Goal: Task Accomplishment & Management: Manage account settings

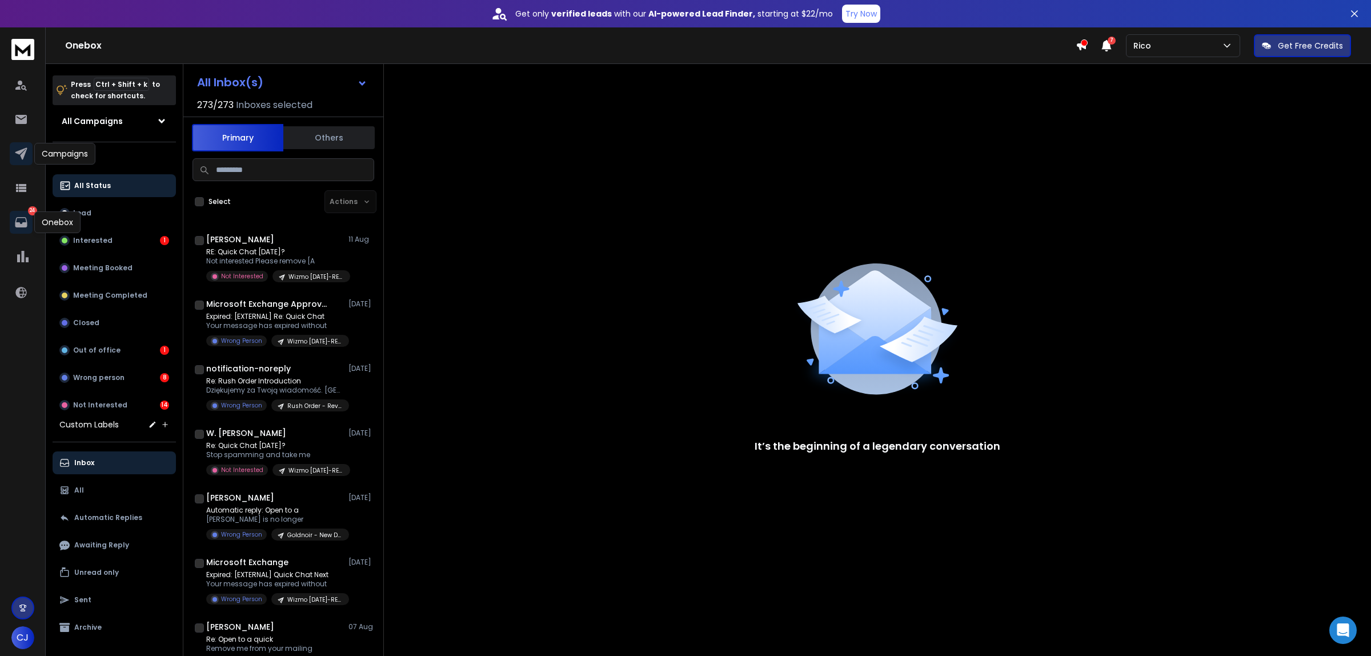
click at [21, 152] on icon at bounding box center [21, 153] width 12 height 12
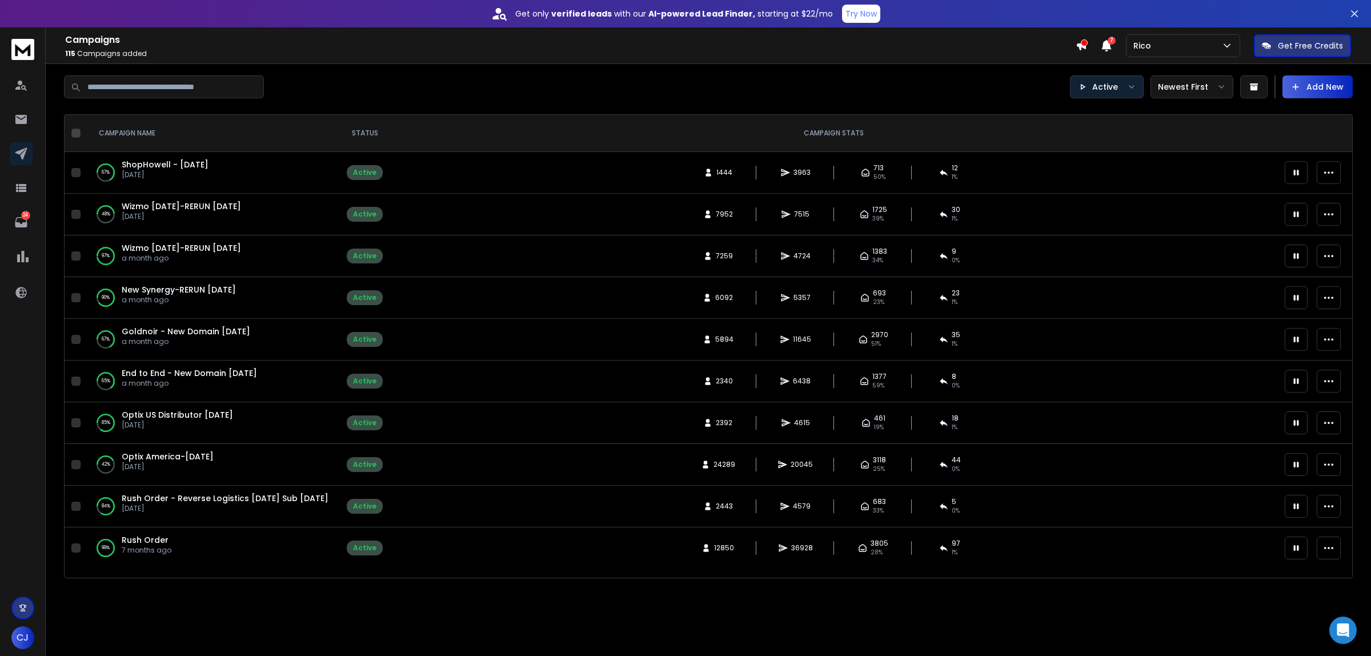
click at [1100, 87] on p "Active" at bounding box center [1106, 86] width 26 height 11
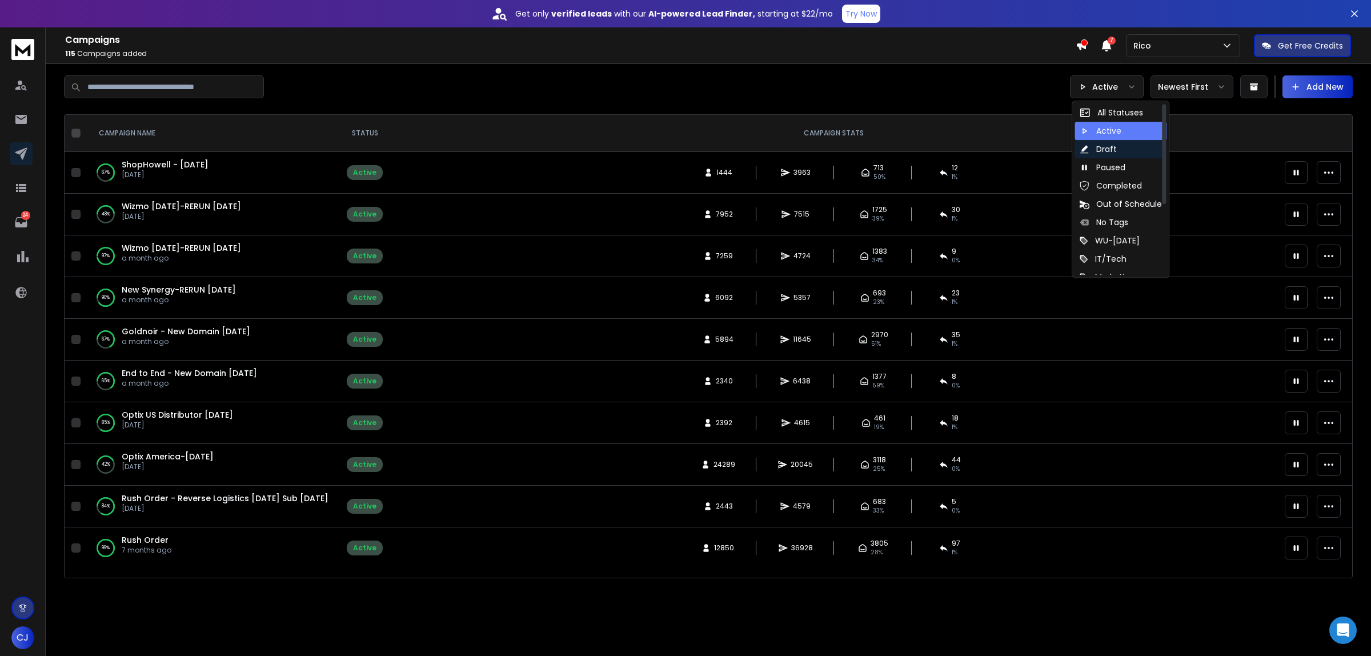
click at [1107, 150] on div "Draft" at bounding box center [1098, 148] width 38 height 11
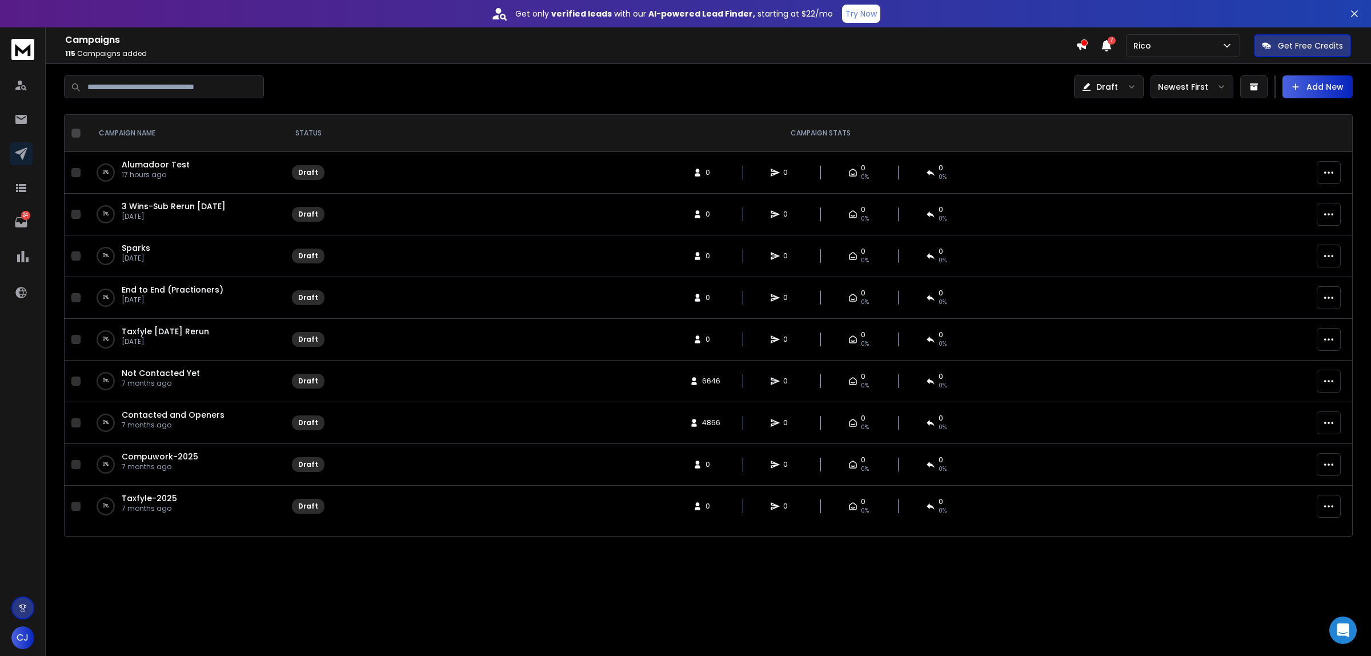
click at [240, 167] on div "0 % Alumadoor Test 17 hours ago" at bounding box center [185, 172] width 177 height 27
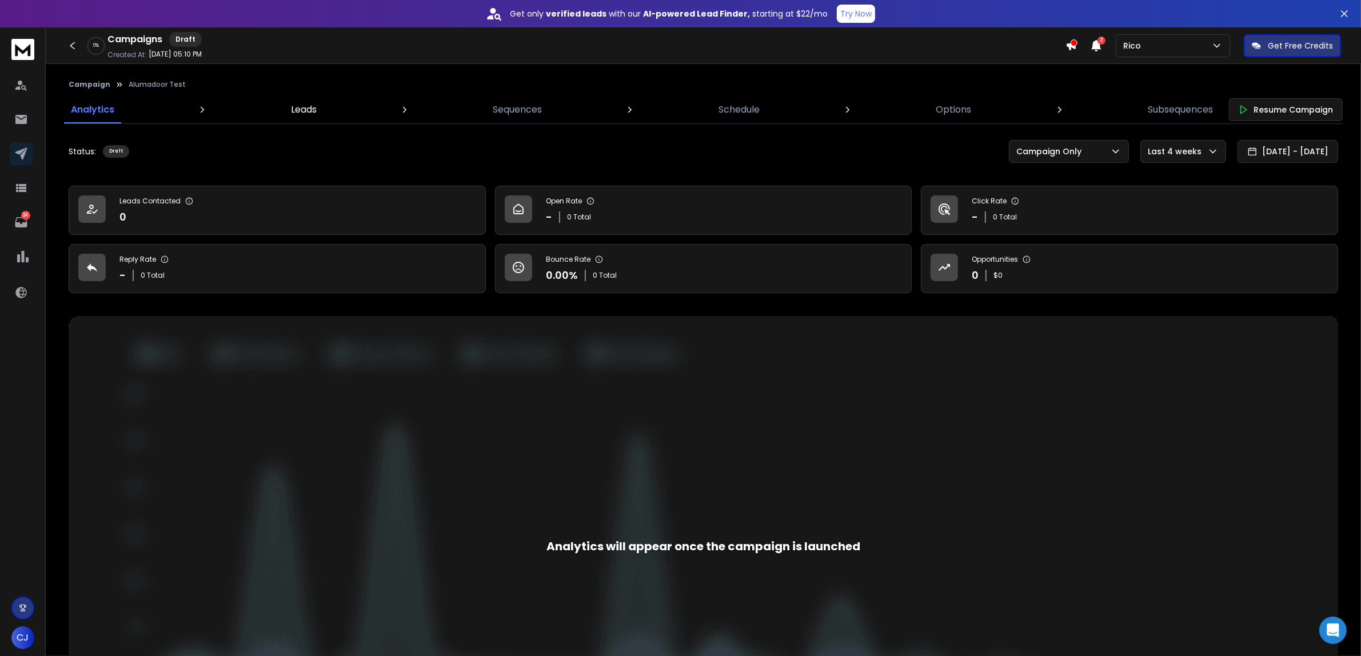
click at [306, 116] on p "Leads" at bounding box center [304, 110] width 26 height 14
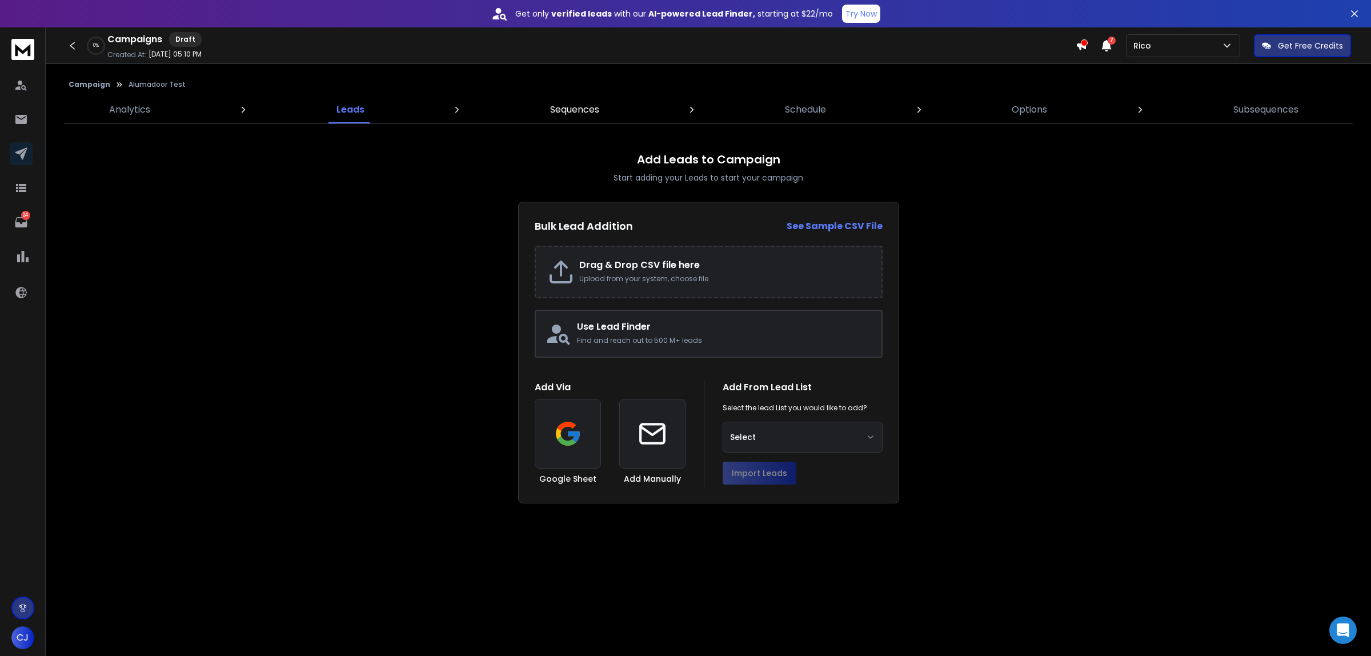
click at [553, 107] on p "Sequences" at bounding box center [574, 110] width 49 height 14
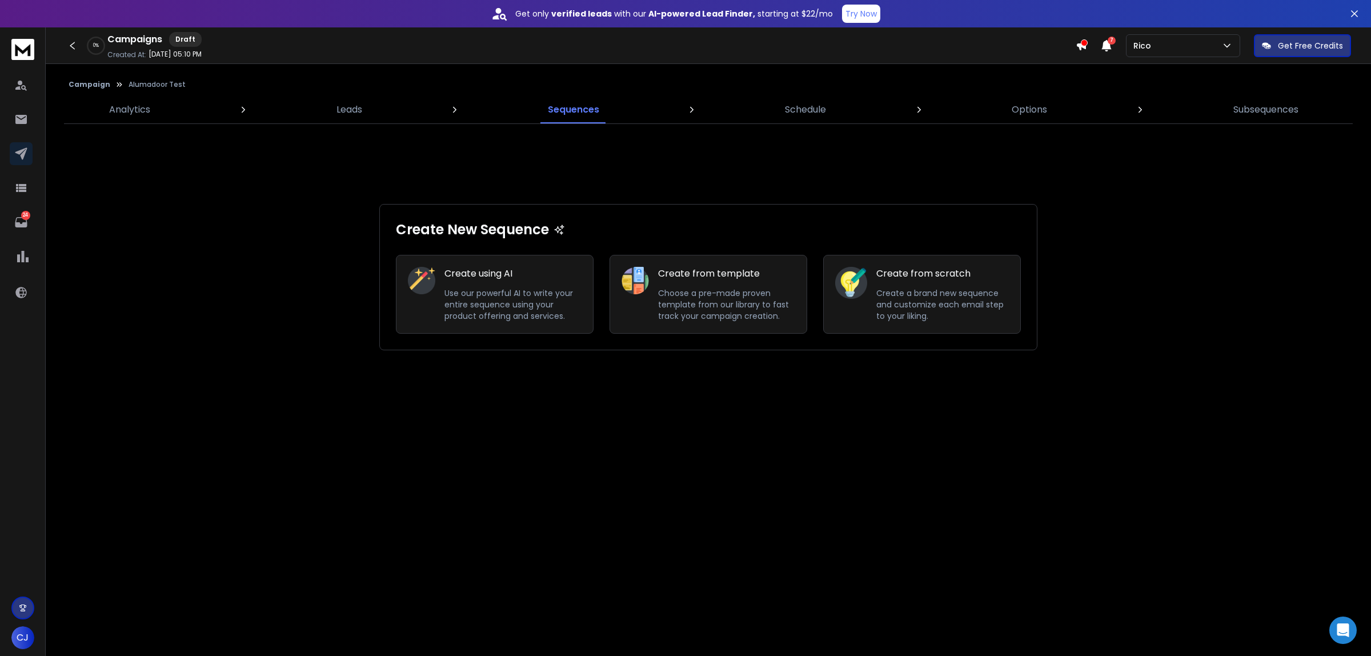
click at [910, 301] on p "Create a brand new sequence and customize each email step to your liking." at bounding box center [943, 304] width 133 height 34
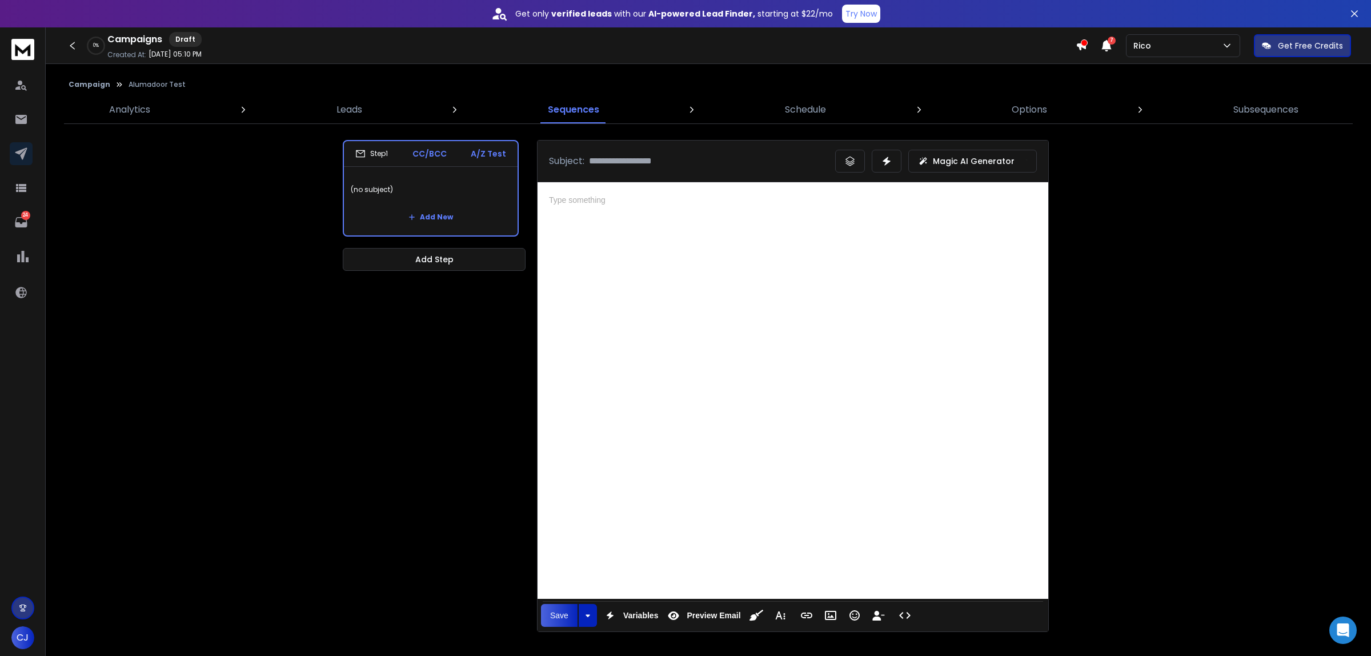
click at [652, 212] on div at bounding box center [793, 390] width 511 height 417
click at [629, 164] on input at bounding box center [700, 161] width 223 height 14
paste input "**********"
type input "**********"
click at [640, 251] on div "**" at bounding box center [793, 390] width 511 height 417
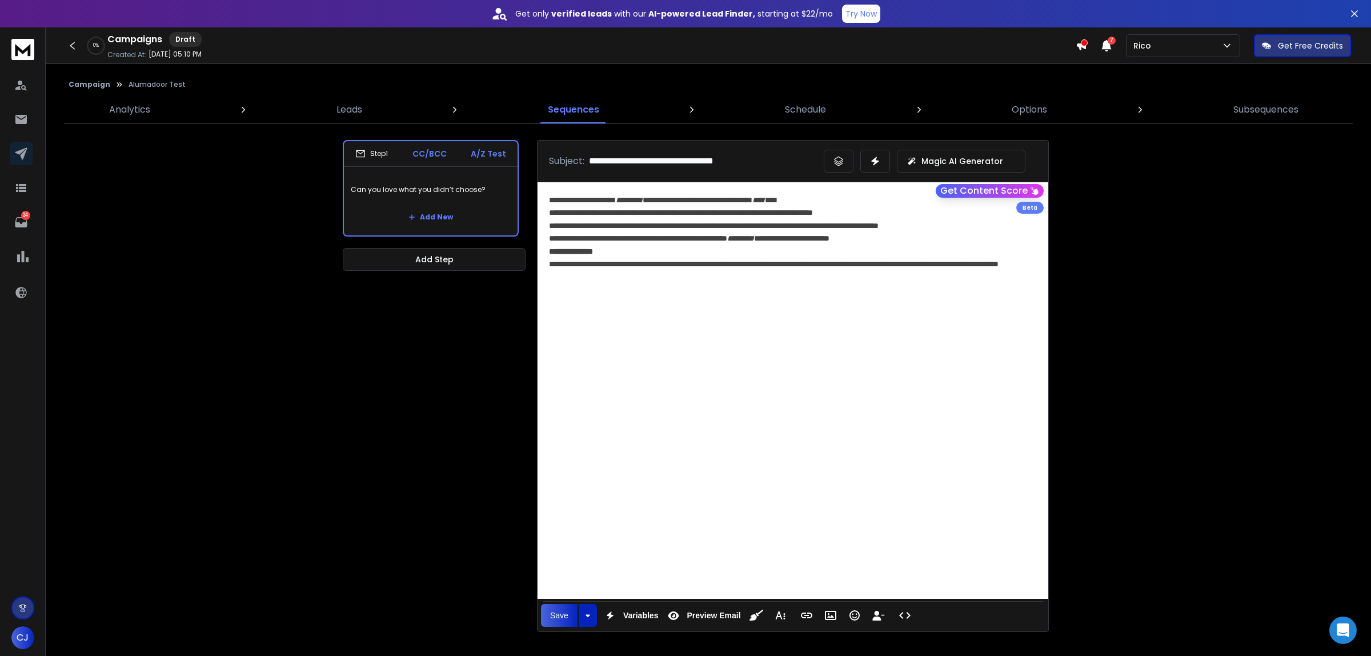
click at [830, 195] on p "**********" at bounding box center [792, 200] width 487 height 13
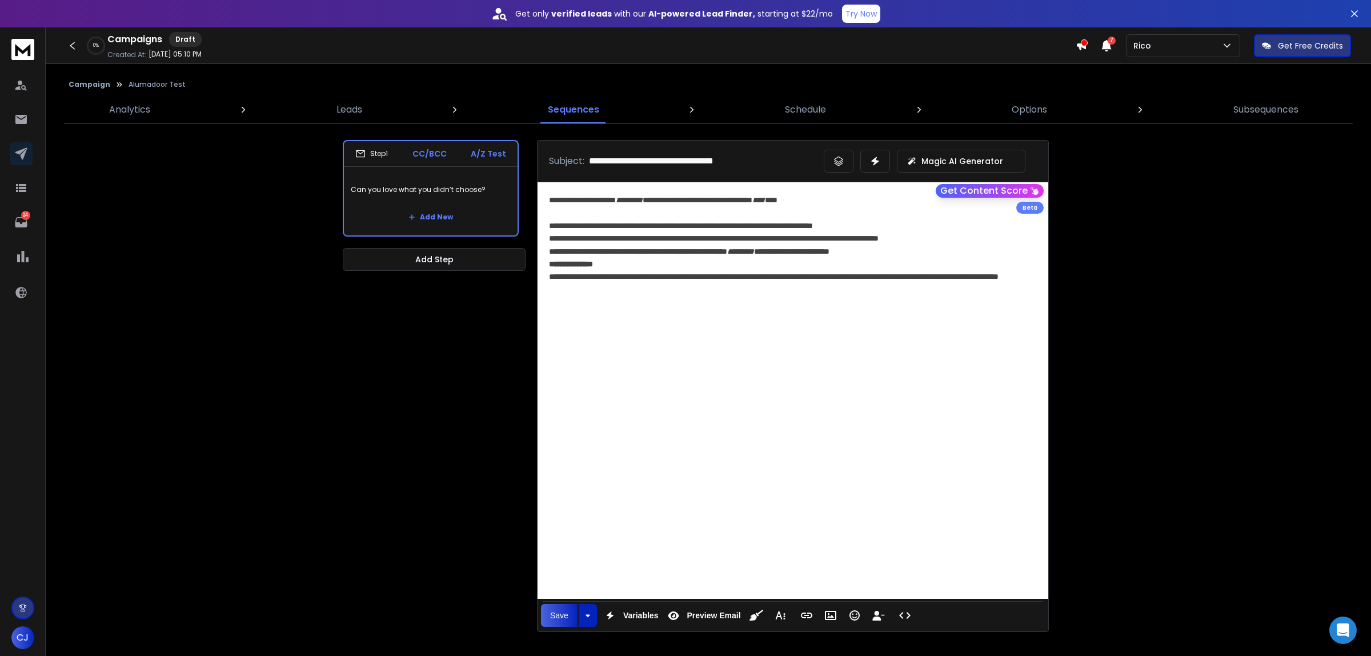
click at [665, 200] on p "**********" at bounding box center [792, 200] width 487 height 13
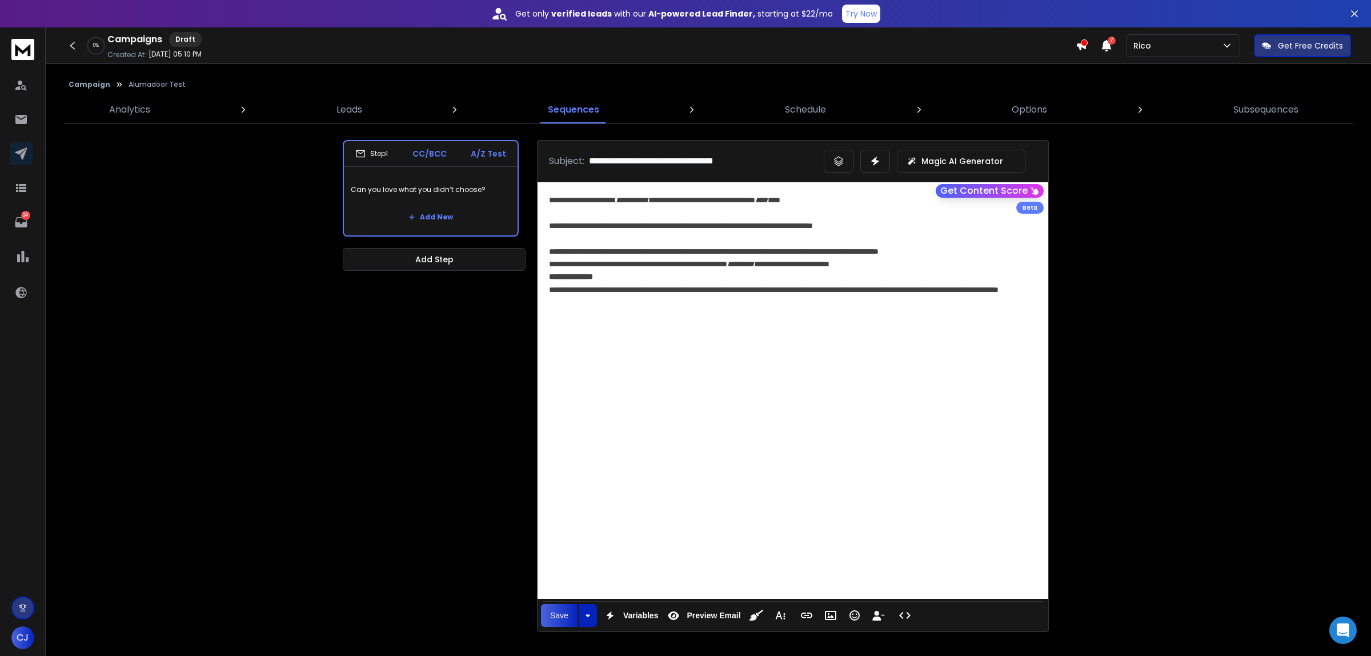
drag, startPoint x: 843, startPoint y: 253, endPoint x: 892, endPoint y: 253, distance: 48.6
click at [843, 253] on p "**********" at bounding box center [792, 251] width 487 height 13
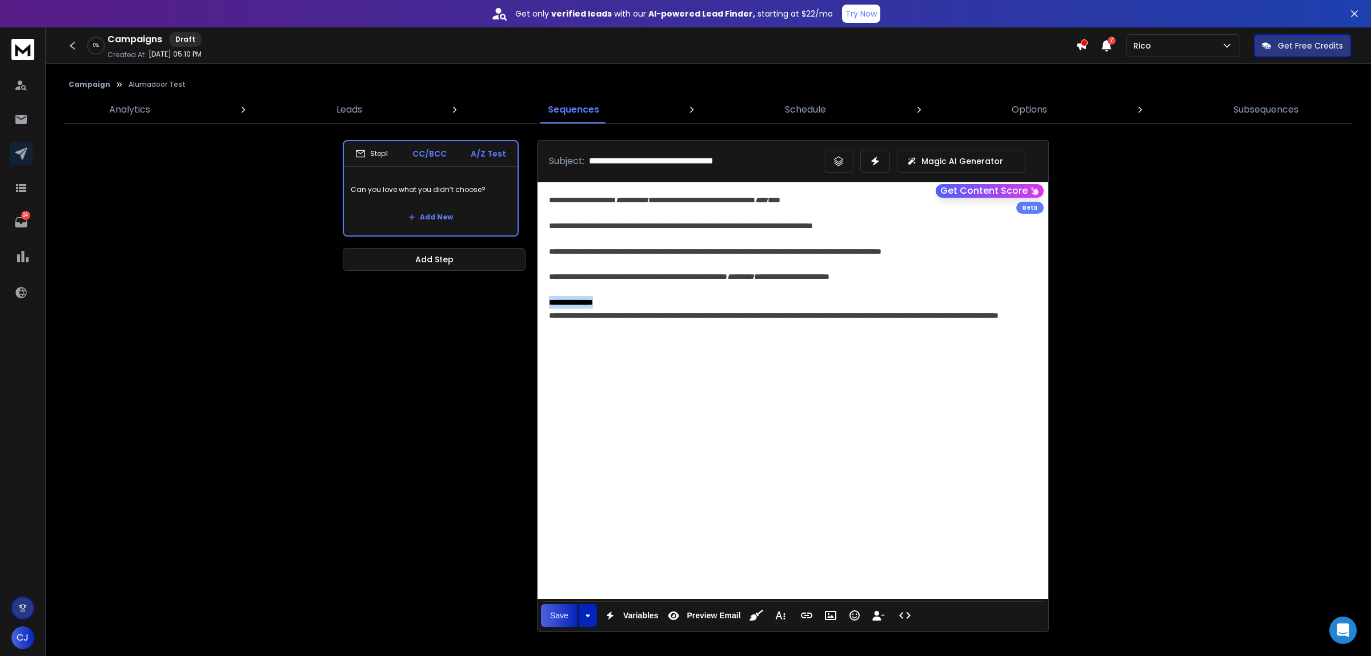
drag, startPoint x: 561, startPoint y: 302, endPoint x: 544, endPoint y: 302, distance: 16.6
click at [544, 302] on div "**********" at bounding box center [793, 390] width 511 height 417
click at [786, 618] on icon "button" at bounding box center [781, 616] width 14 height 14
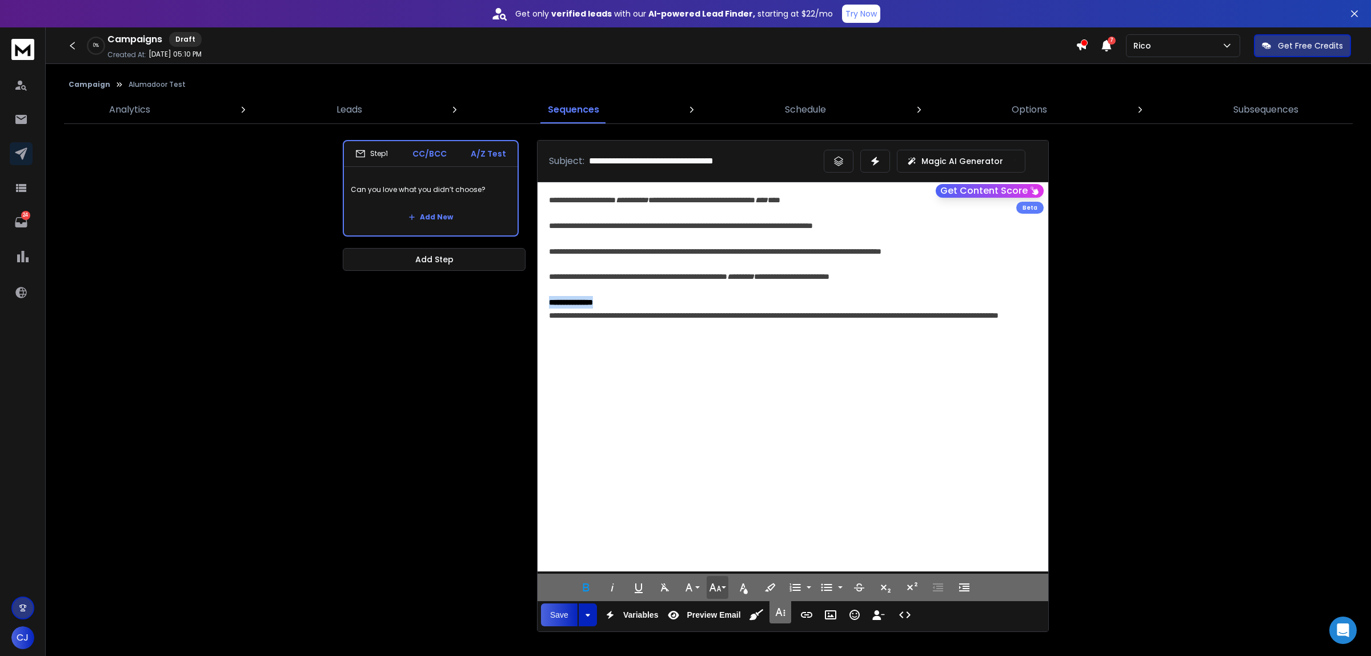
click at [726, 591] on button "Font Size" at bounding box center [718, 587] width 22 height 23
click at [727, 486] on link "24" at bounding box center [727, 487] width 41 height 17
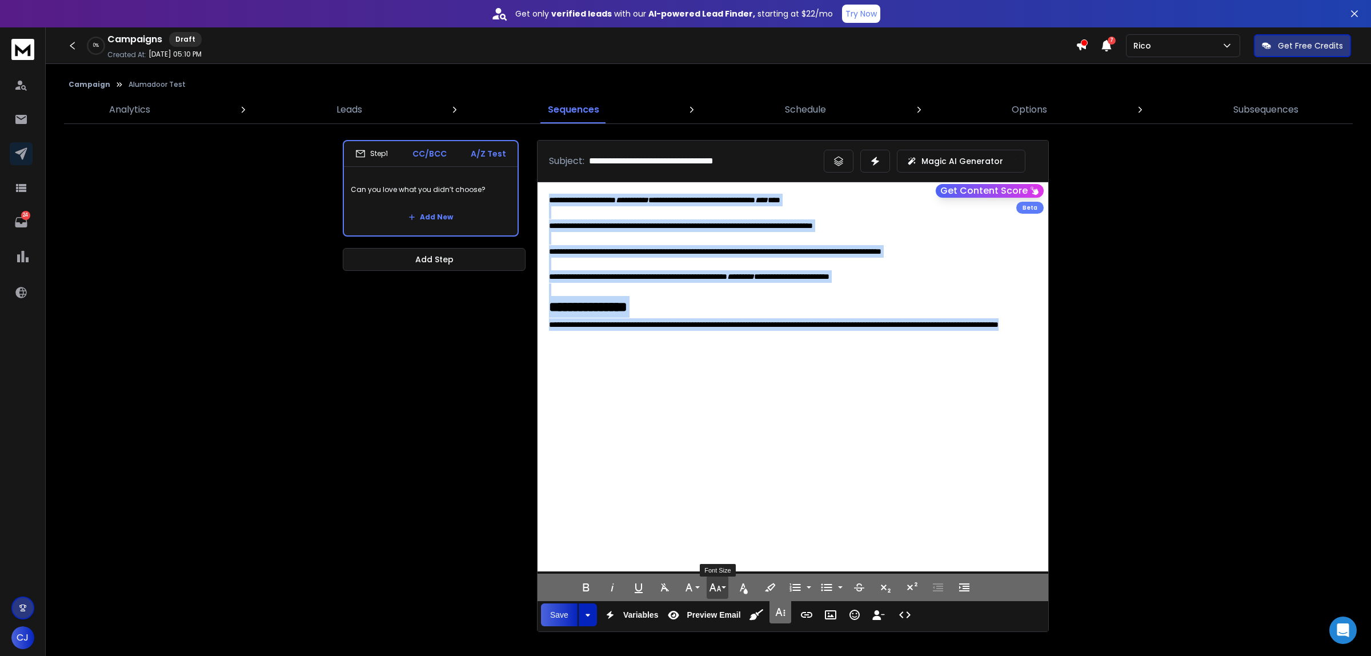
click at [724, 592] on button "Font Size" at bounding box center [718, 587] width 22 height 23
click at [726, 470] on link "18" at bounding box center [727, 470] width 41 height 17
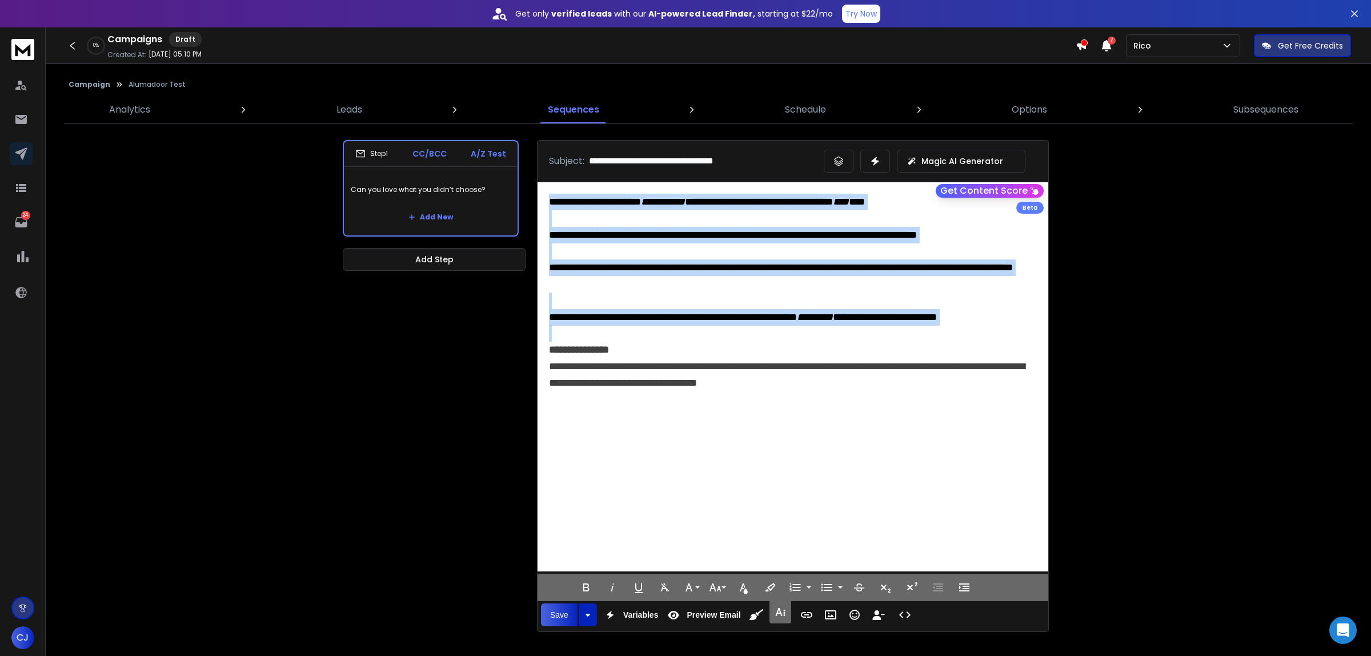
click at [660, 337] on div at bounding box center [793, 333] width 488 height 17
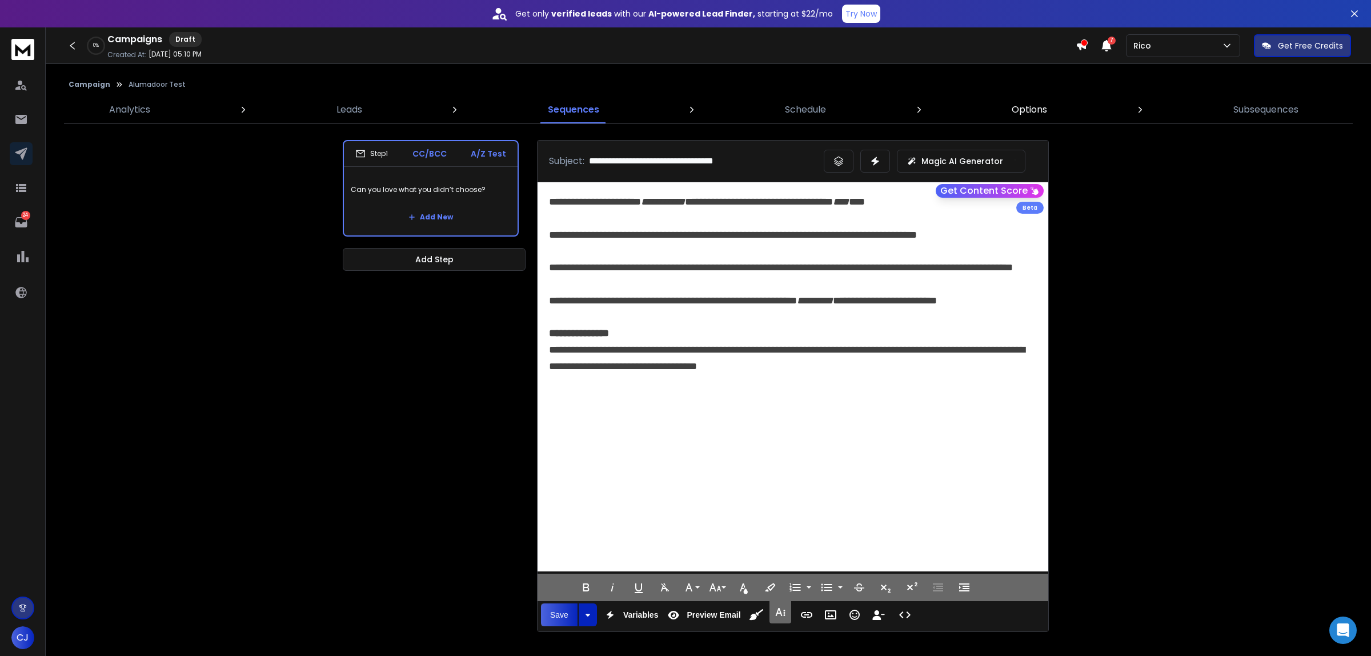
click at [1049, 113] on link "Options" at bounding box center [1029, 109] width 49 height 27
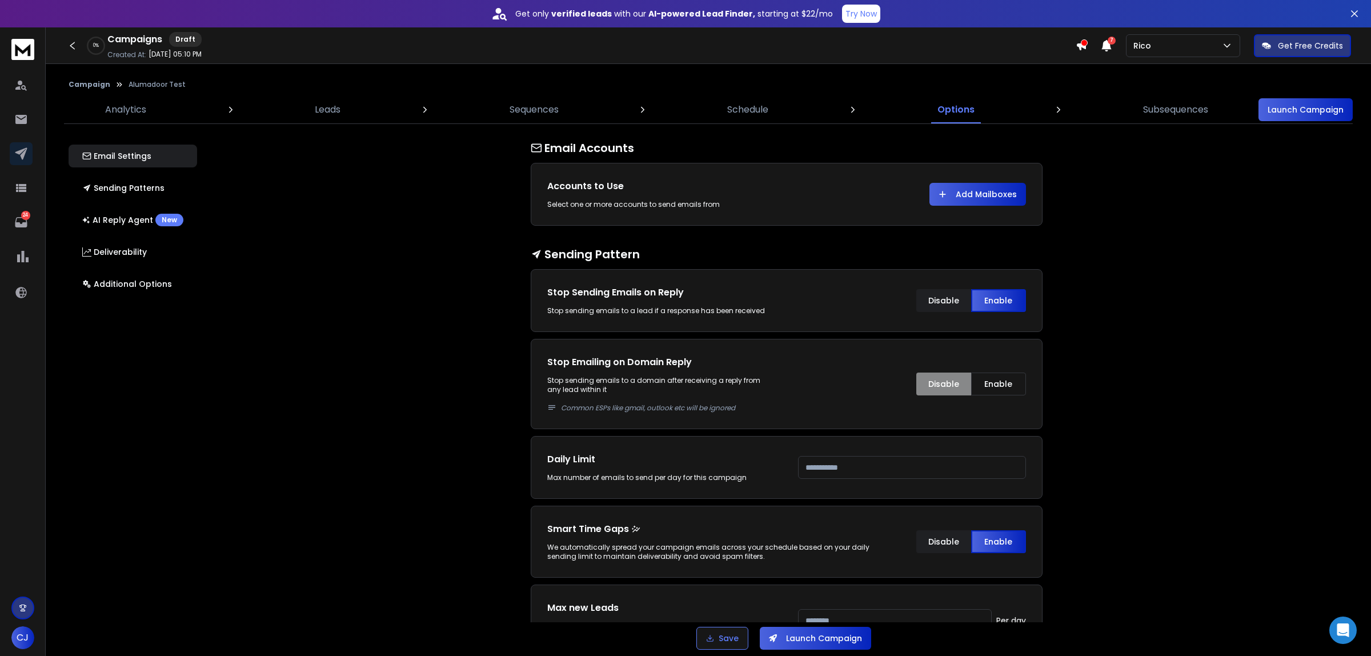
click at [969, 192] on button "Add Mailboxes" at bounding box center [978, 194] width 97 height 23
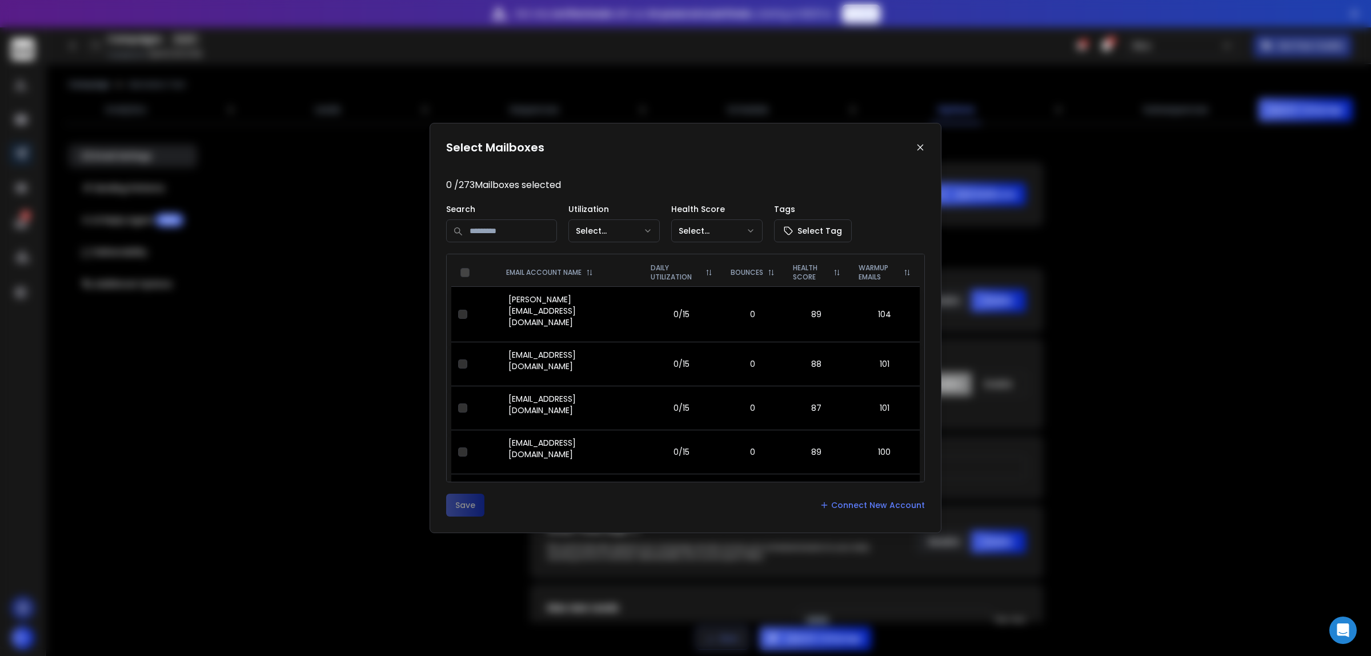
click at [498, 230] on input at bounding box center [501, 230] width 111 height 23
paste input "**********"
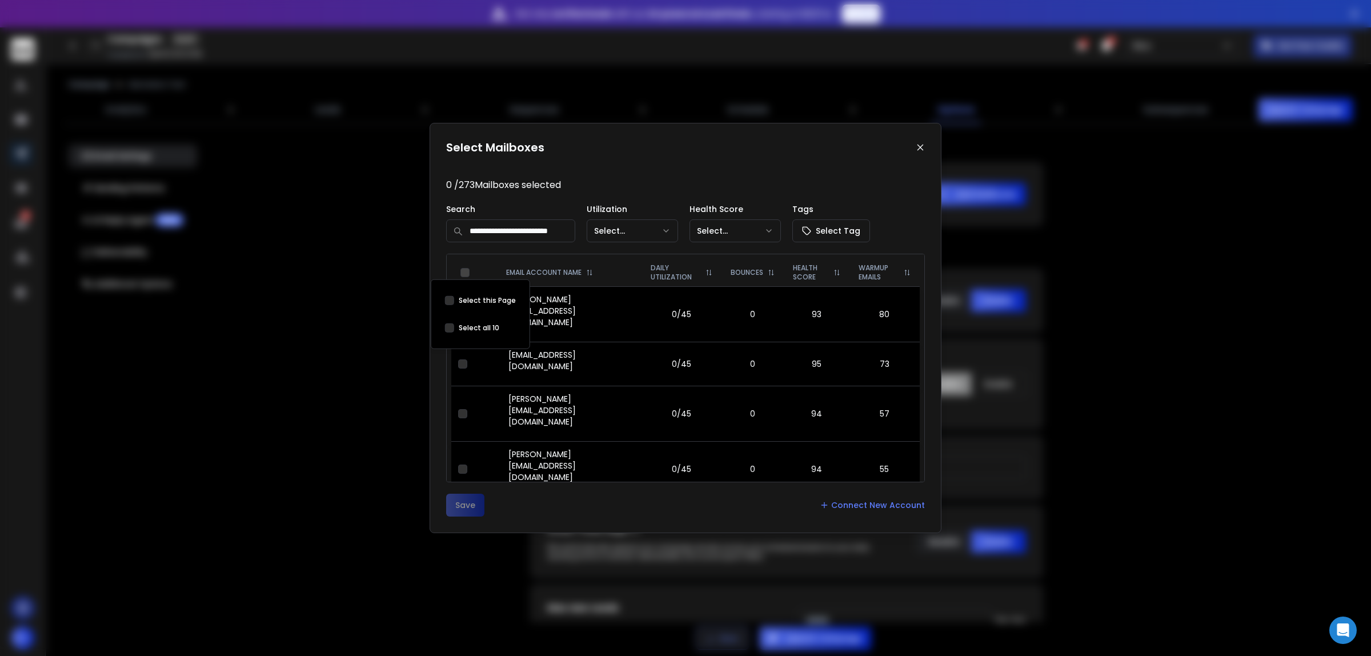
click at [450, 332] on button "Select this Page" at bounding box center [449, 327] width 9 height 9
click at [563, 225] on input "**********" at bounding box center [510, 230] width 129 height 23
paste input
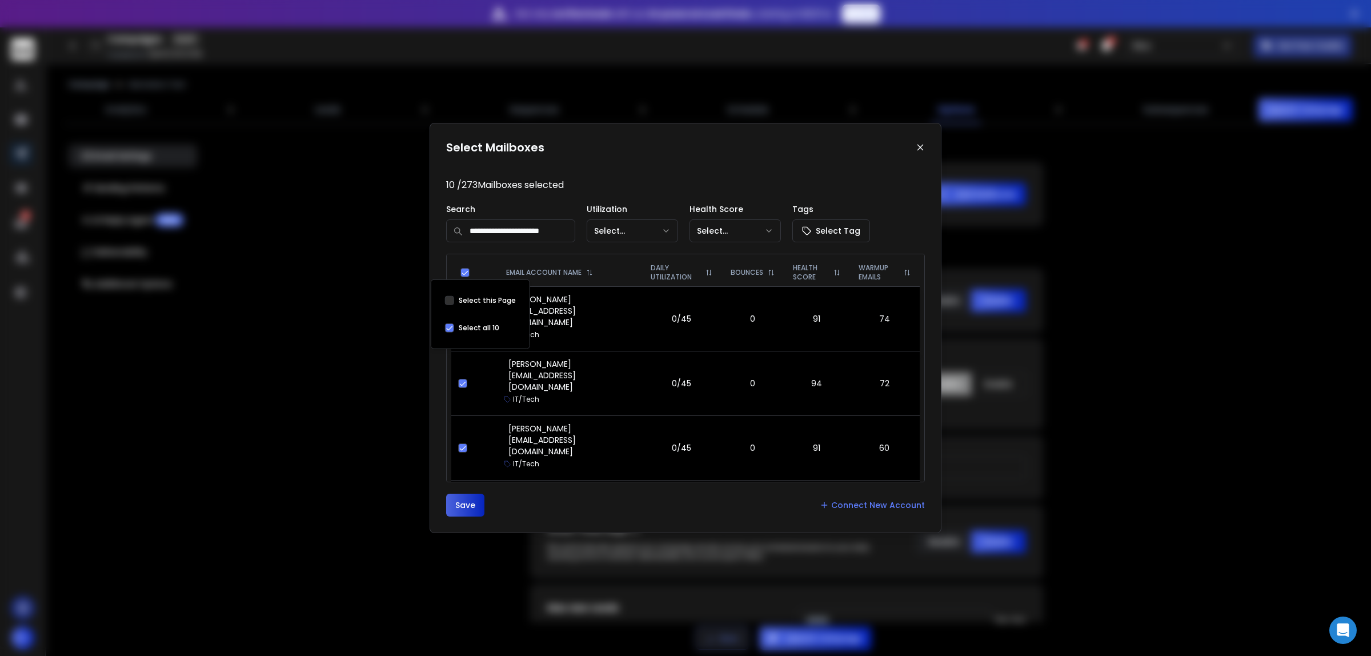
click at [450, 329] on button "Select this Page" at bounding box center [449, 327] width 9 height 9
click at [533, 238] on input "**********" at bounding box center [510, 230] width 129 height 23
paste input "******"
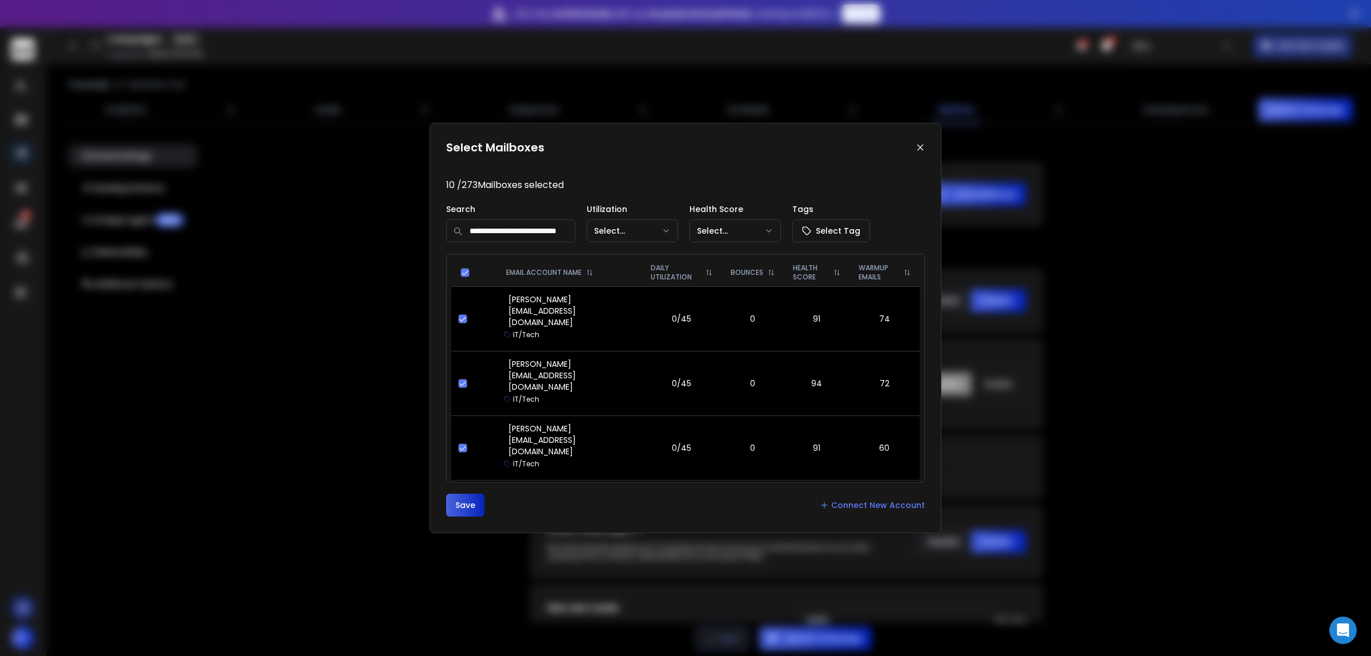
type input "**********"
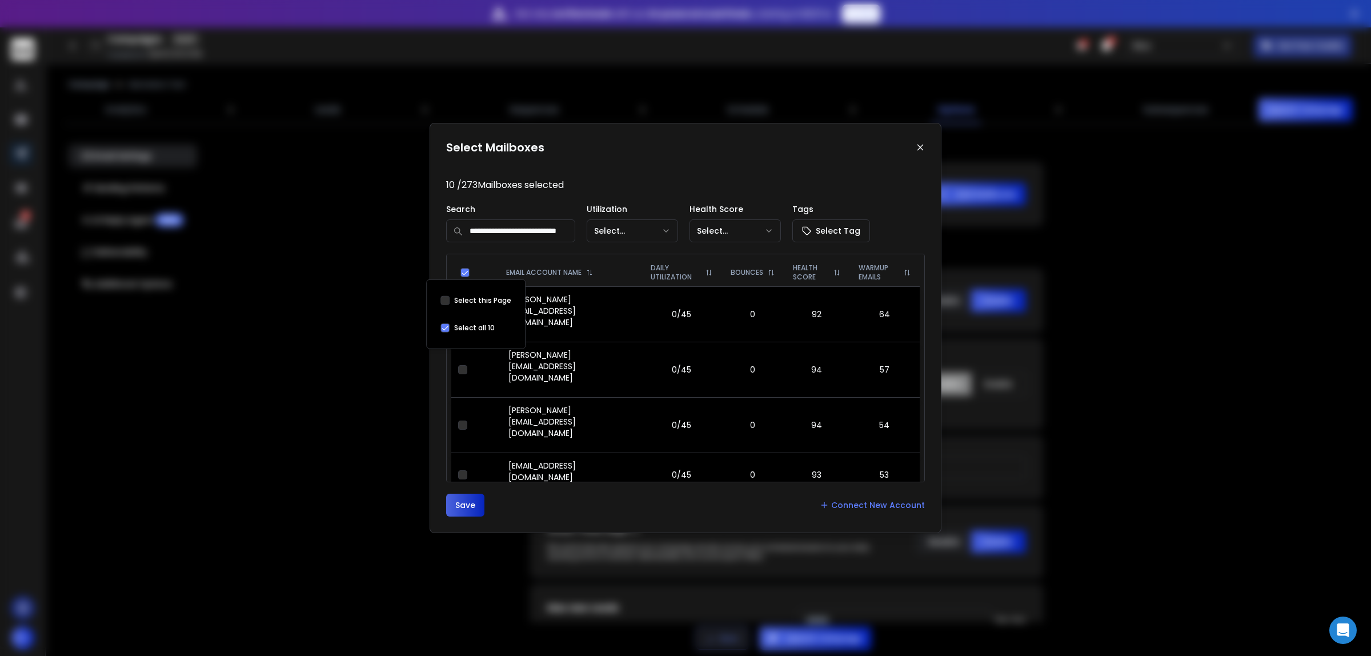
click at [444, 327] on button "Select this Page" at bounding box center [445, 327] width 9 height 9
click at [475, 501] on button "Save" at bounding box center [465, 505] width 38 height 23
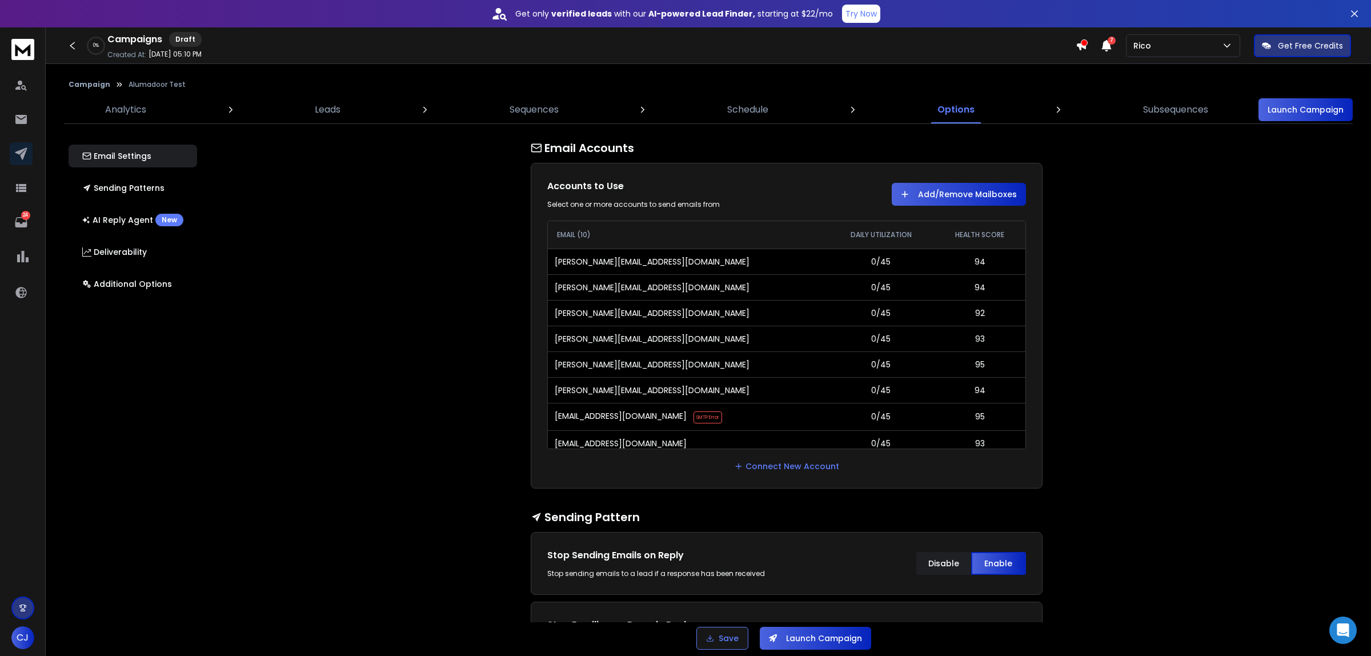
click at [967, 195] on button "Add/Remove Mailboxes" at bounding box center [959, 194] width 134 height 23
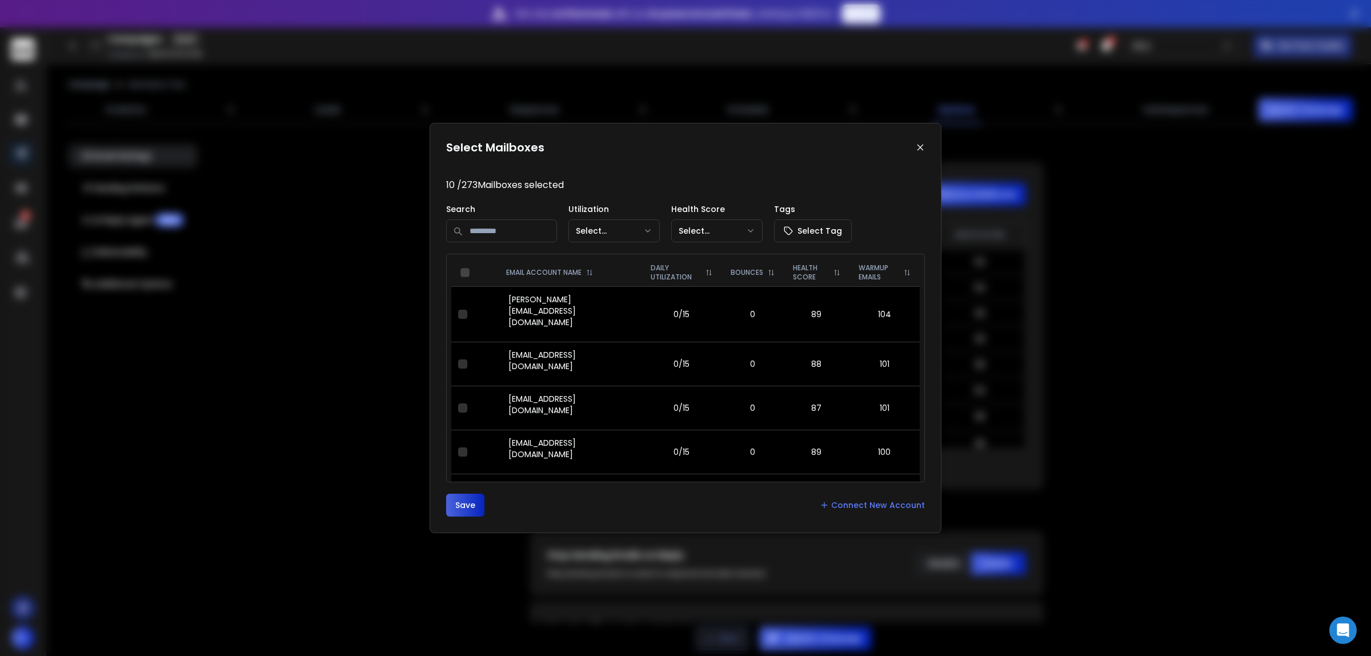
click at [486, 226] on input at bounding box center [501, 230] width 111 height 23
paste input "**********"
type input "**********"
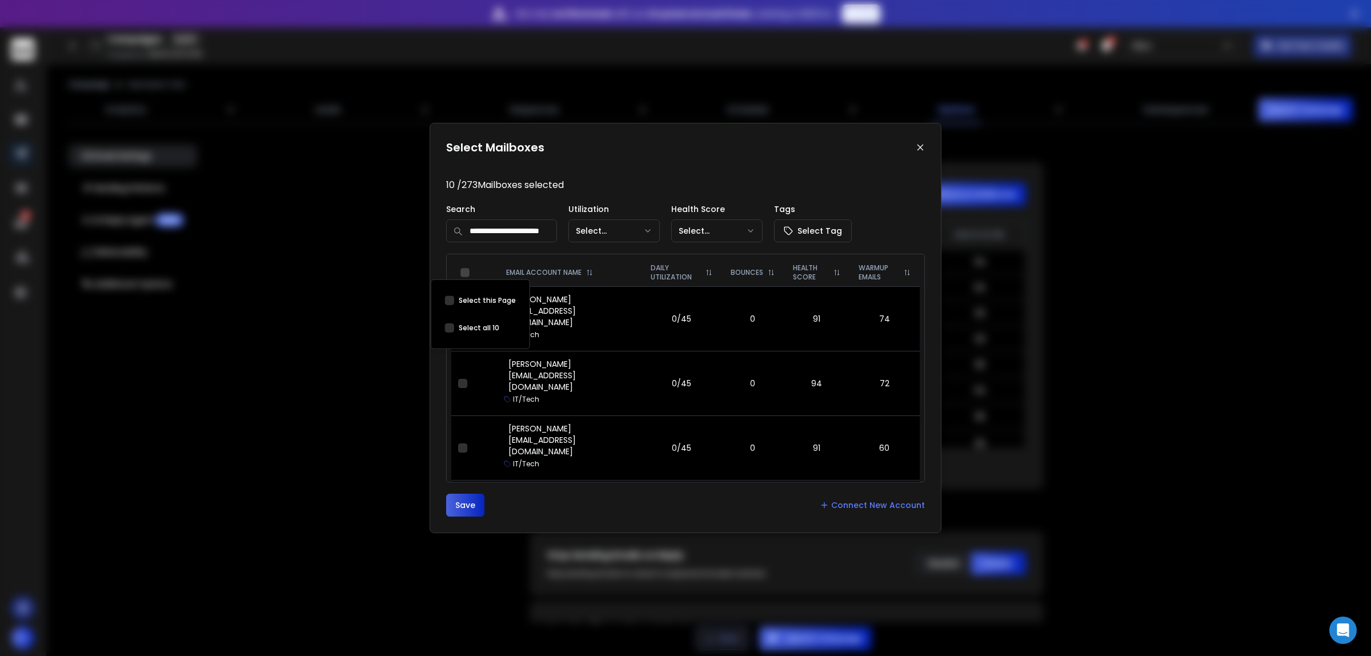
click at [446, 327] on button "Select this Page" at bounding box center [449, 327] width 9 height 9
click at [473, 513] on button "Save" at bounding box center [465, 505] width 38 height 23
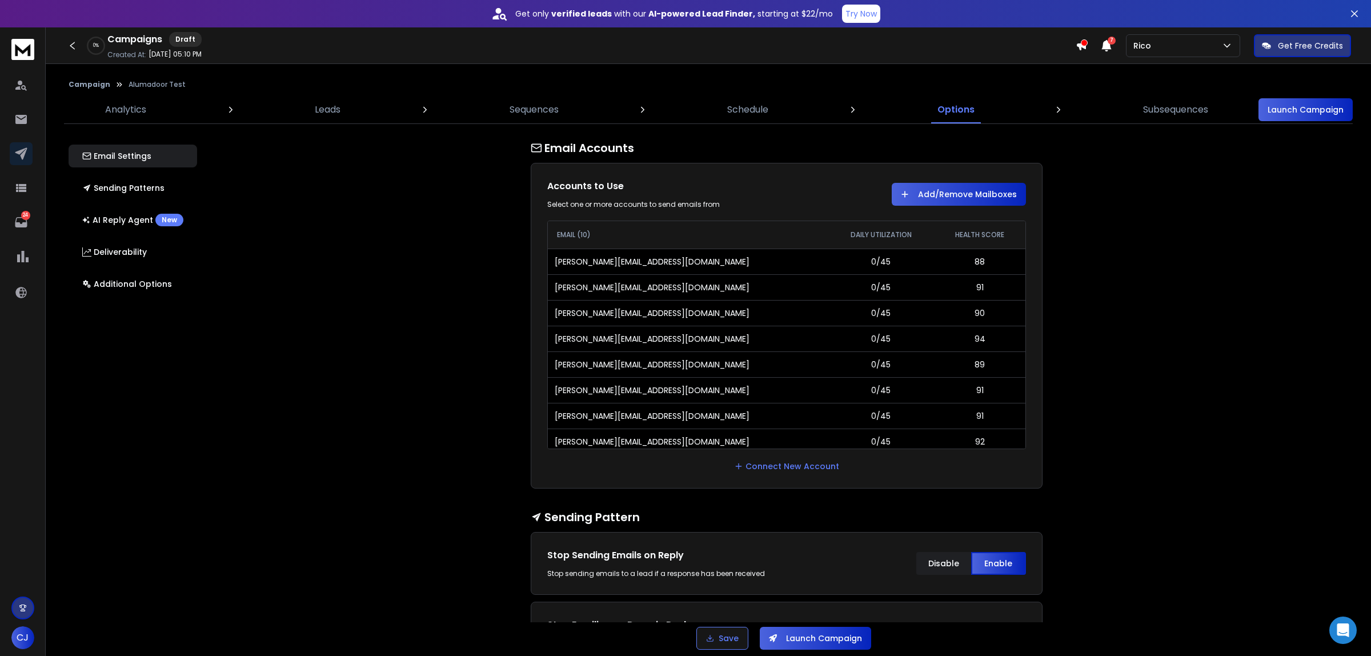
click at [967, 198] on button "Add/Remove Mailboxes" at bounding box center [959, 194] width 134 height 23
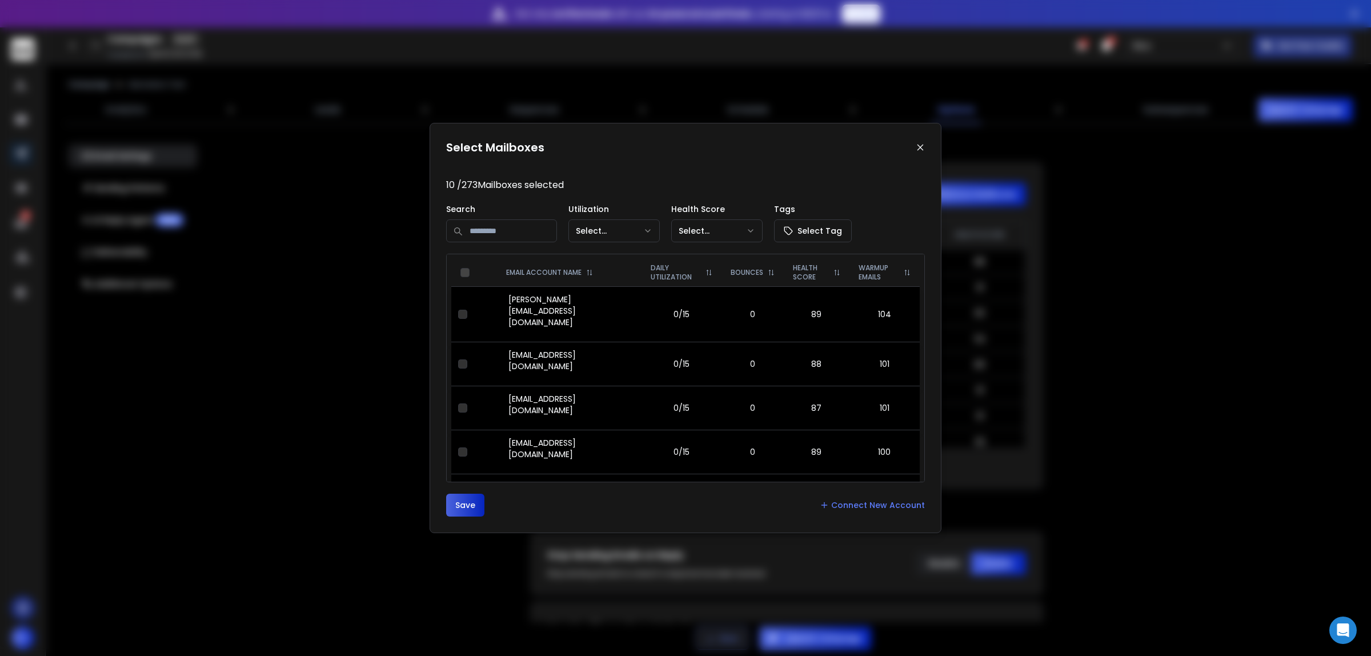
click at [524, 243] on div "10 / 273 Mailboxes selected Search Utilization Select... Health Score Select...…" at bounding box center [685, 347] width 479 height 338
click at [526, 235] on input at bounding box center [501, 230] width 111 height 23
paste input "**********"
click at [517, 241] on input "**********" at bounding box center [501, 230] width 111 height 23
paste input "******"
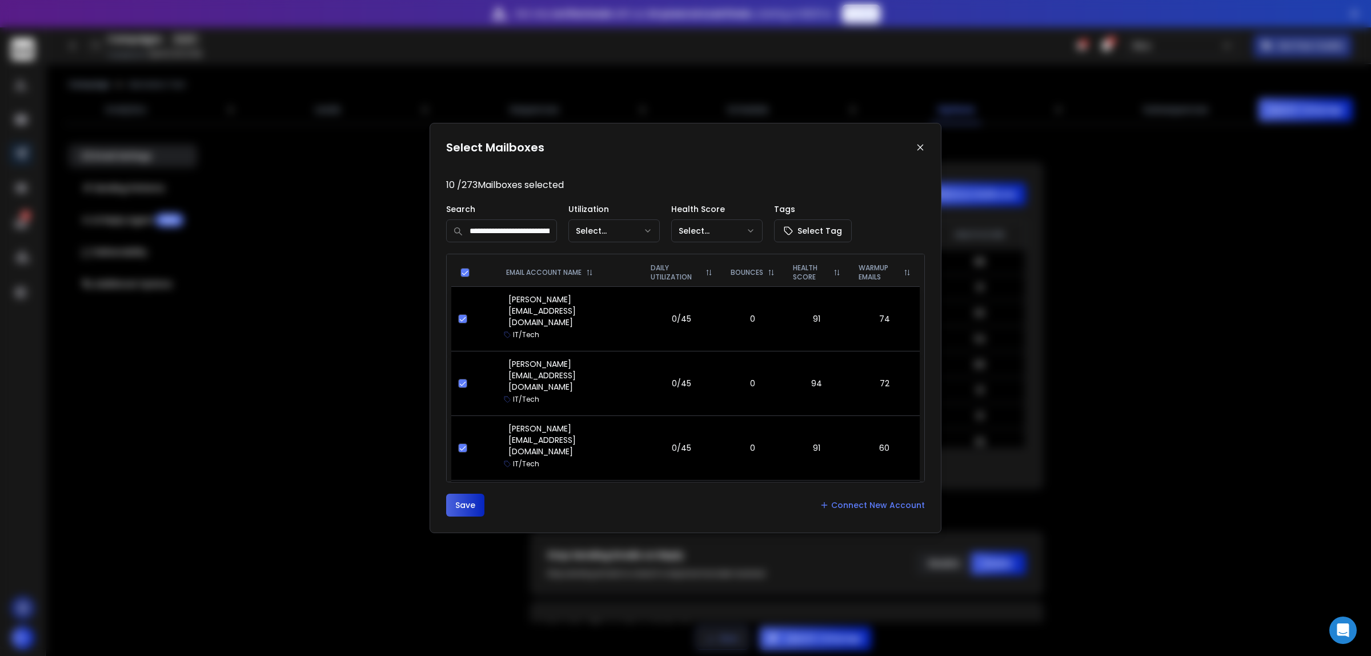
scroll to position [0, 22]
type input "**********"
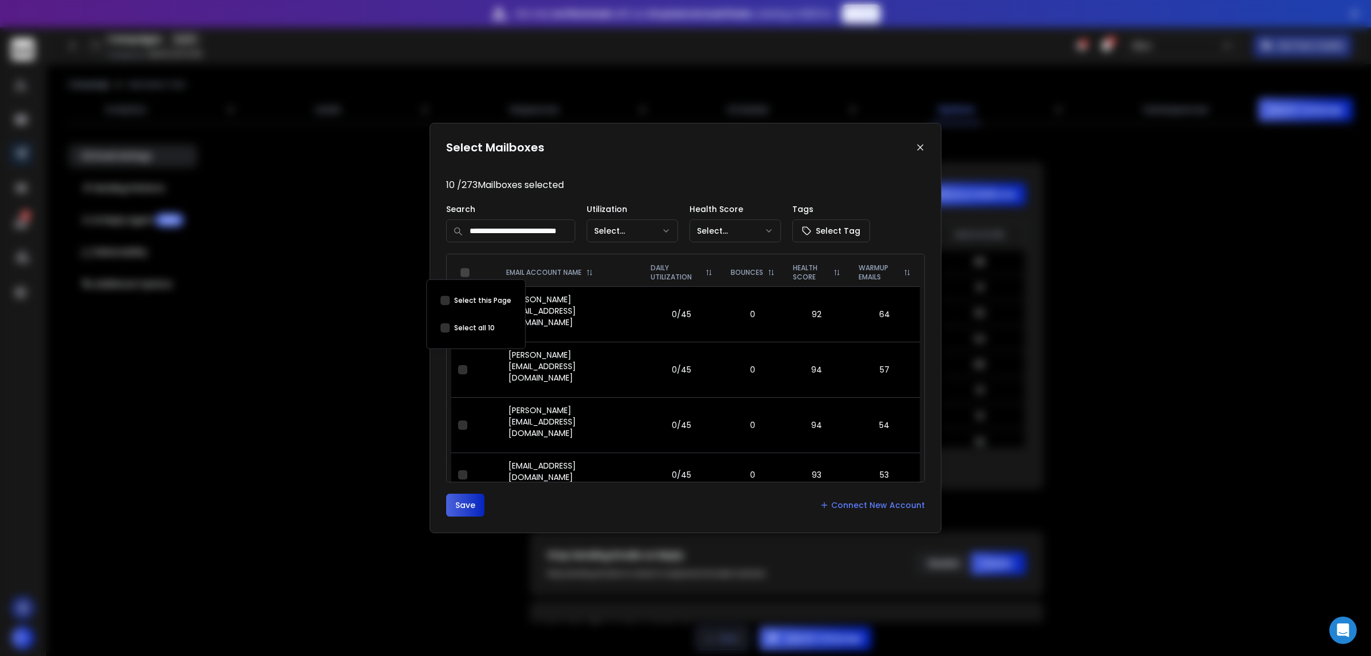
click at [445, 326] on button "Select this Page" at bounding box center [445, 327] width 9 height 9
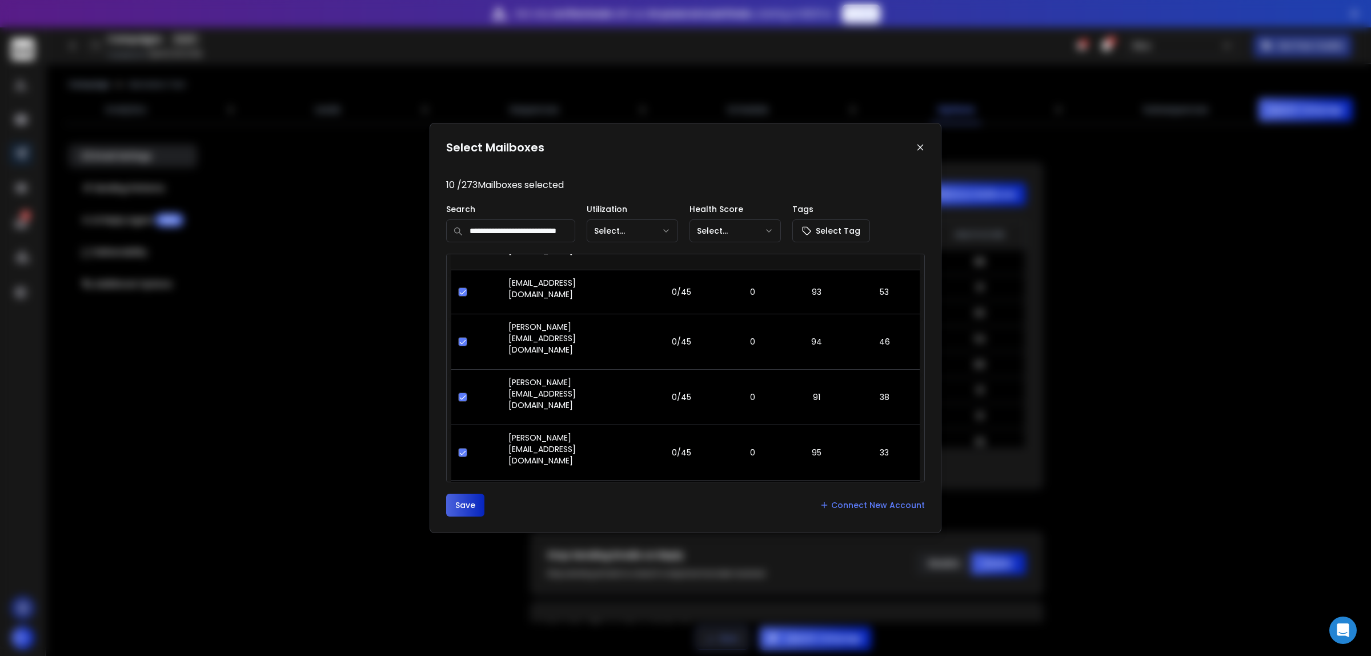
scroll to position [190, 0]
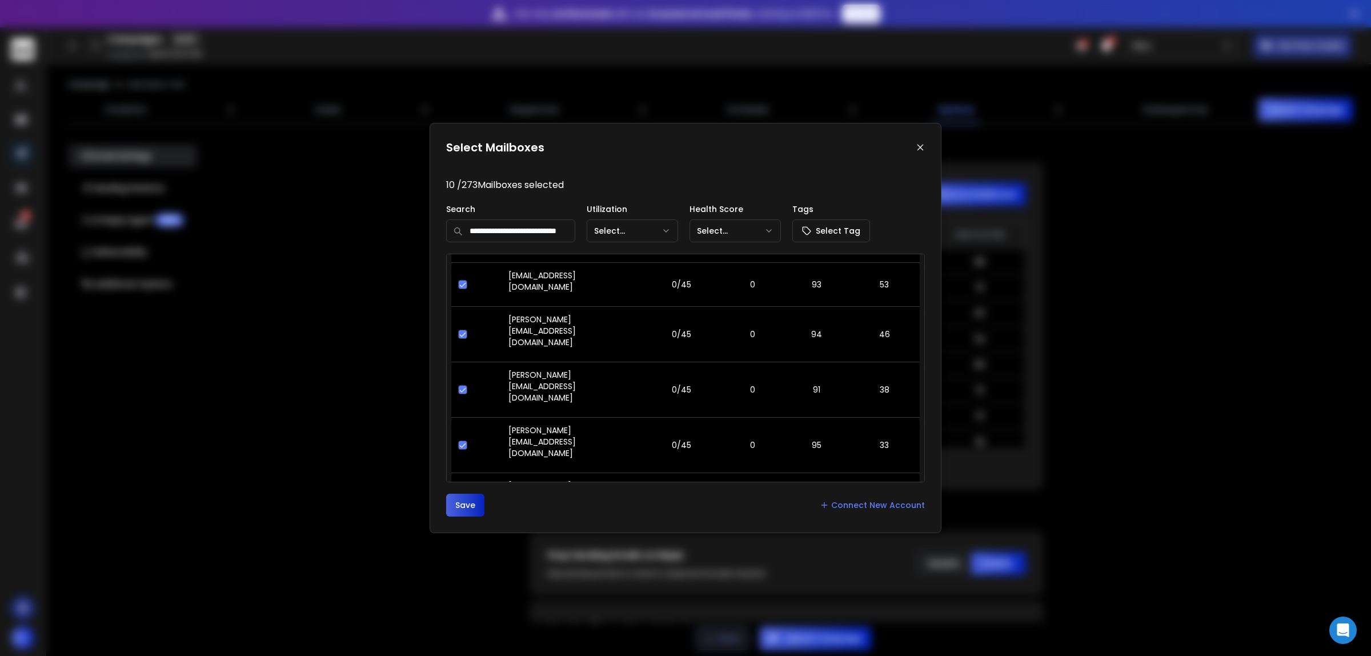
click at [461, 608] on button "button" at bounding box center [462, 612] width 9 height 9
click at [473, 506] on button "Save" at bounding box center [465, 505] width 38 height 23
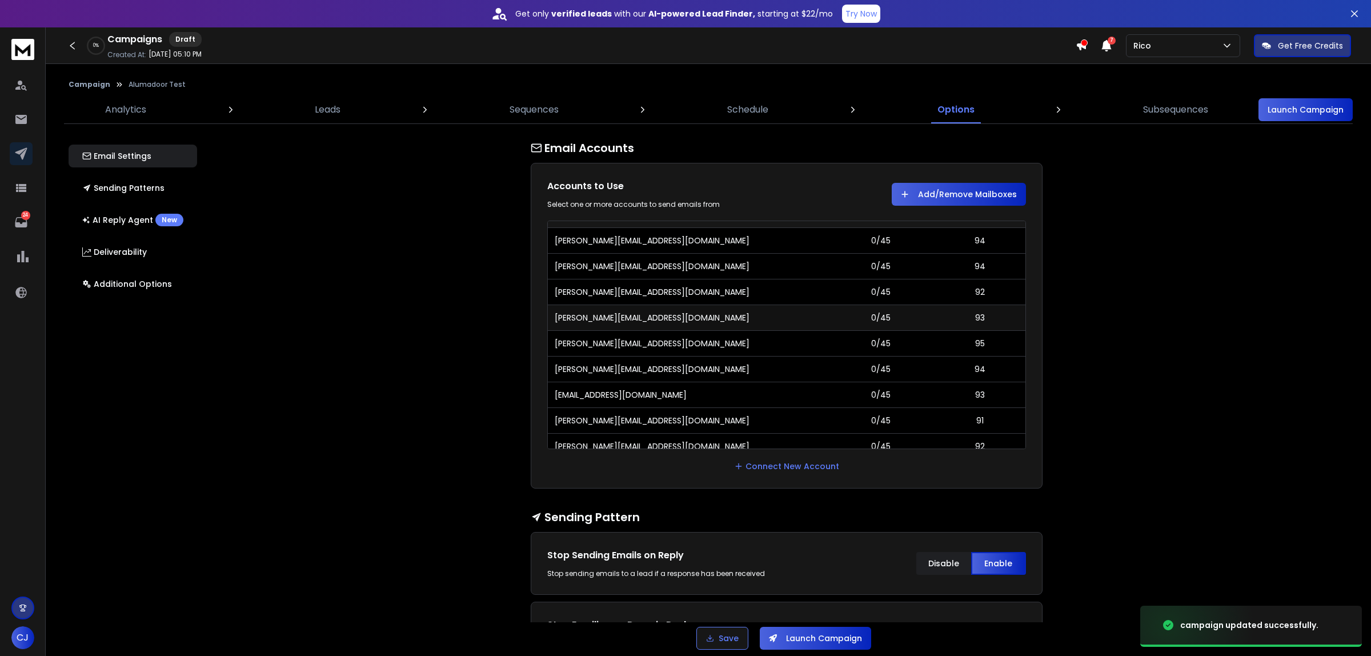
scroll to position [33, 0]
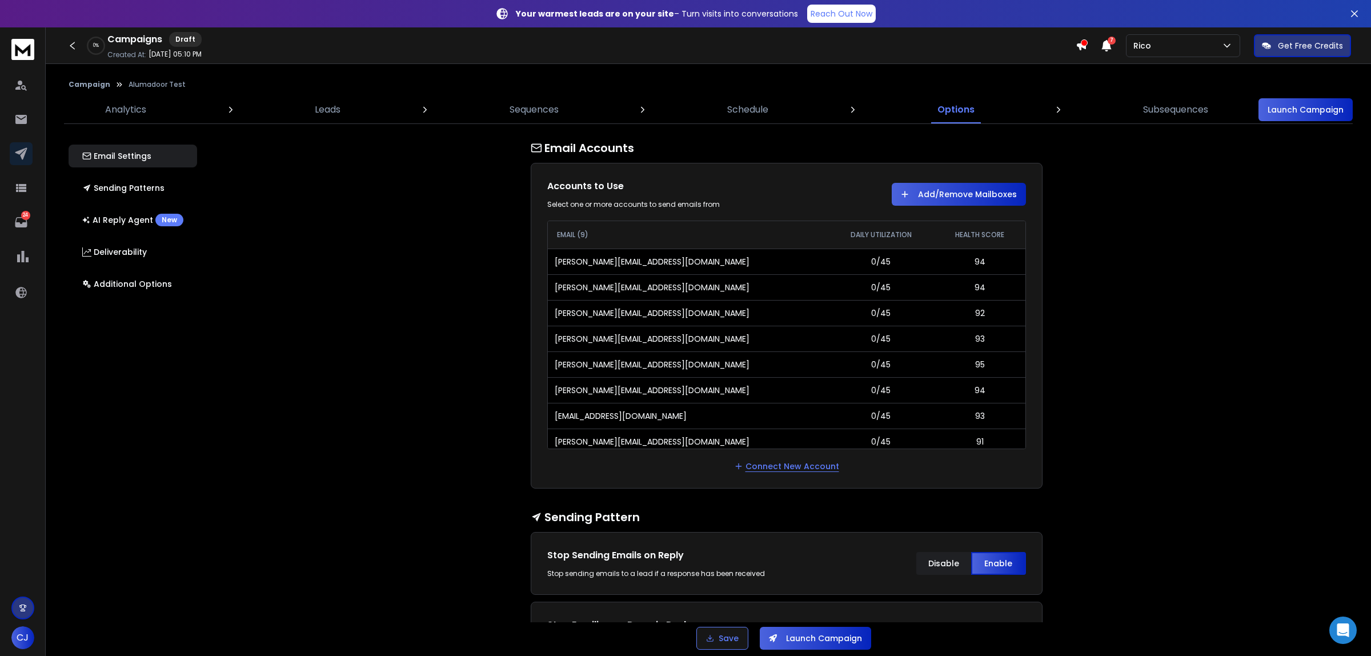
click at [809, 467] on link "Connect New Account" at bounding box center [786, 466] width 105 height 11
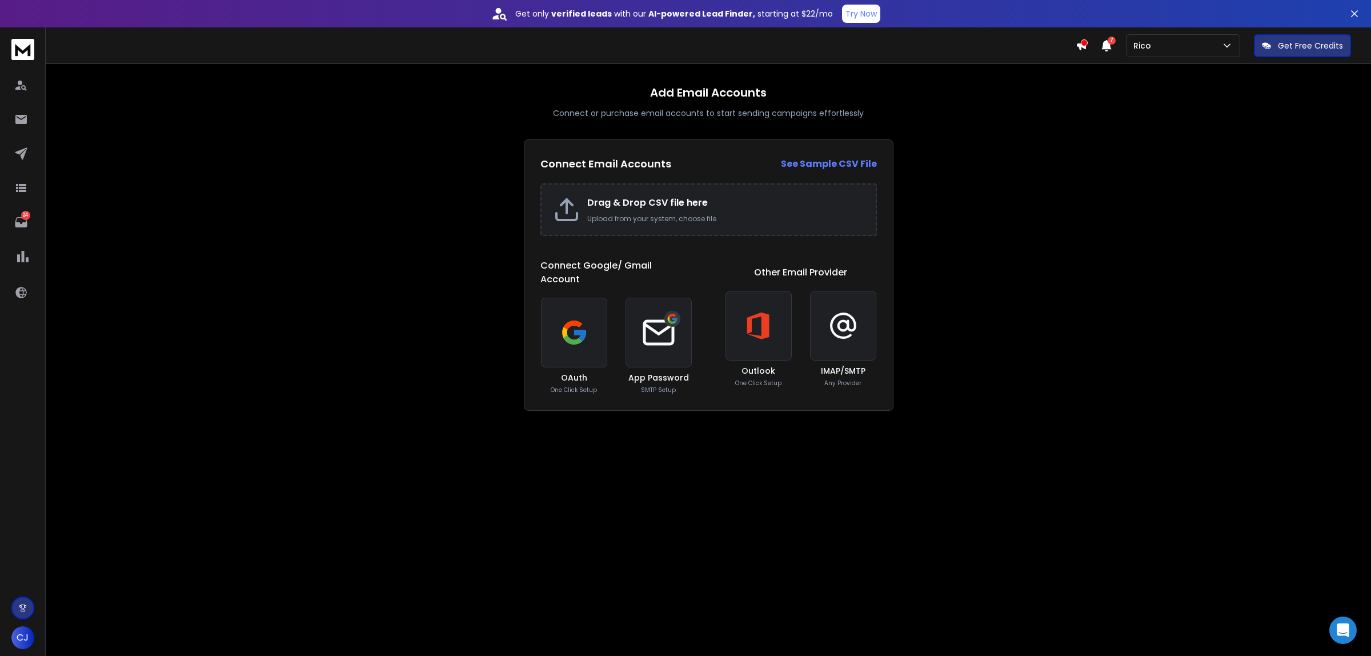
click at [1199, 122] on div "Add Email Accounts Connect or purchase email accounts to start sending campaign…" at bounding box center [709, 259] width 1326 height 349
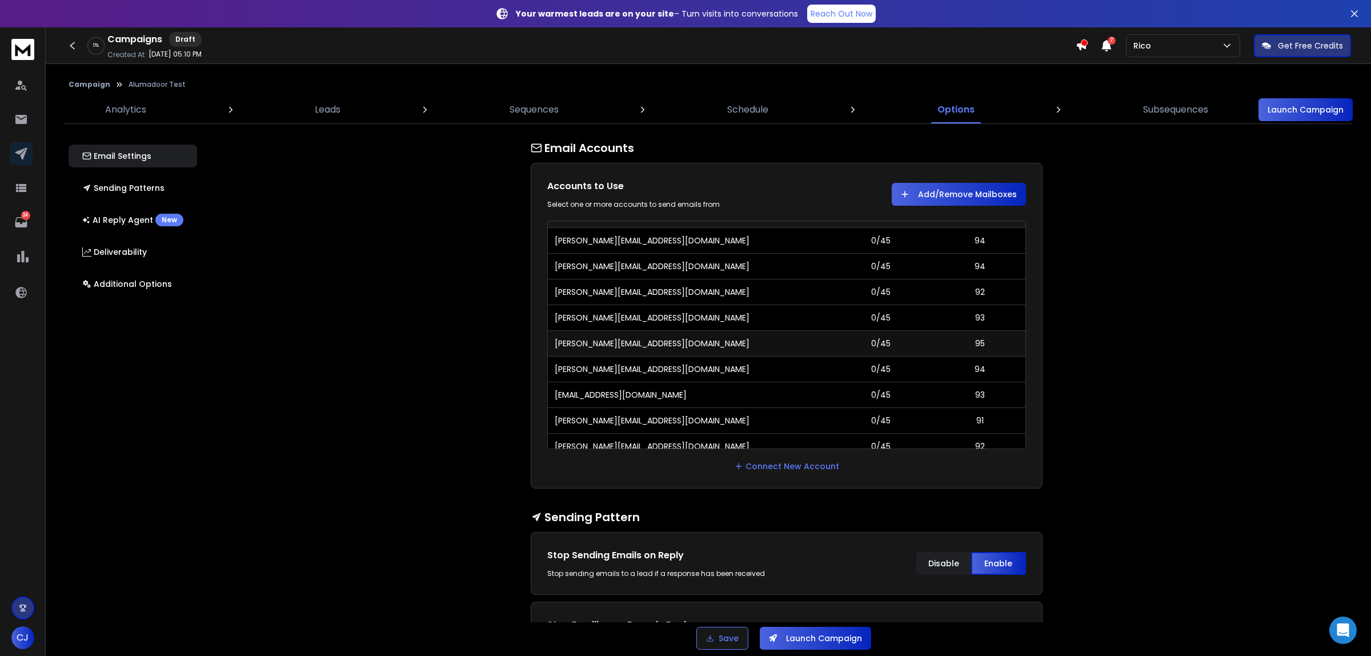
scroll to position [33, 0]
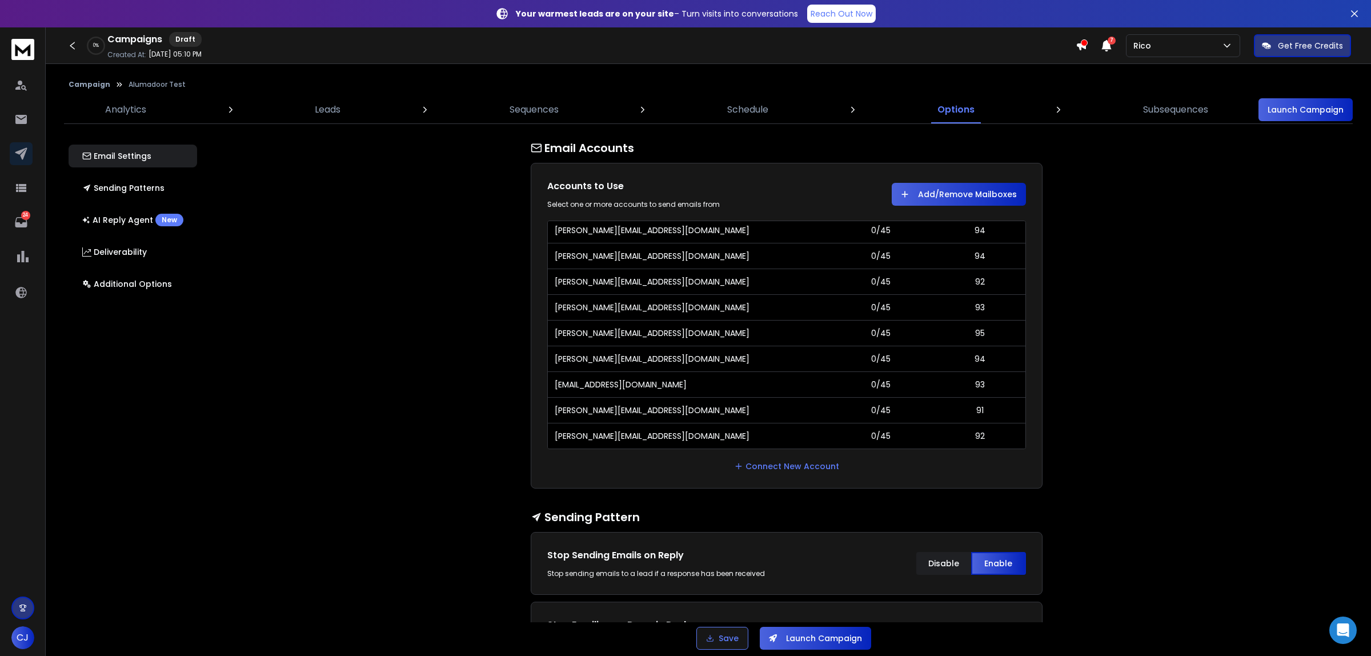
click at [972, 197] on button "Add/Remove Mailboxes" at bounding box center [959, 194] width 134 height 23
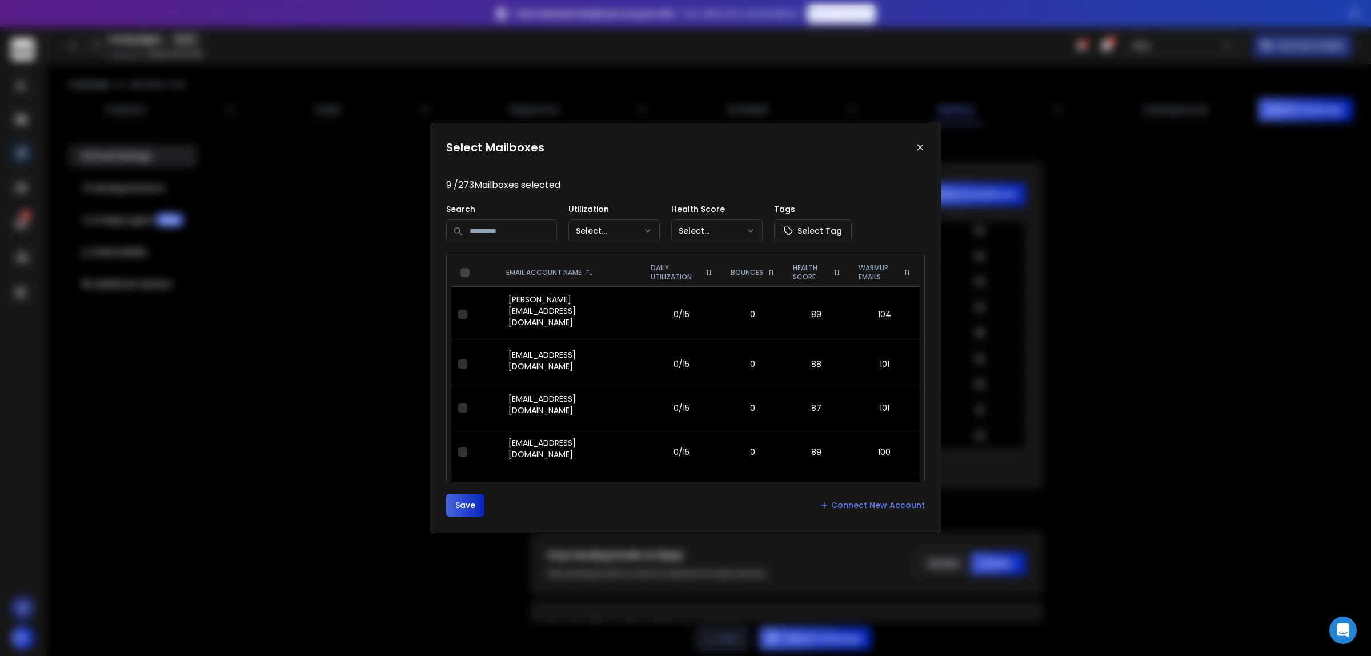
click at [532, 229] on input at bounding box center [501, 230] width 111 height 23
paste input "**********"
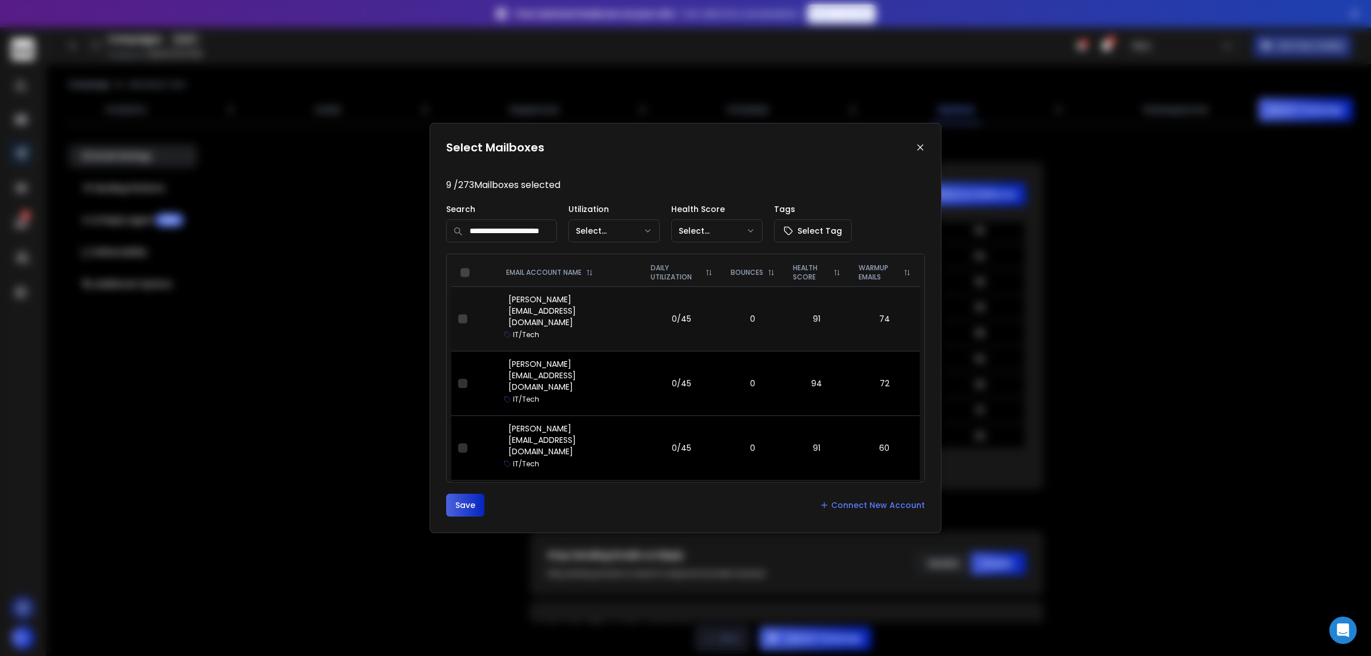
click at [464, 314] on button "button" at bounding box center [462, 318] width 9 height 9
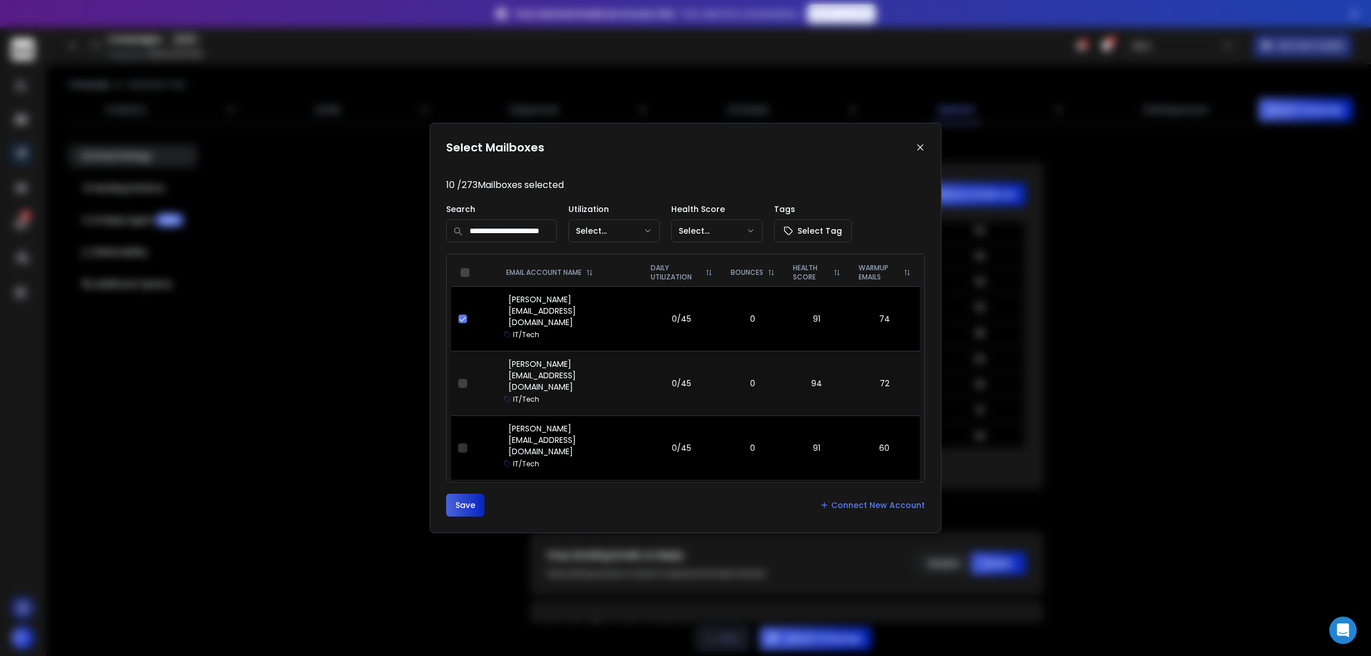
click at [462, 379] on button "button" at bounding box center [462, 383] width 9 height 9
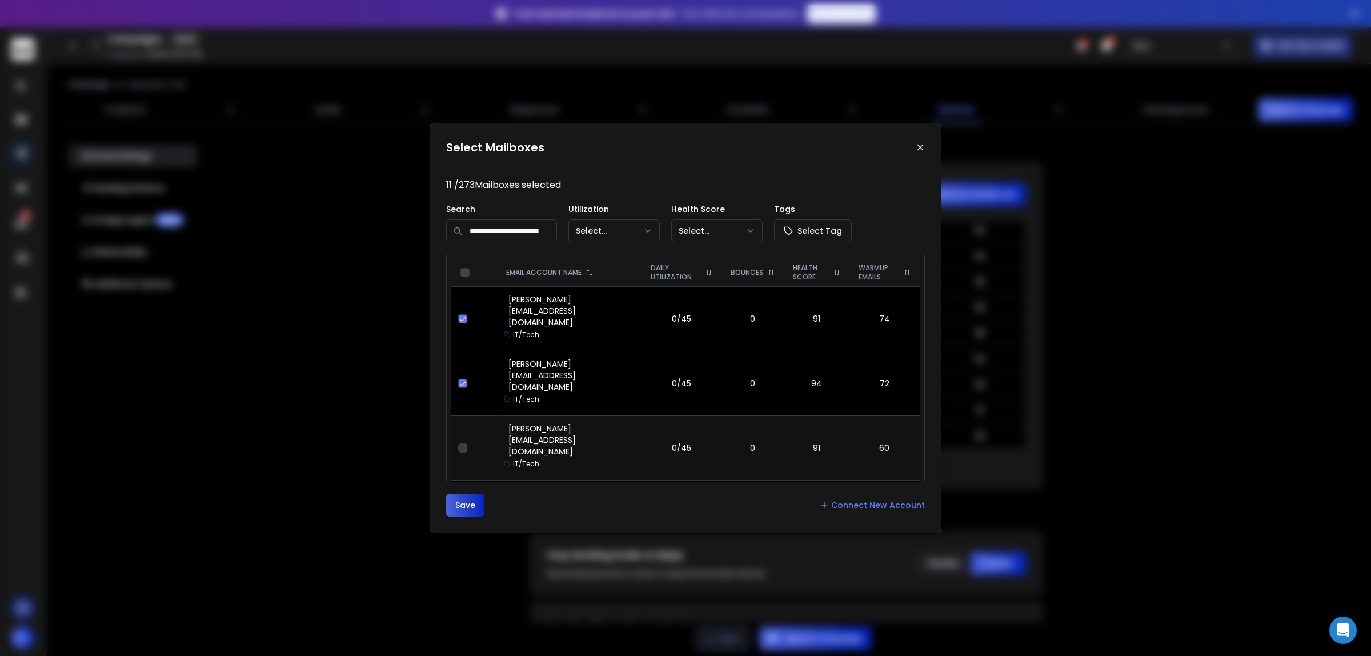
click at [463, 415] on td at bounding box center [474, 447] width 46 height 65
click at [464, 443] on button "button" at bounding box center [462, 447] width 9 height 9
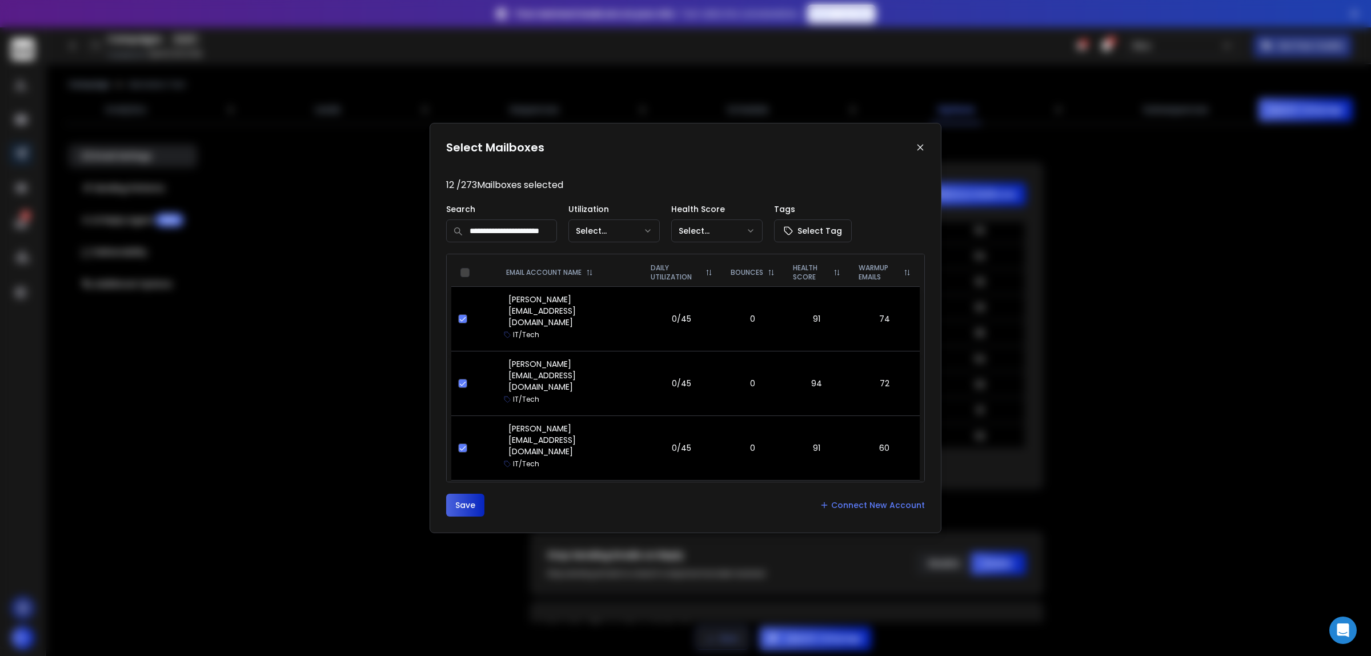
click at [463, 508] on button "button" at bounding box center [462, 512] width 9 height 9
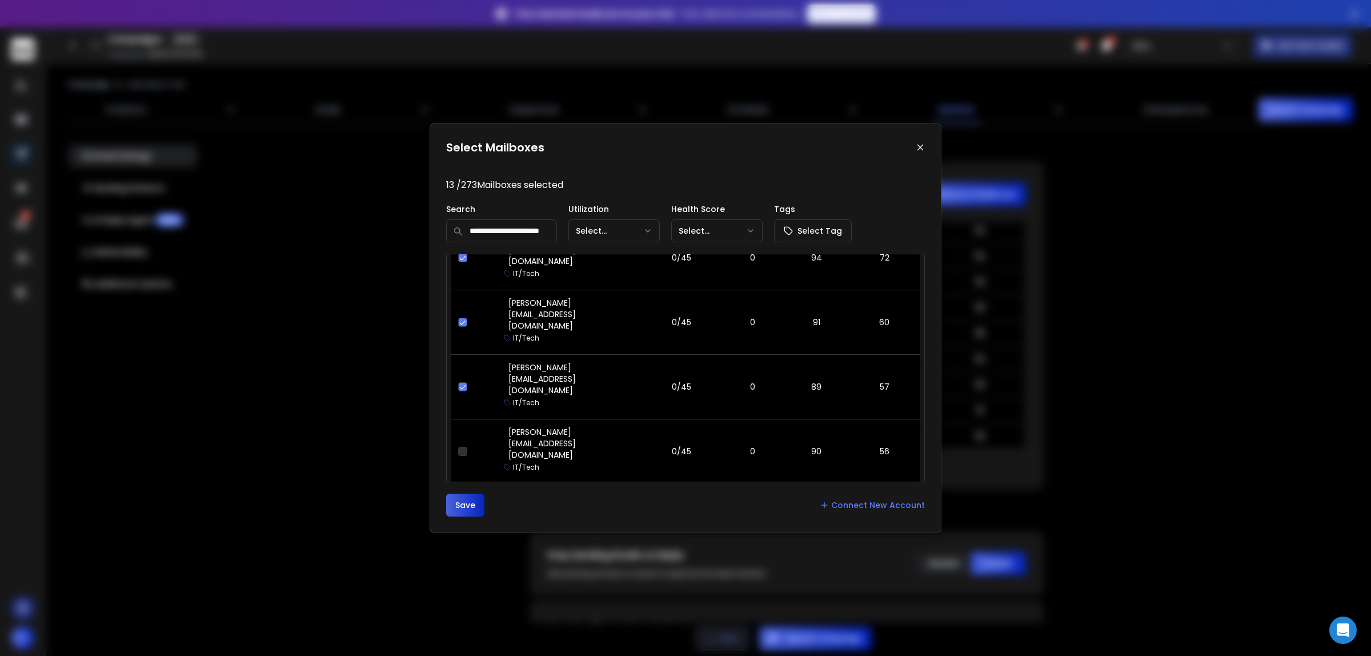
scroll to position [143, 0]
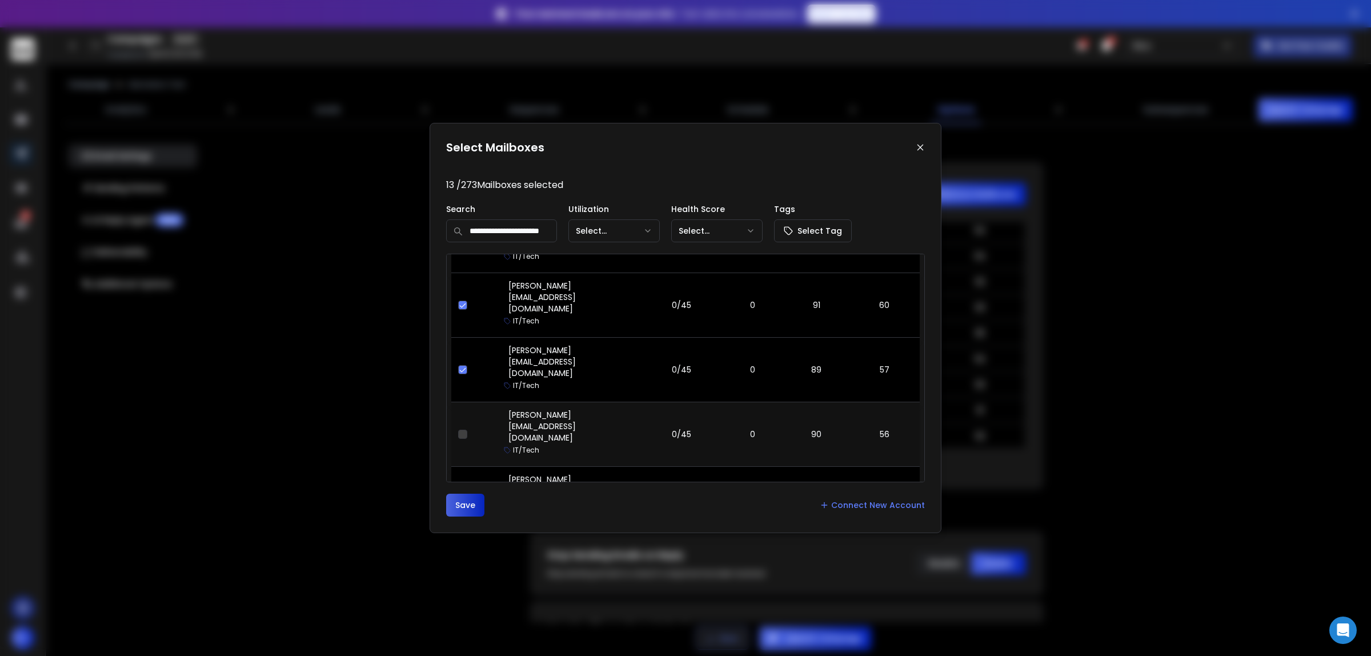
click at [462, 430] on button "button" at bounding box center [462, 434] width 9 height 9
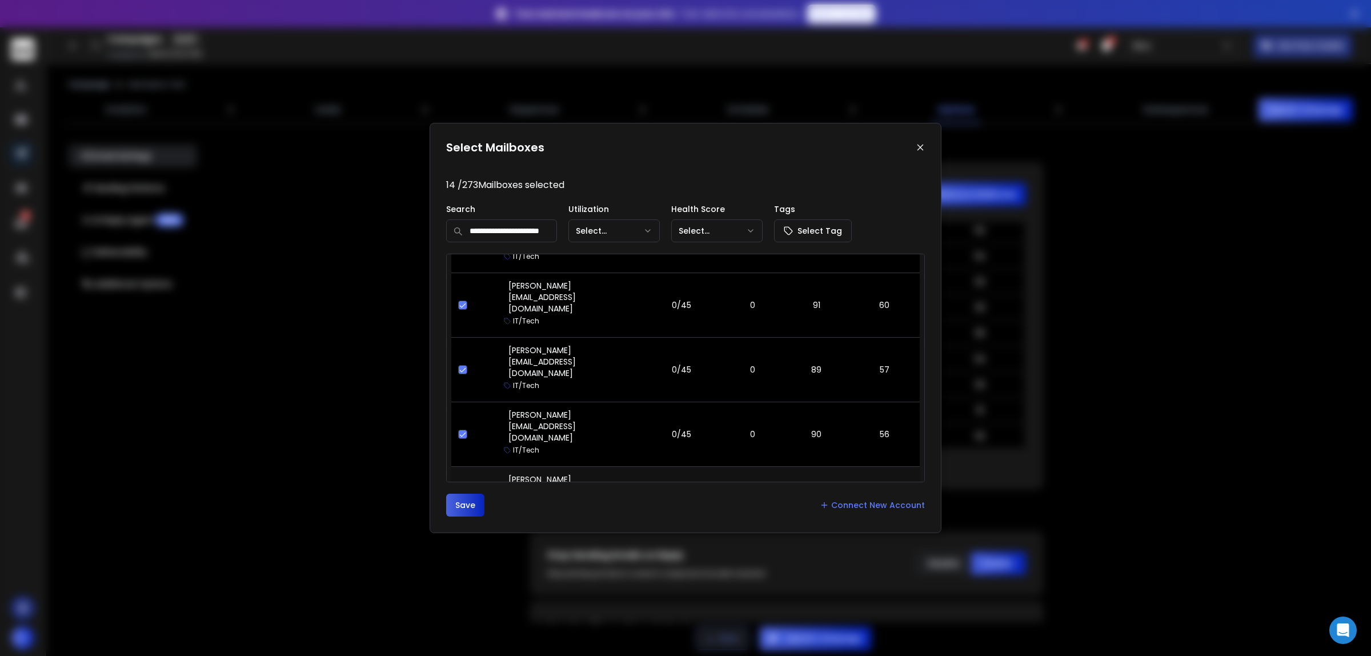
click at [463, 494] on button "button" at bounding box center [462, 498] width 9 height 9
click at [464, 559] on button "button" at bounding box center [462, 563] width 9 height 9
click at [461, 623] on button "button" at bounding box center [462, 627] width 9 height 9
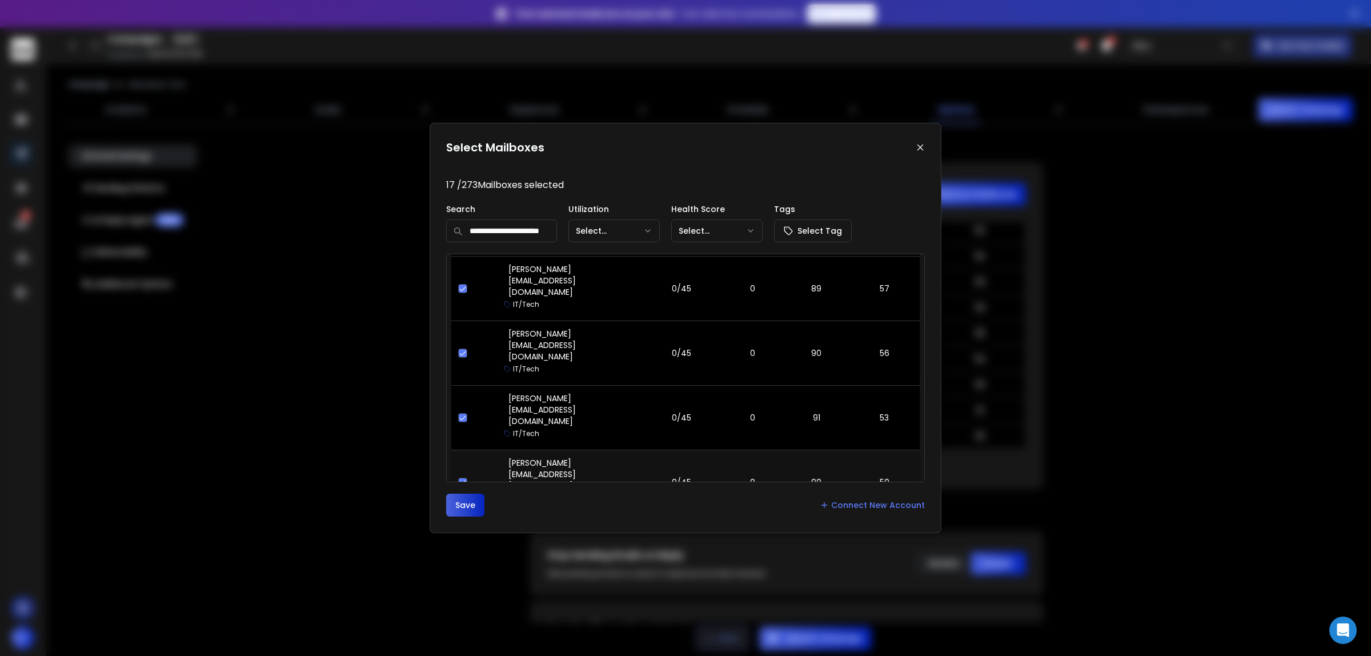
scroll to position [227, 0]
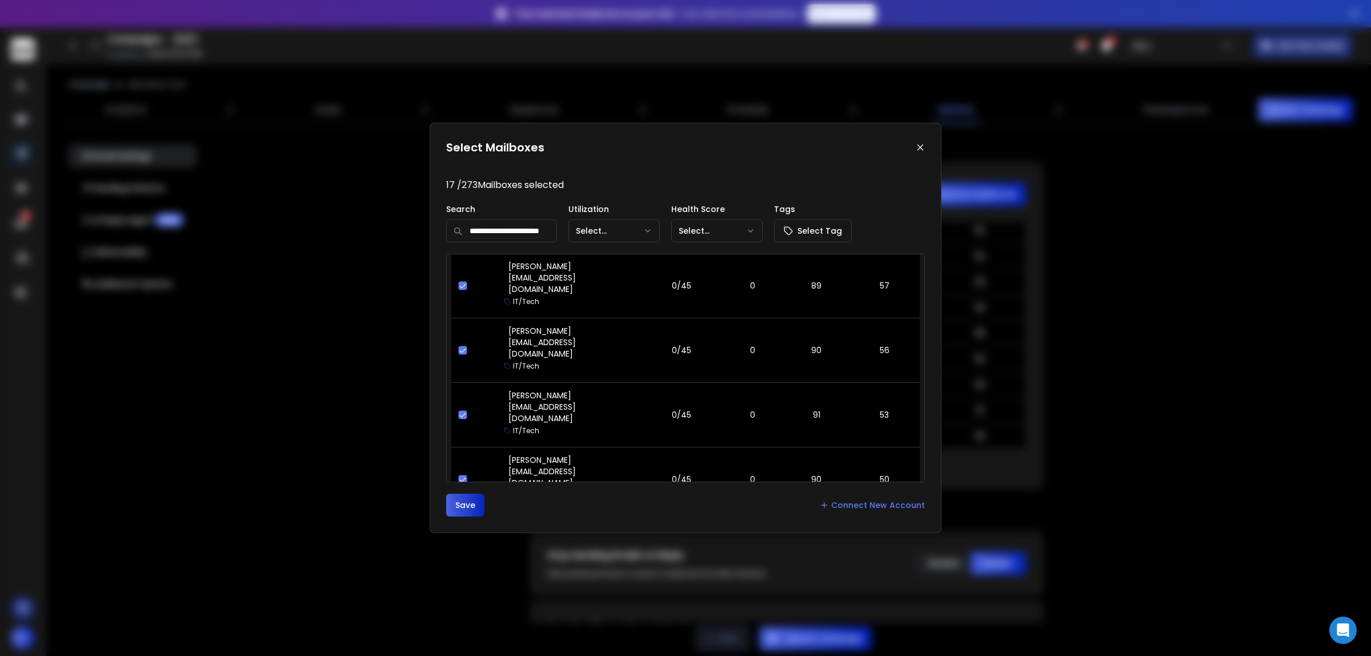
click at [460, 604] on div at bounding box center [477, 608] width 39 height 9
click at [463, 604] on button "button" at bounding box center [462, 608] width 9 height 9
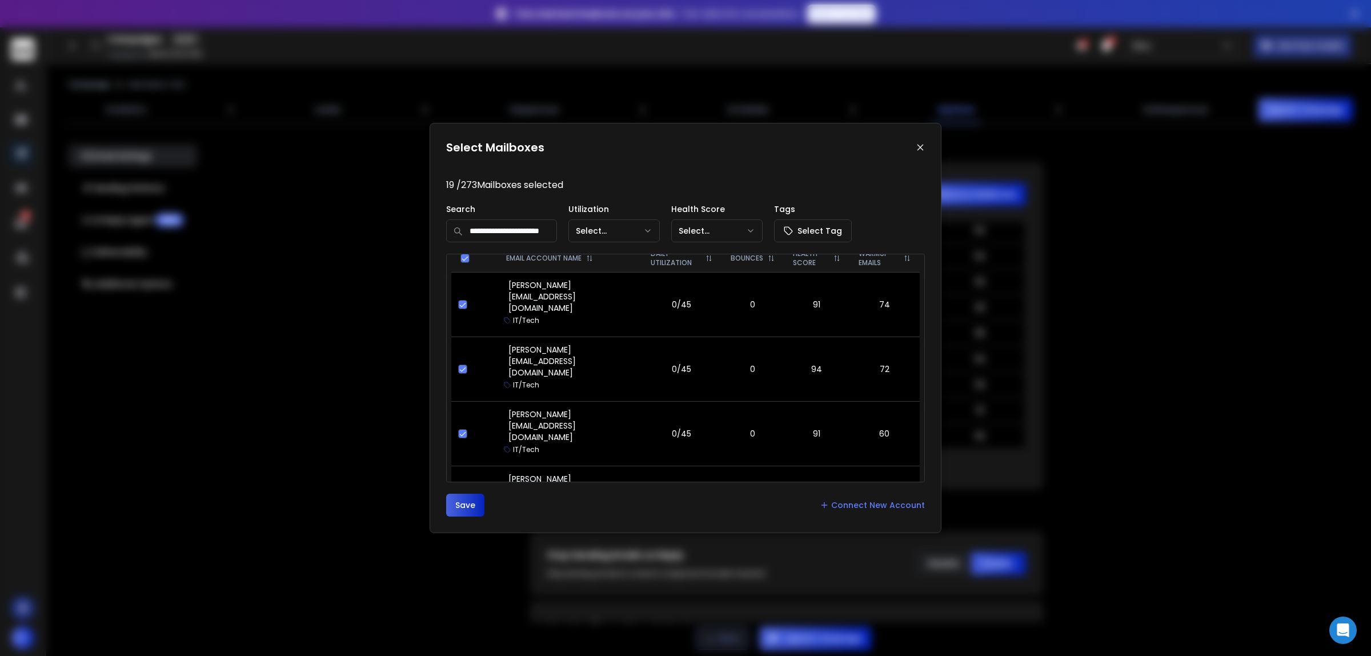
scroll to position [0, 0]
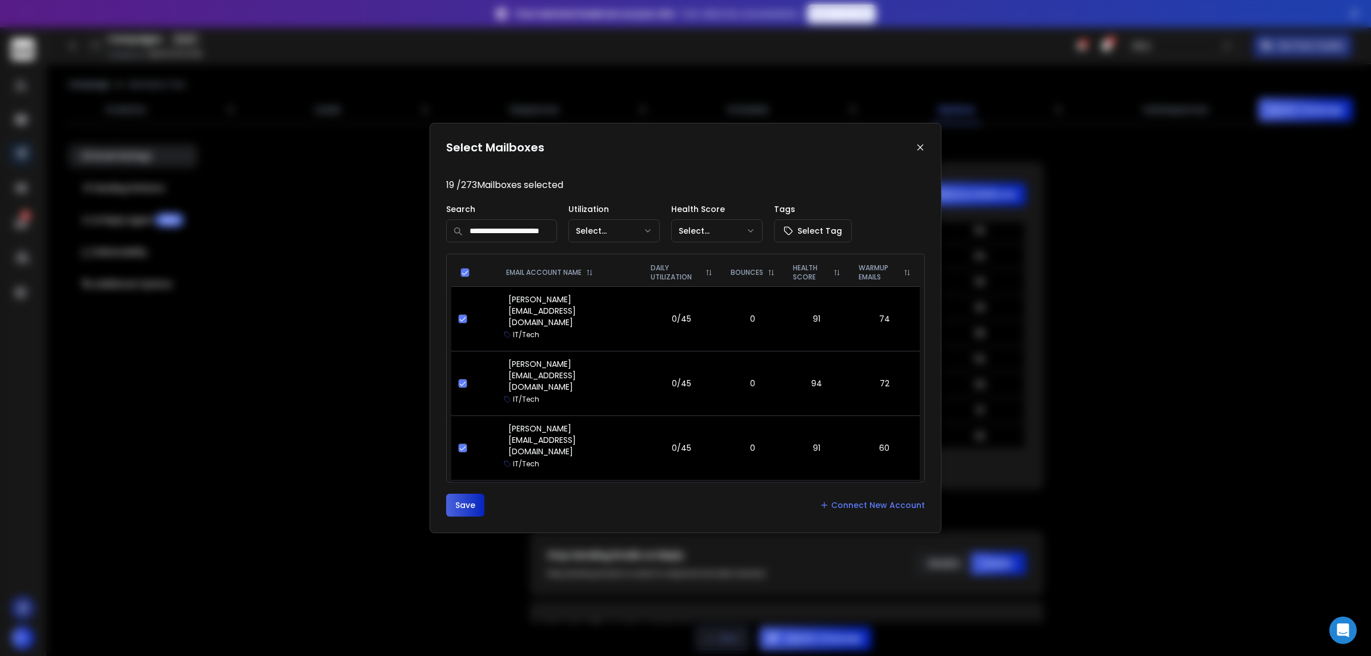
click at [511, 237] on input "**********" at bounding box center [501, 230] width 111 height 23
paste input "***"
type input "**********"
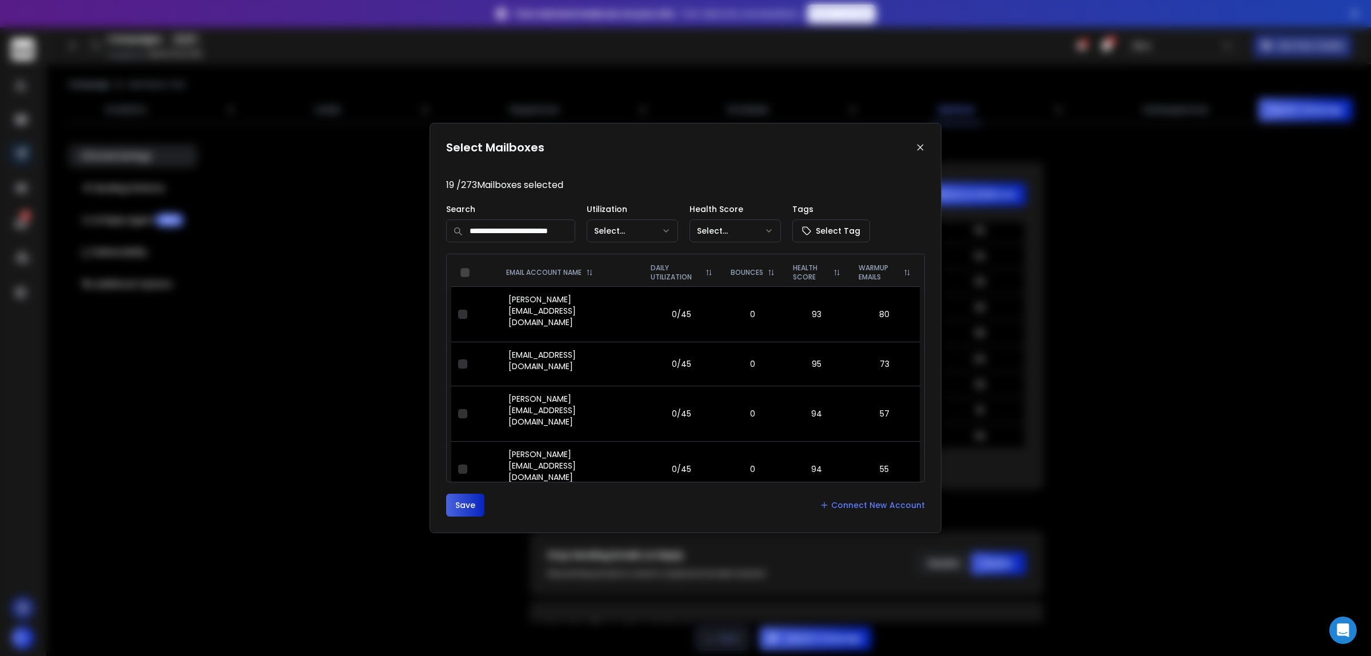
click at [498, 259] on th "EMAIL ACCOUNT NAME" at bounding box center [569, 272] width 145 height 27
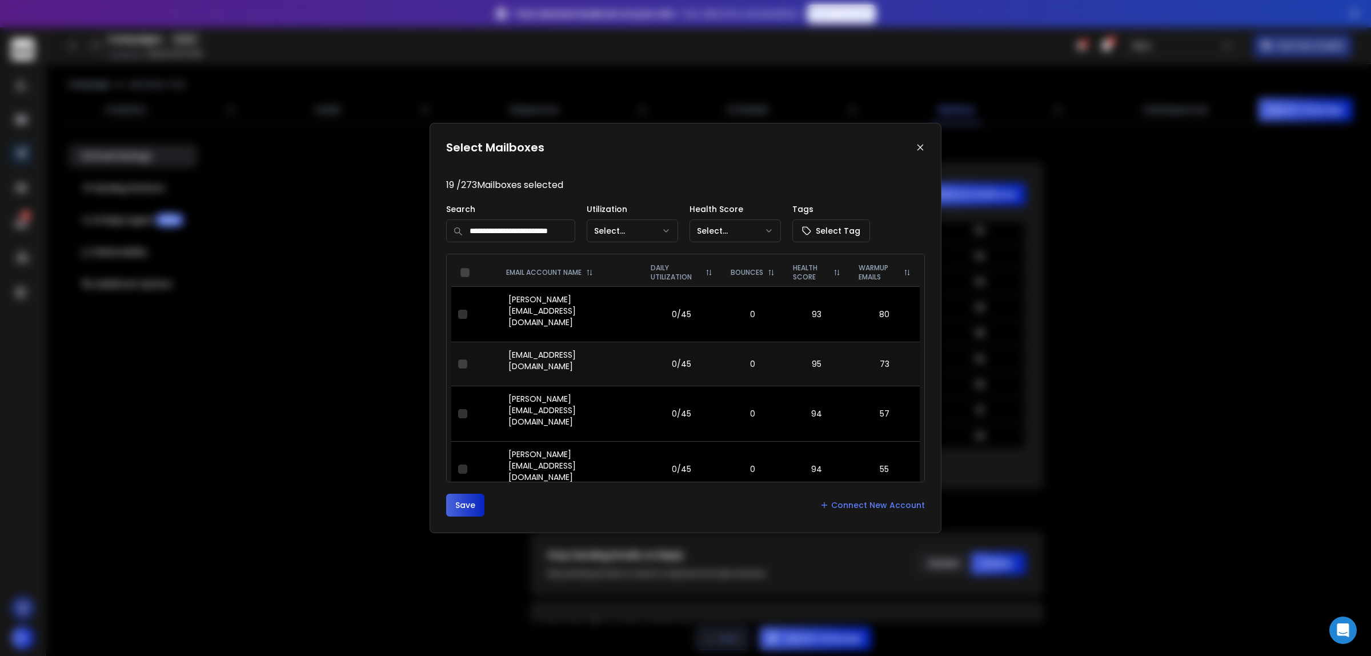
drag, startPoint x: 463, startPoint y: 307, endPoint x: 457, endPoint y: 335, distance: 29.3
click at [463, 310] on button "button" at bounding box center [462, 314] width 9 height 9
click at [458, 359] on div at bounding box center [477, 363] width 39 height 9
click at [465, 359] on button "button" at bounding box center [462, 363] width 9 height 9
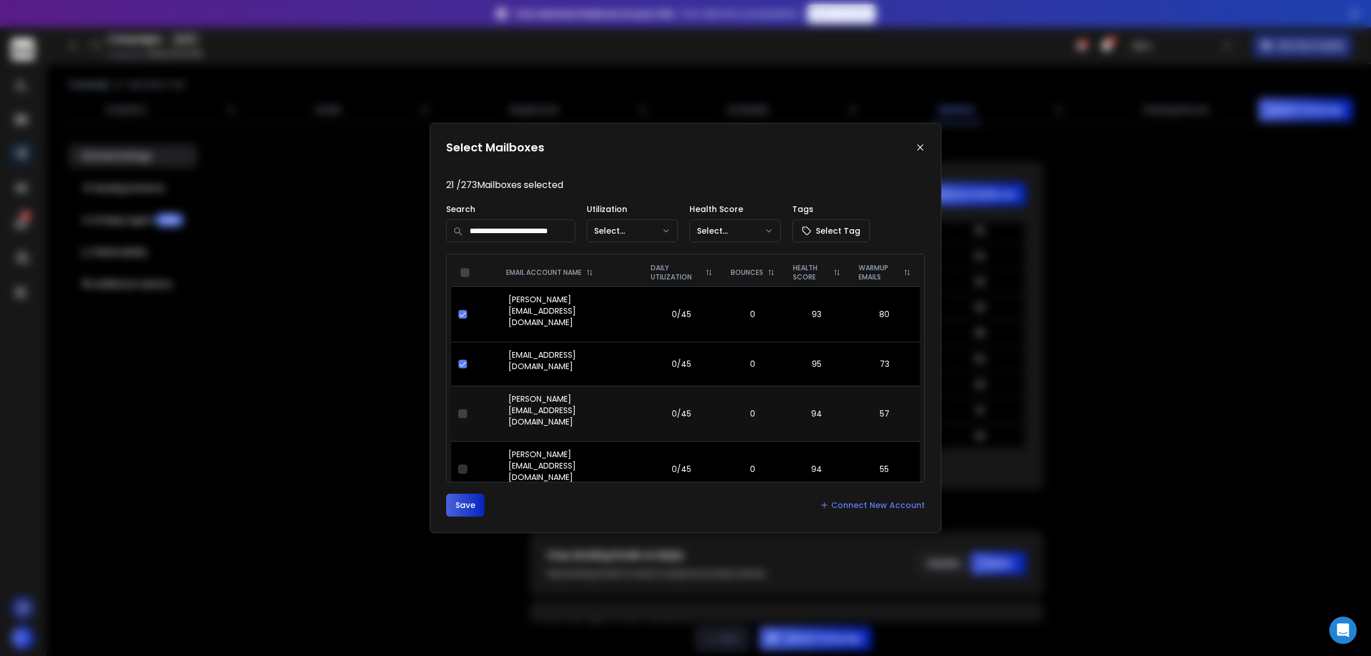
click at [462, 409] on button "button" at bounding box center [462, 413] width 9 height 9
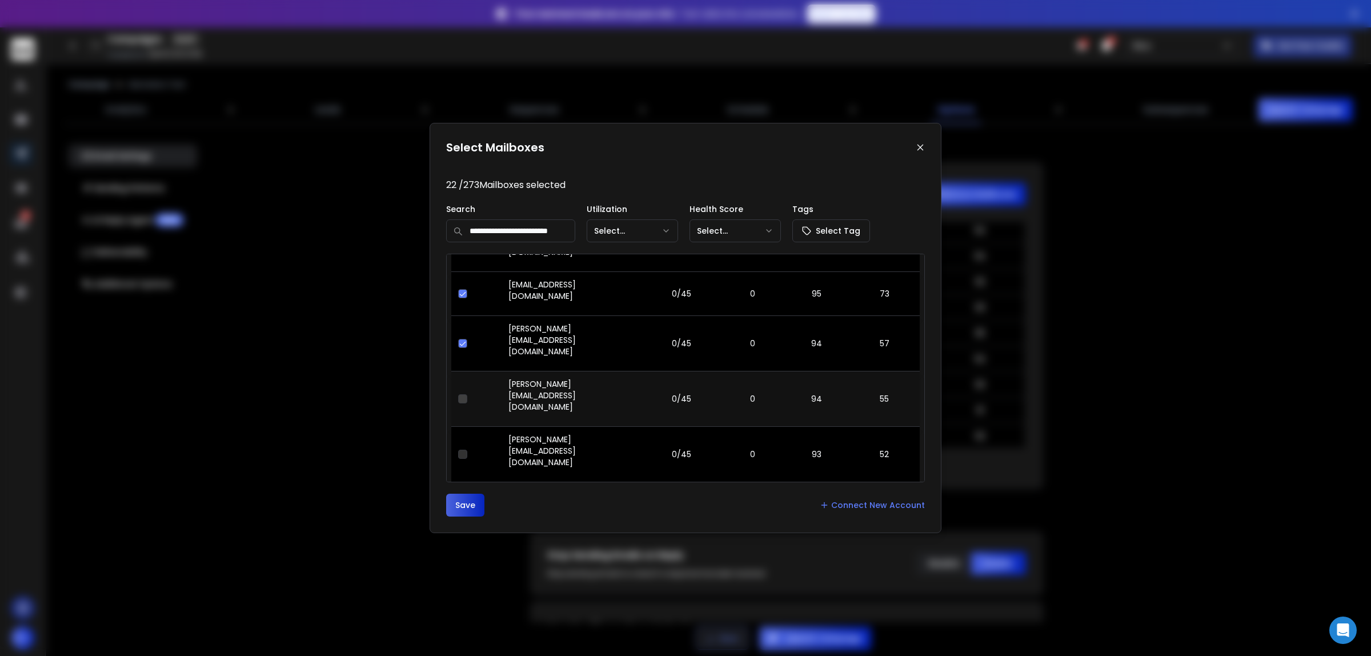
scroll to position [71, 0]
click at [462, 393] on button "button" at bounding box center [462, 397] width 9 height 9
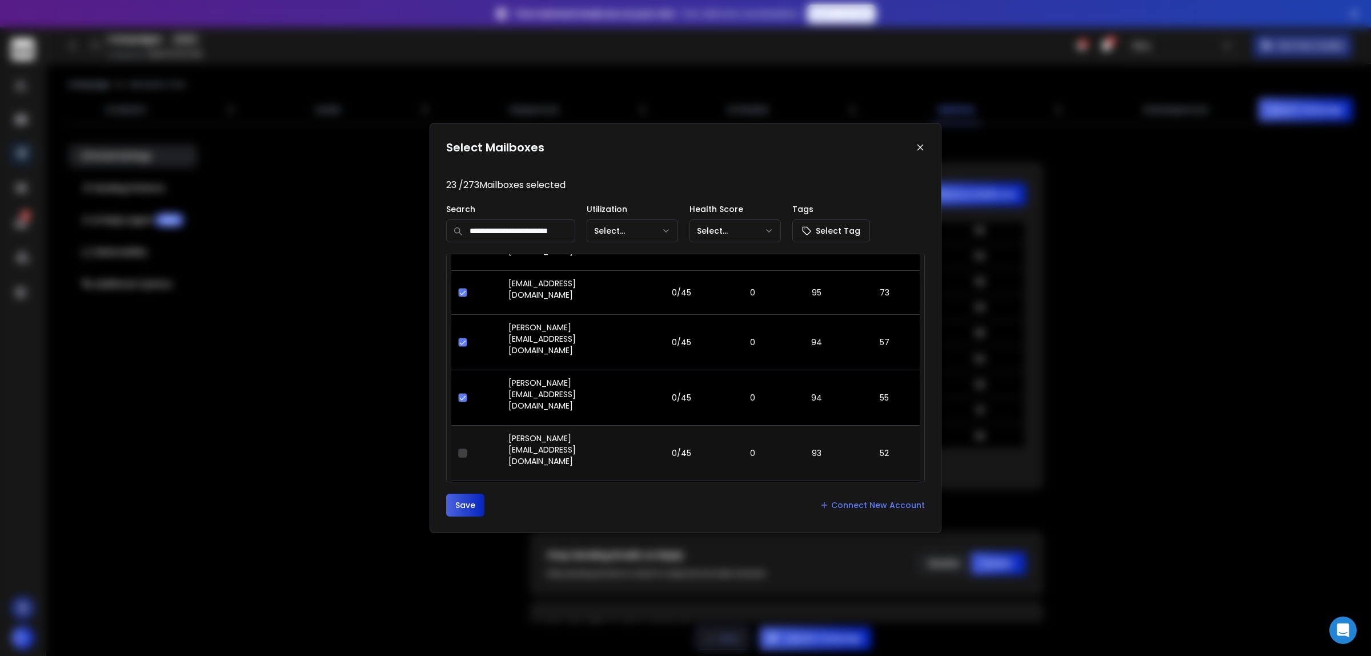
click at [461, 449] on button "button" at bounding box center [462, 453] width 9 height 9
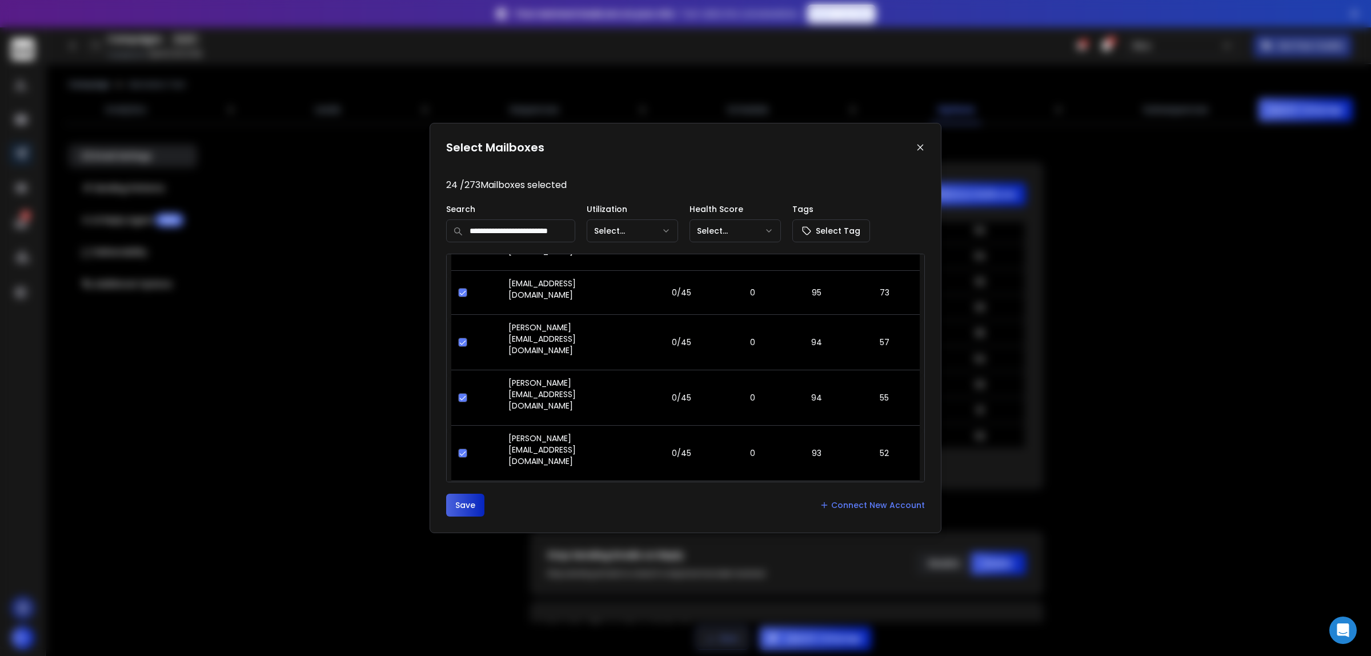
click at [464, 504] on button "button" at bounding box center [462, 508] width 9 height 9
click at [464, 559] on button "button" at bounding box center [462, 563] width 9 height 9
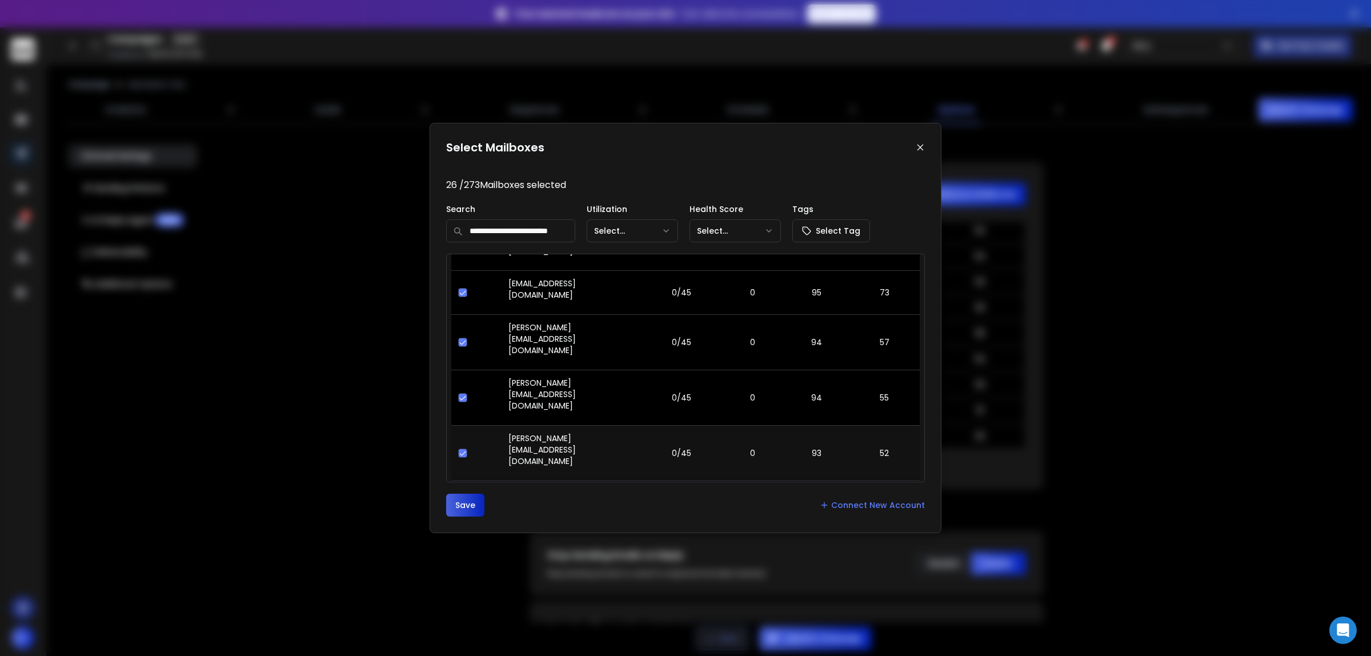
scroll to position [181, 0]
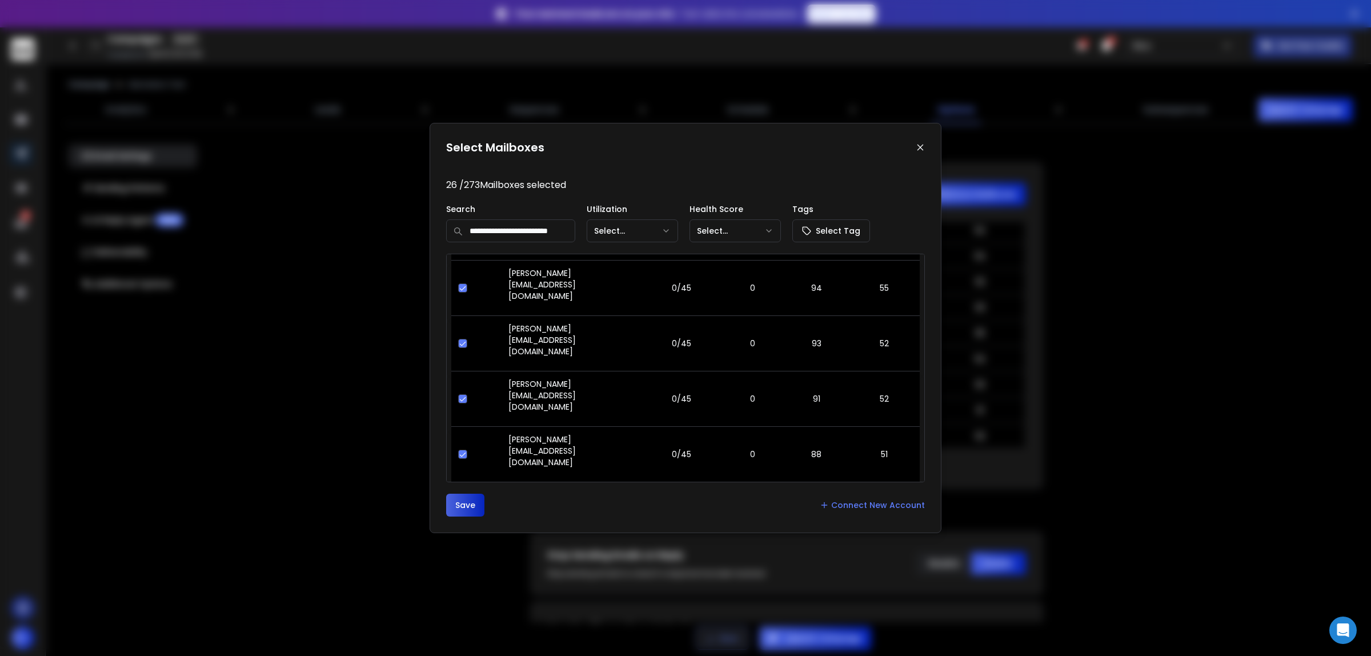
click at [466, 505] on button "button" at bounding box center [462, 509] width 9 height 9
click at [463, 561] on button "button" at bounding box center [462, 565] width 9 height 9
click at [461, 616] on button "button" at bounding box center [462, 620] width 9 height 9
click at [479, 507] on button "Save" at bounding box center [465, 505] width 38 height 23
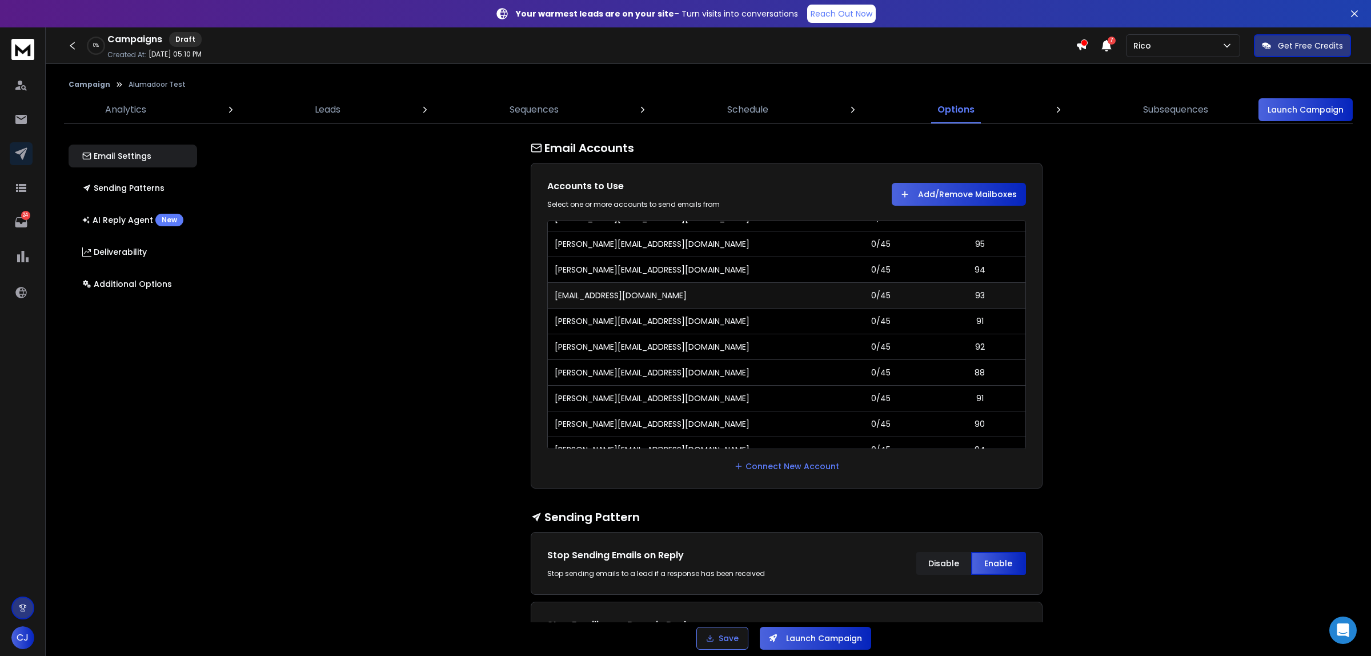
scroll to position [0, 0]
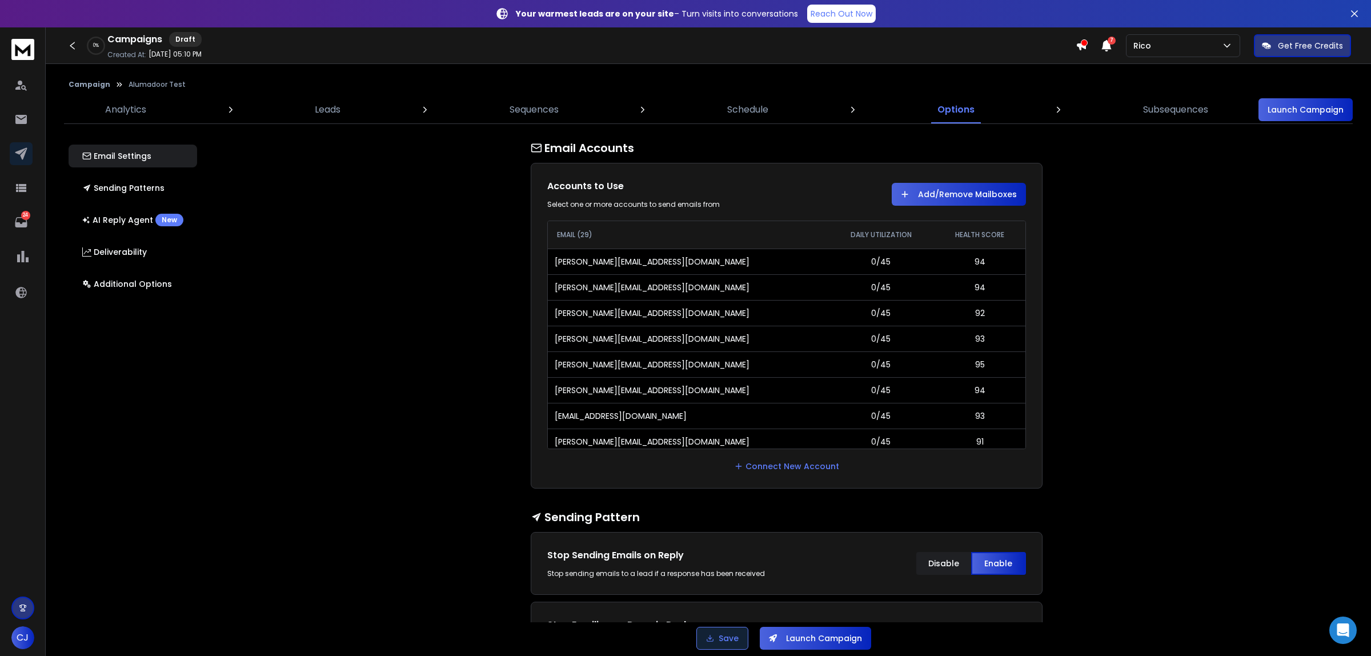
click at [730, 641] on button "Save" at bounding box center [723, 638] width 52 height 23
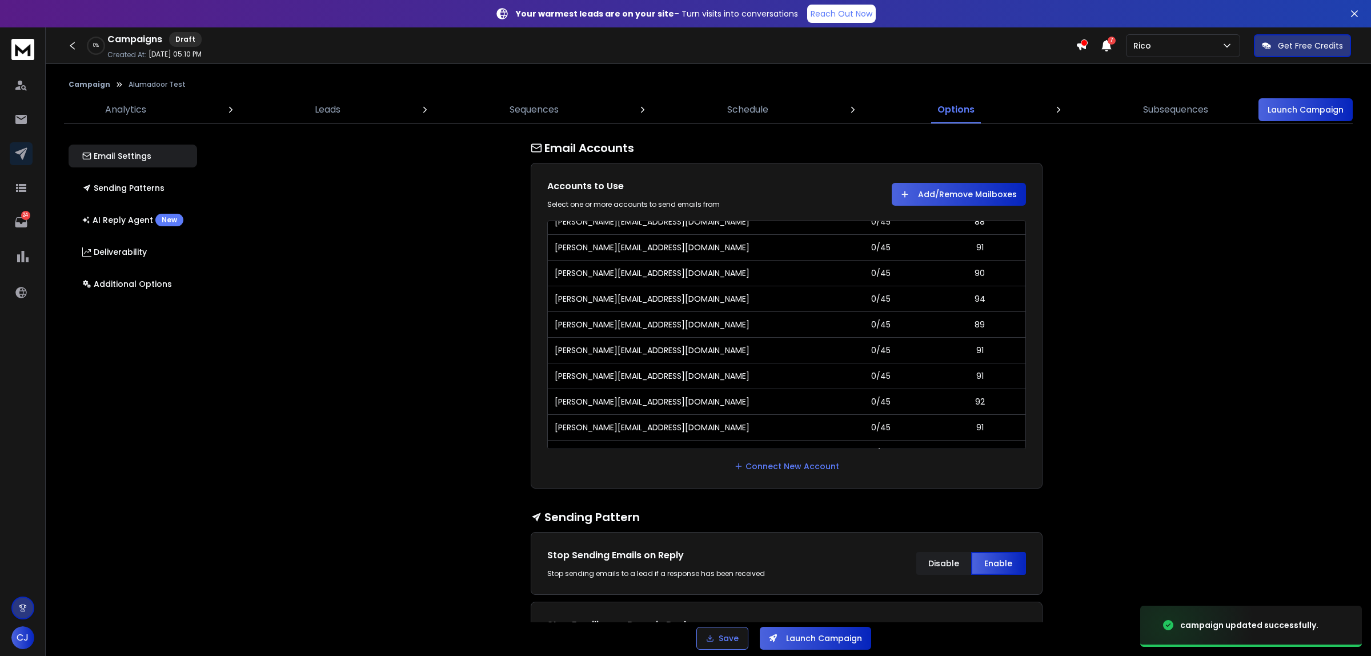
scroll to position [286, 0]
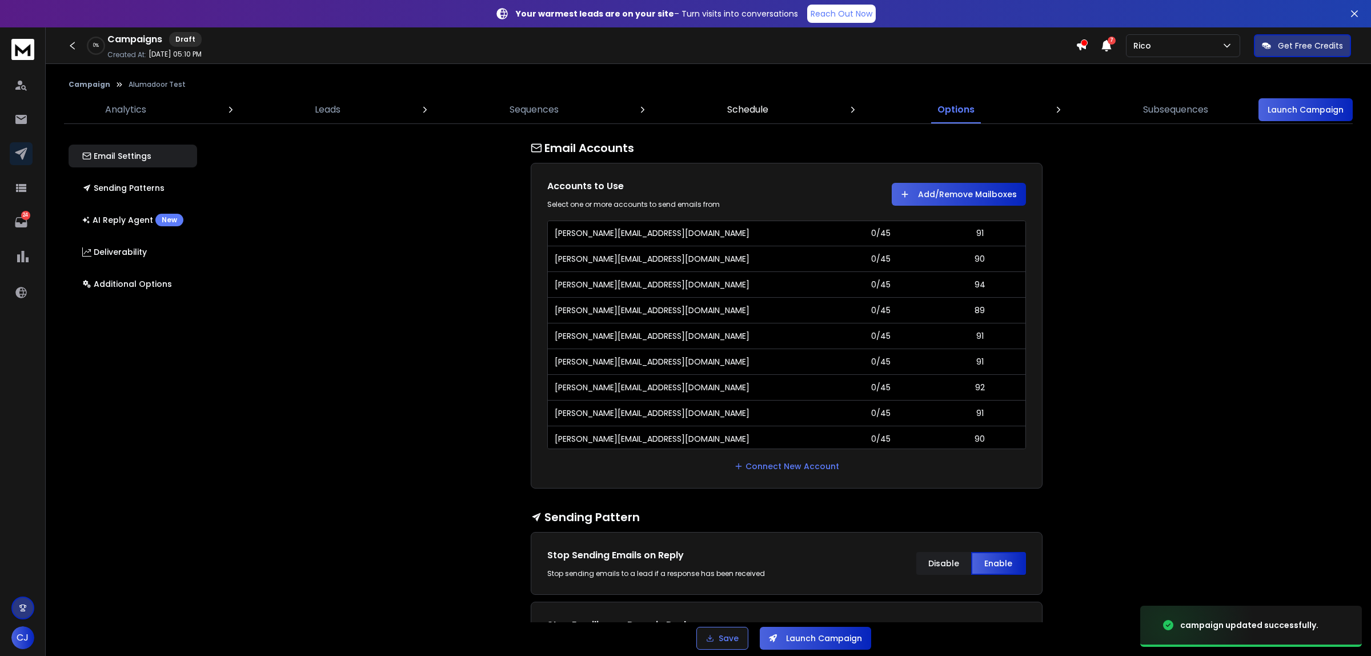
click at [743, 107] on p "Schedule" at bounding box center [747, 110] width 41 height 14
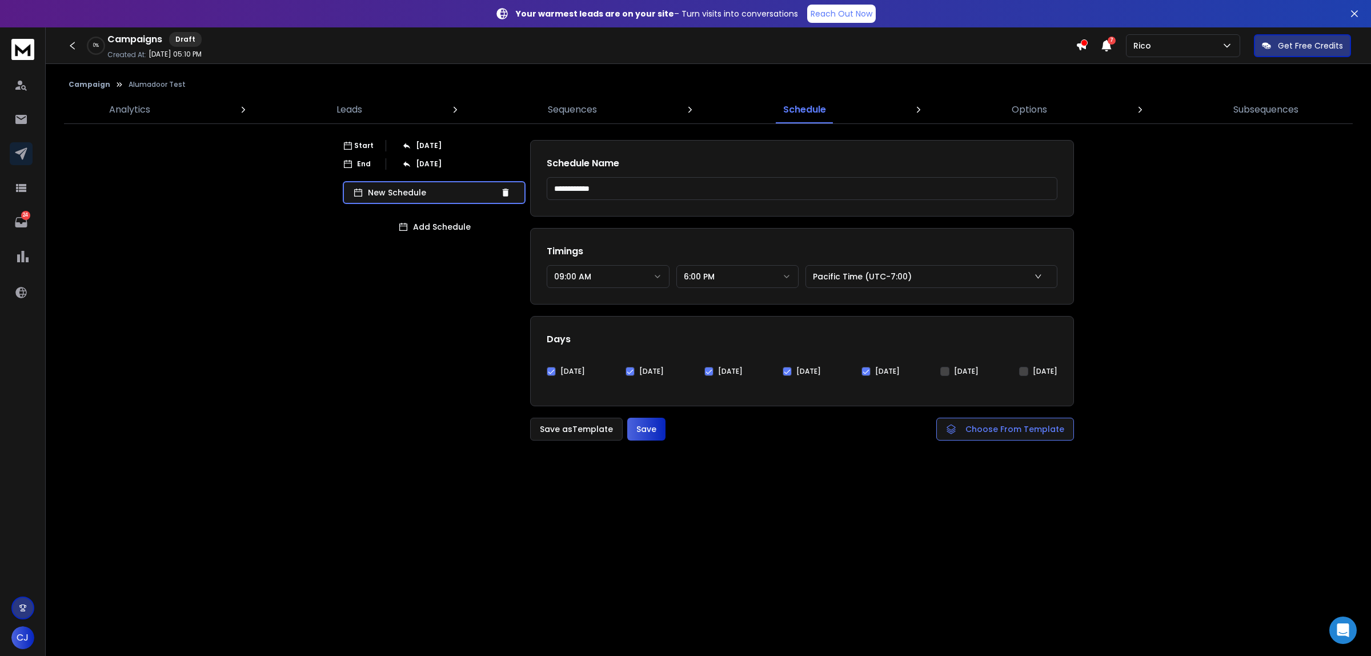
click at [442, 146] on p "Thu Aug 14 2025" at bounding box center [429, 145] width 26 height 9
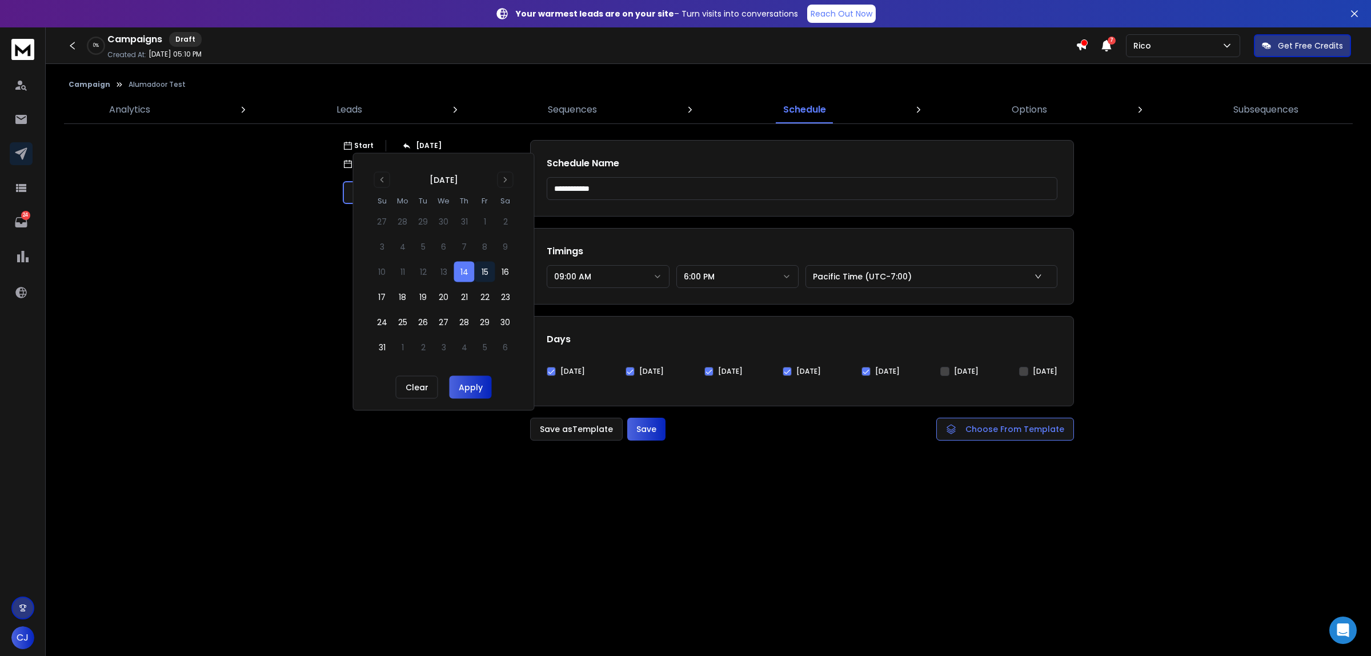
click at [486, 269] on button "15" at bounding box center [485, 272] width 21 height 21
click at [485, 267] on button "15" at bounding box center [485, 272] width 21 height 21
click at [473, 392] on button "Apply" at bounding box center [471, 387] width 42 height 23
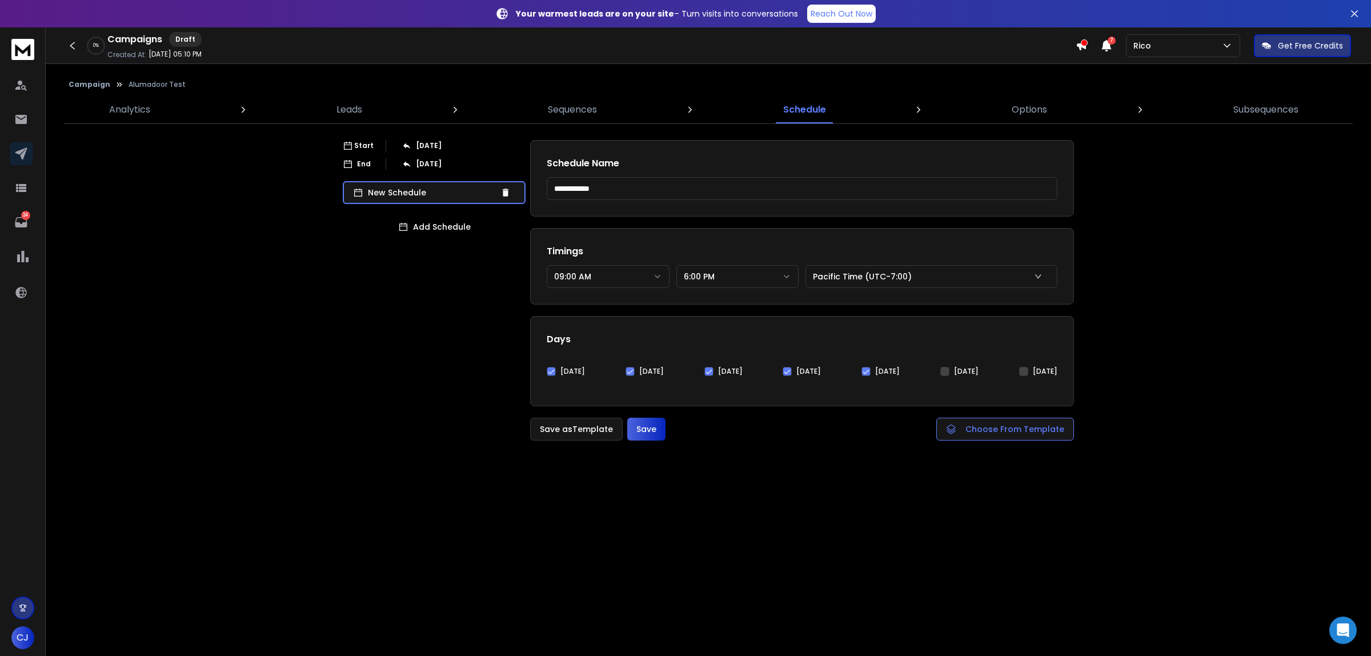
click at [442, 161] on p "Fri Aug 14 2026" at bounding box center [429, 163] width 26 height 9
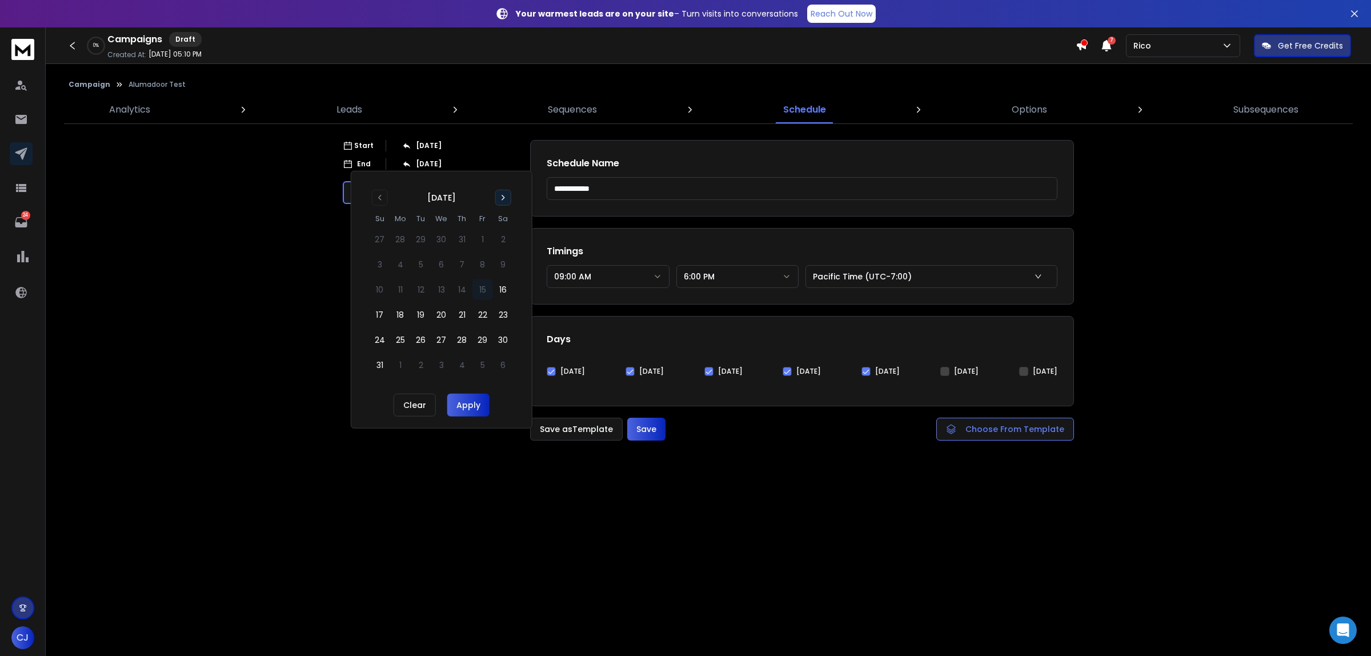
click at [501, 197] on icon "Go to next month" at bounding box center [503, 197] width 9 height 9
click at [375, 365] on button "30" at bounding box center [380, 365] width 21 height 21
click at [470, 406] on button "Apply" at bounding box center [468, 405] width 42 height 23
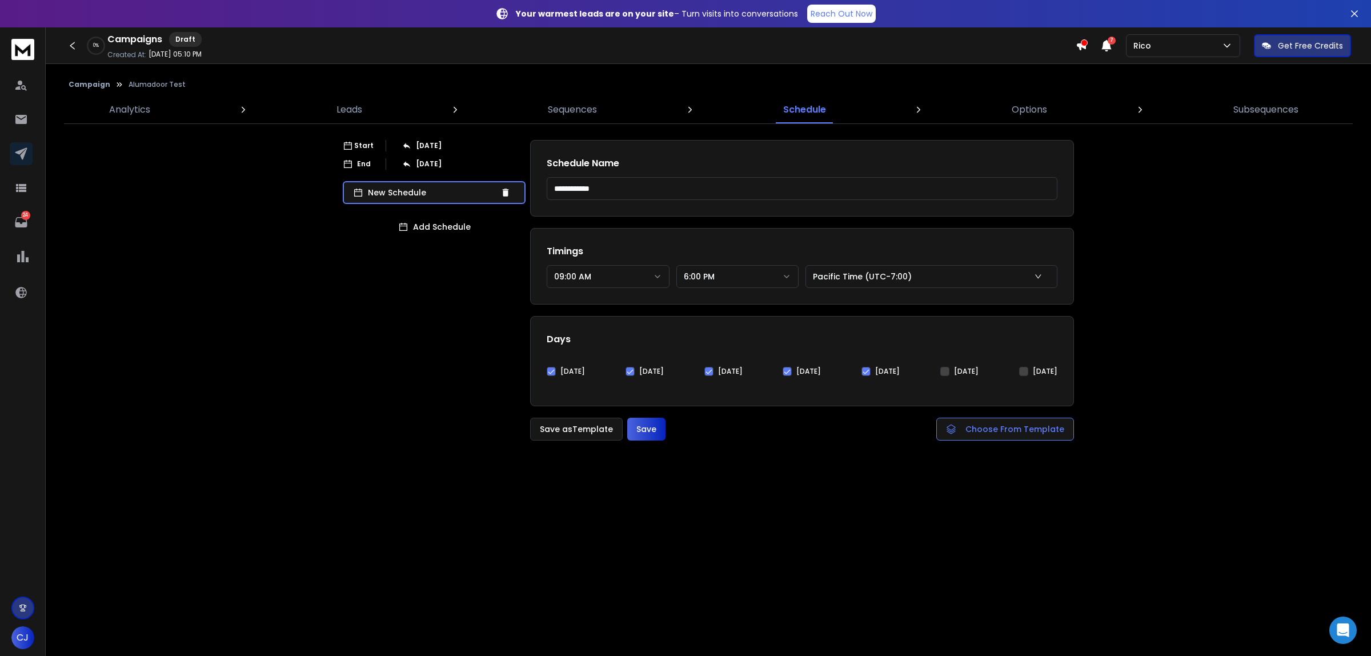
click at [652, 434] on button "Save" at bounding box center [646, 429] width 38 height 23
click at [356, 107] on p "Leads" at bounding box center [350, 110] width 26 height 14
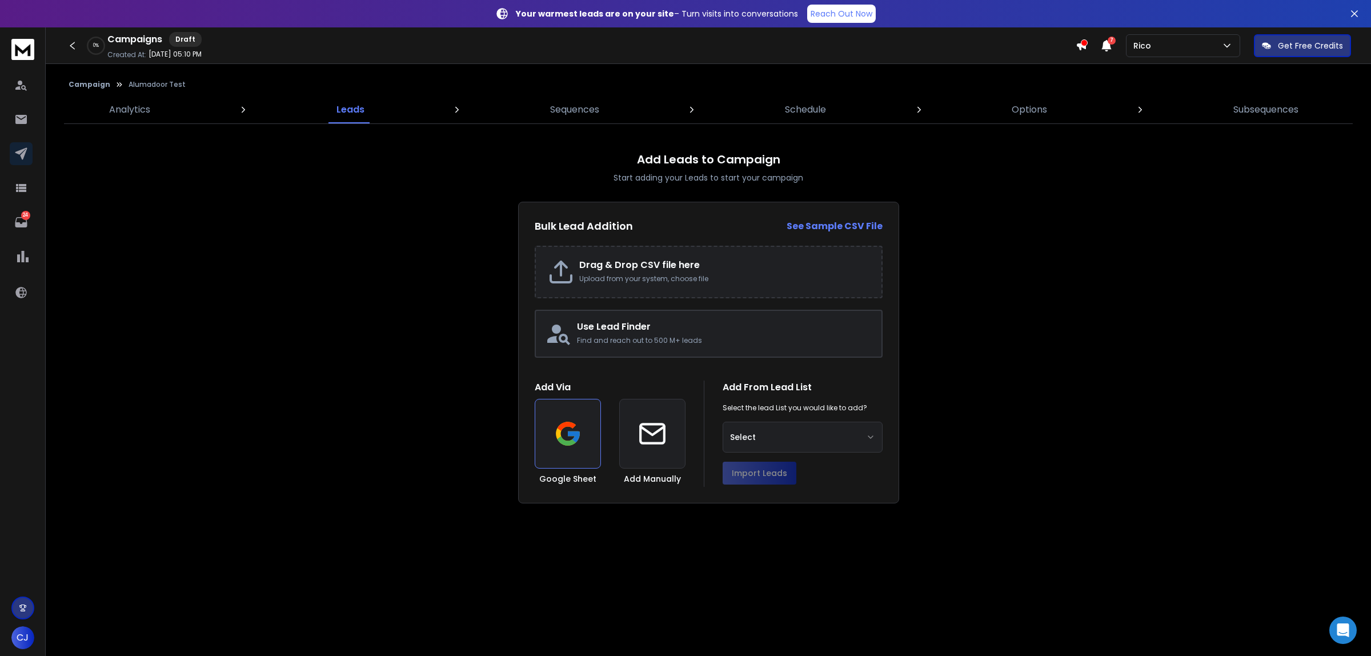
click at [570, 425] on icon at bounding box center [566, 426] width 19 height 9
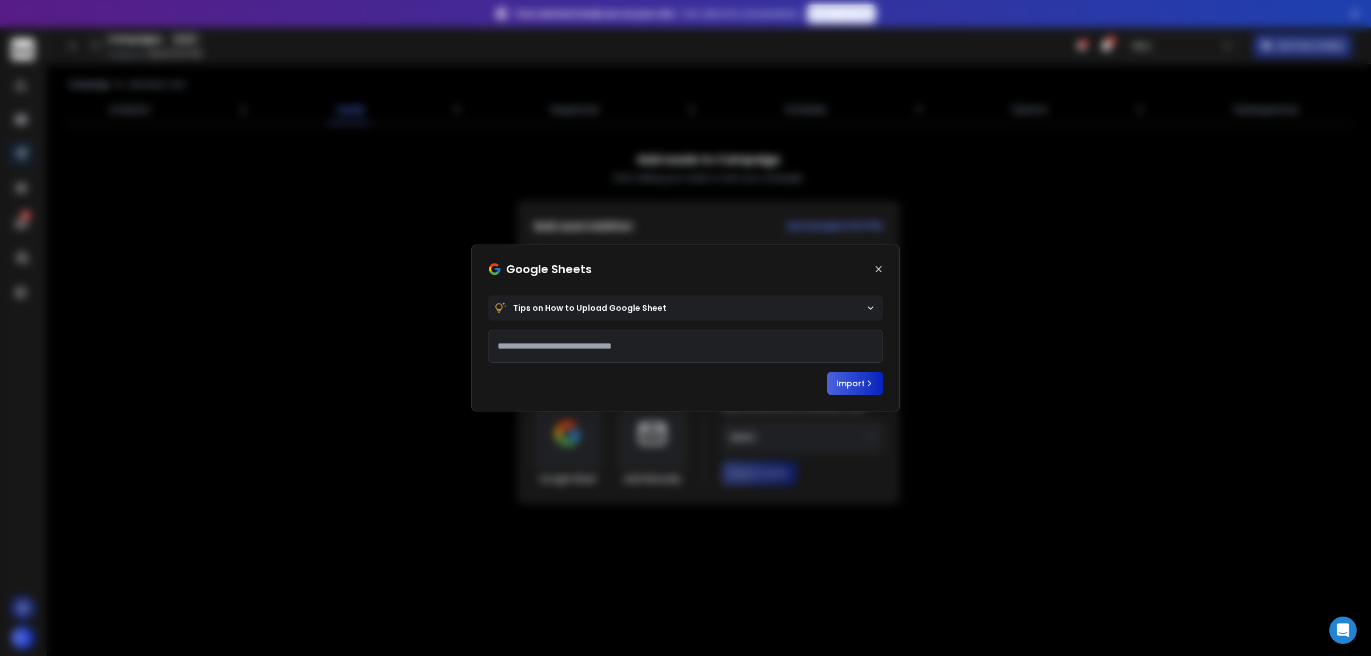
click at [650, 343] on input at bounding box center [685, 346] width 395 height 33
paste input "**********"
type input "**********"
drag, startPoint x: 846, startPoint y: 383, endPoint x: 854, endPoint y: 385, distance: 8.6
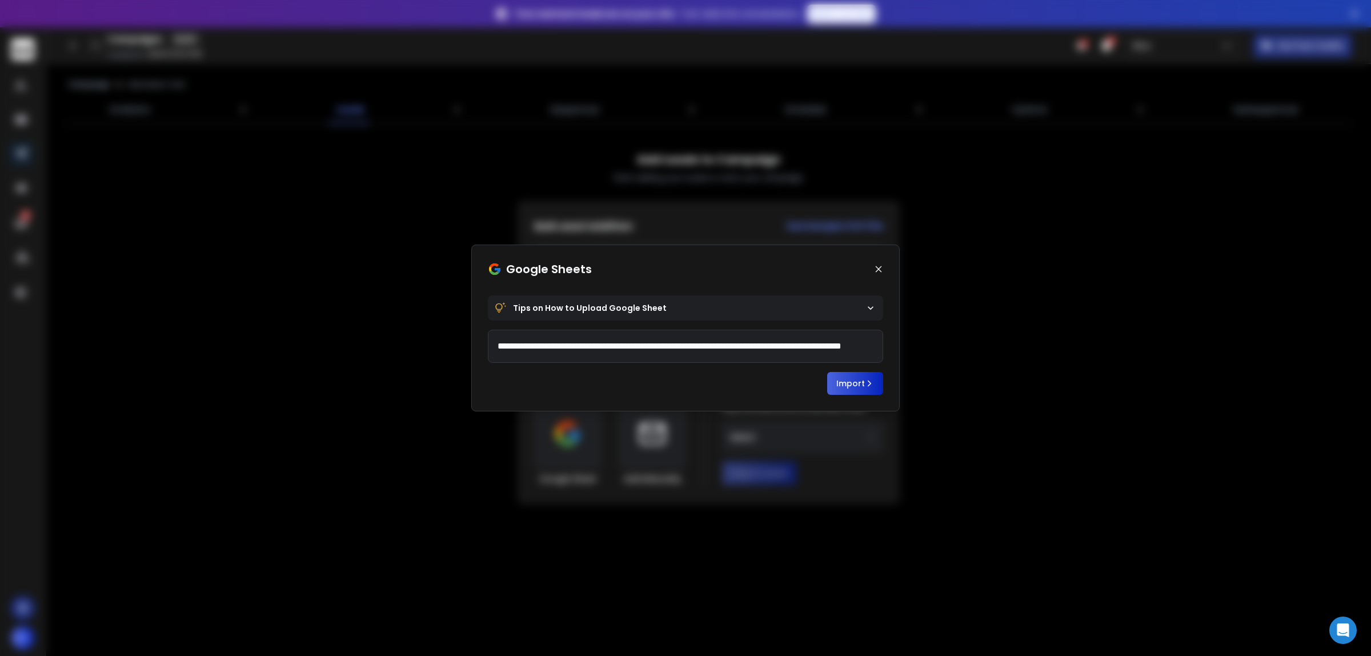
click at [846, 383] on button "Import" at bounding box center [855, 383] width 56 height 23
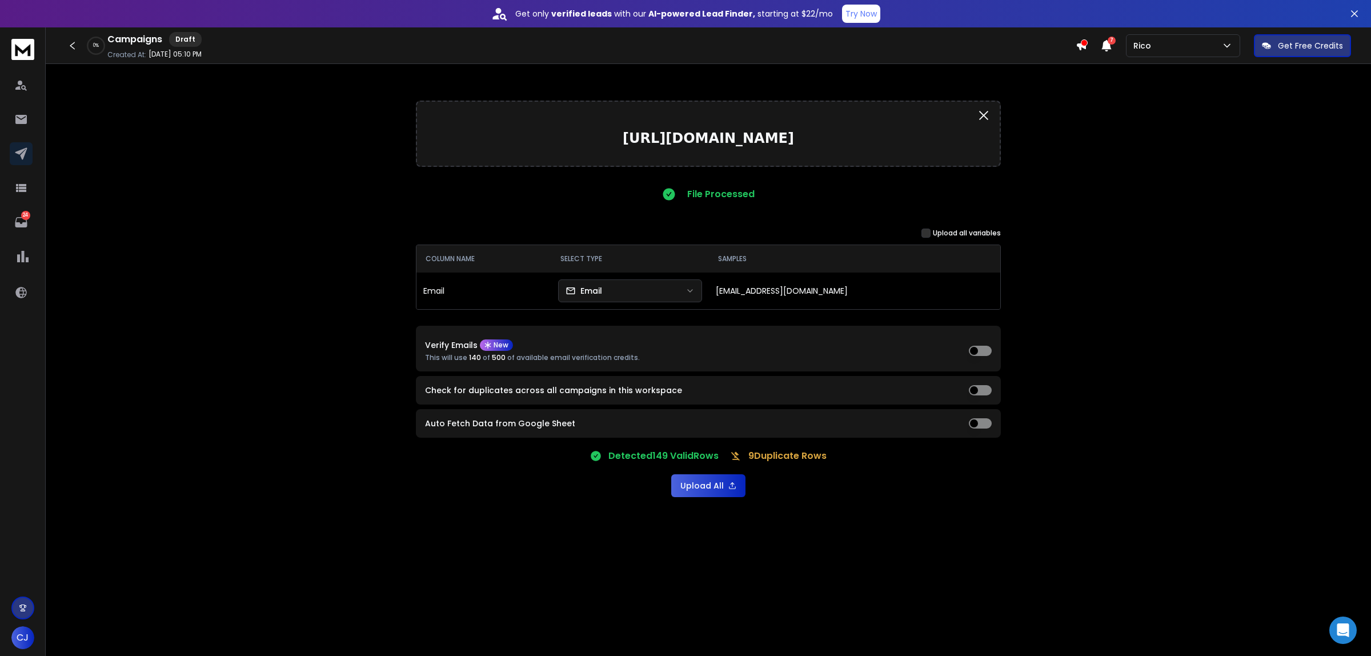
click at [709, 497] on button "Upload All" at bounding box center [708, 485] width 74 height 23
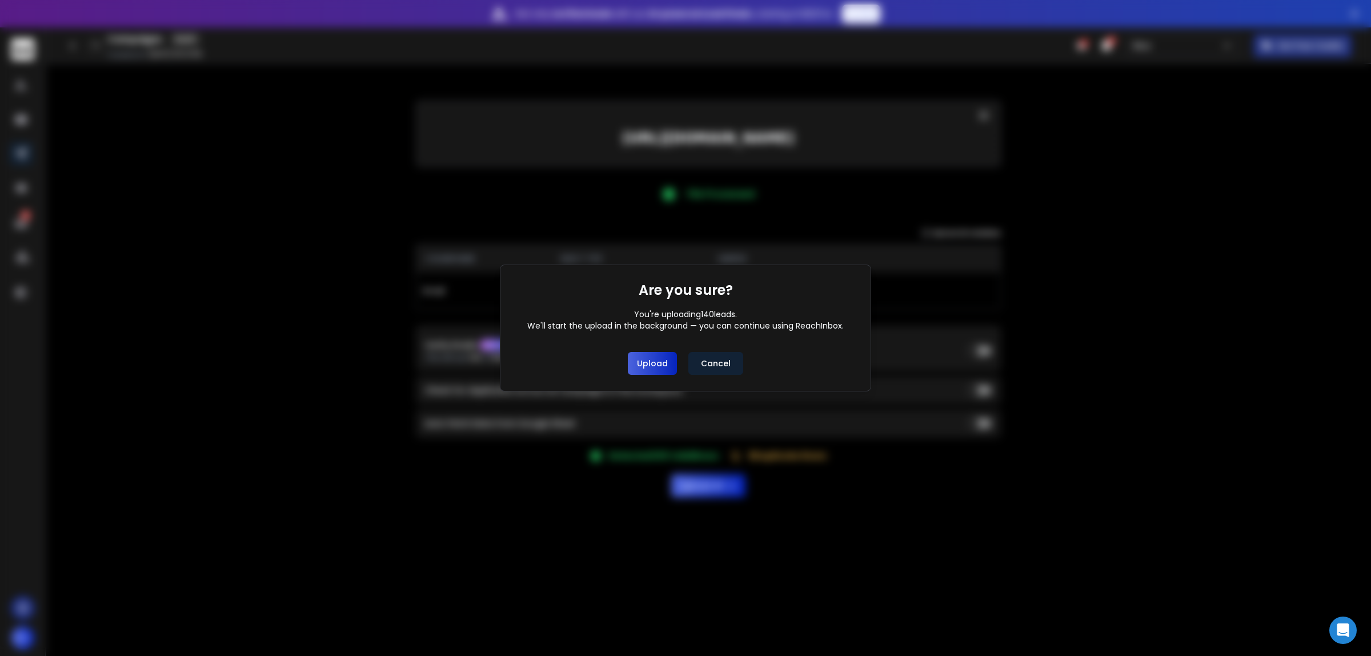
click at [733, 363] on button "Cancel" at bounding box center [716, 363] width 55 height 23
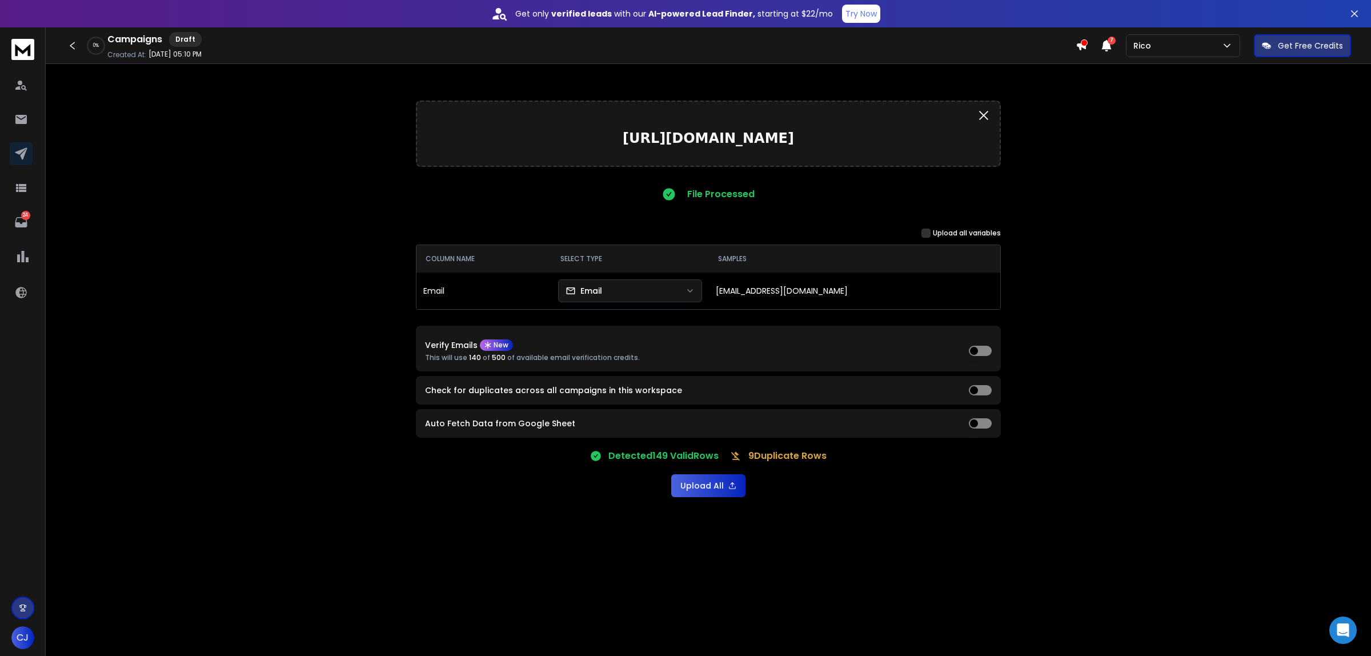
click at [711, 497] on button "Upload All" at bounding box center [708, 485] width 74 height 23
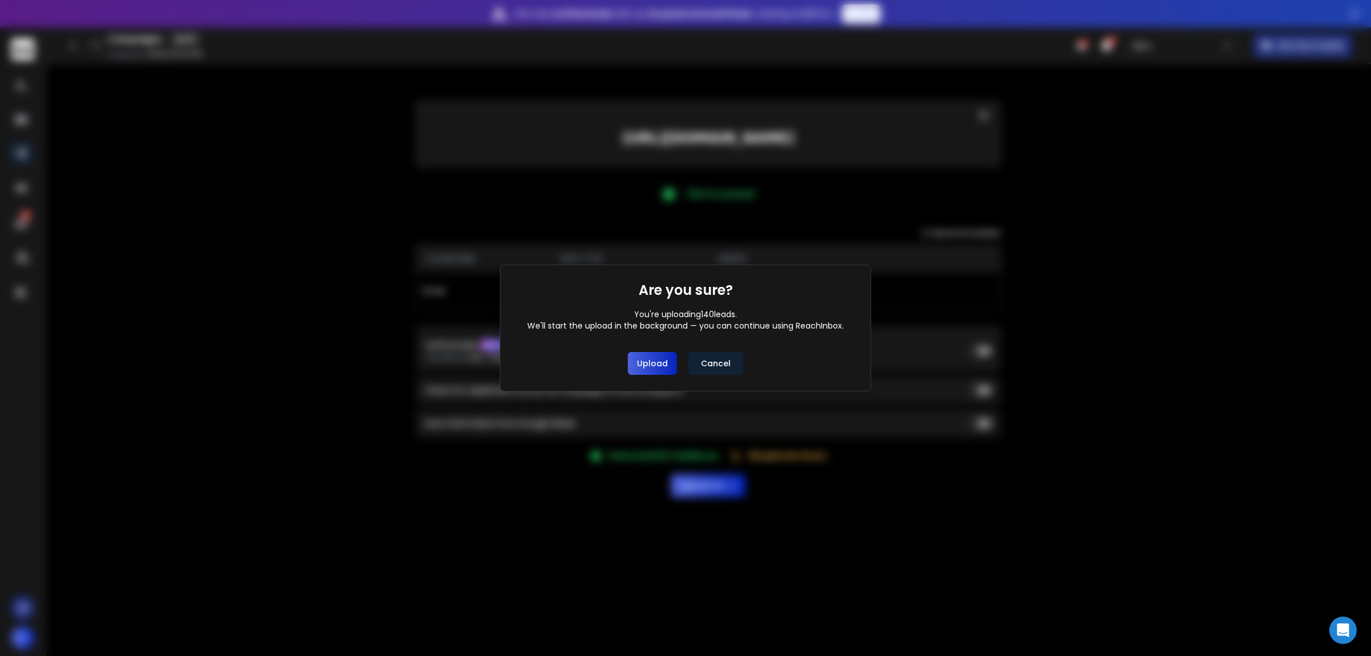
click at [642, 363] on button "Upload" at bounding box center [652, 363] width 49 height 23
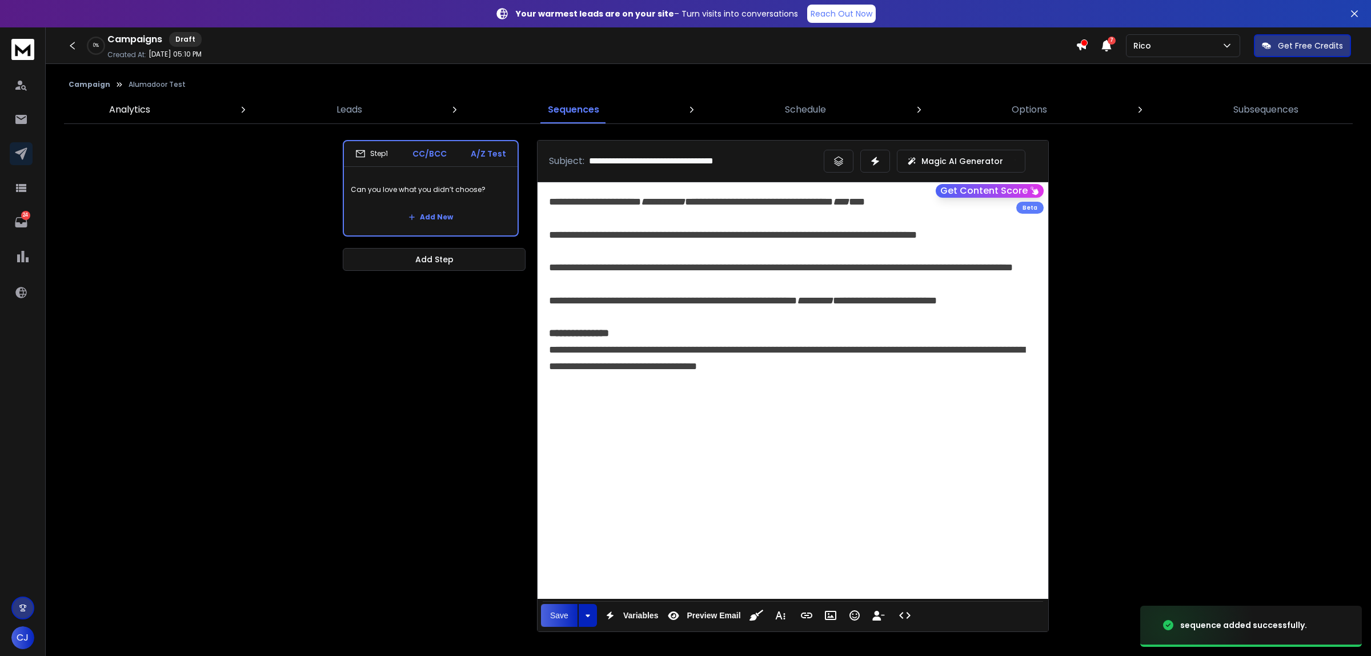
click at [133, 114] on p "Analytics" at bounding box center [129, 110] width 41 height 14
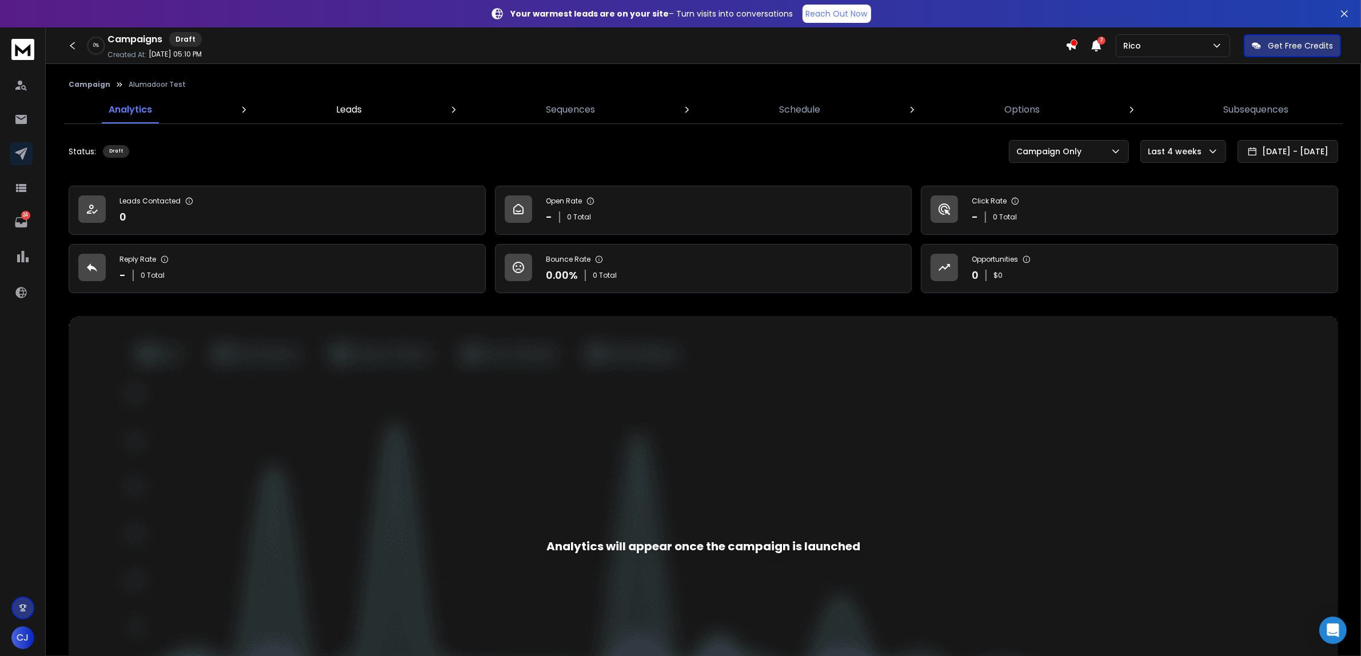
click at [359, 116] on p "Leads" at bounding box center [349, 110] width 26 height 14
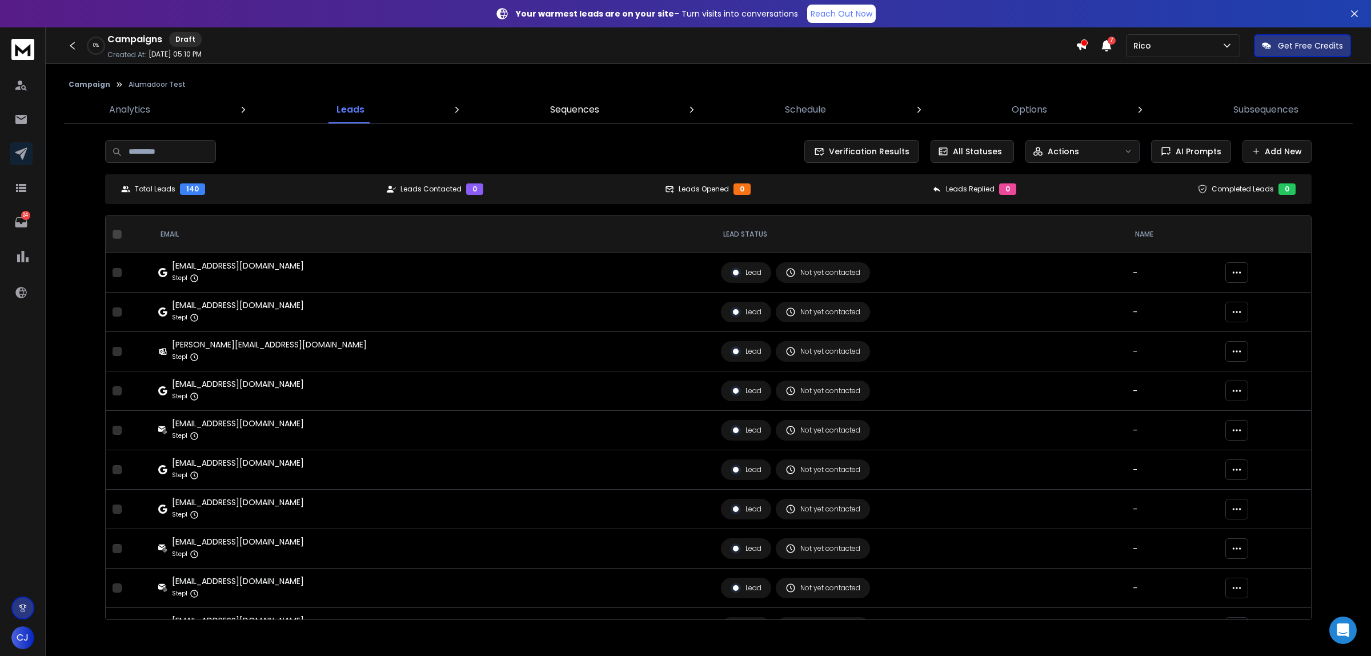
click at [570, 111] on p "Sequences" at bounding box center [574, 110] width 49 height 14
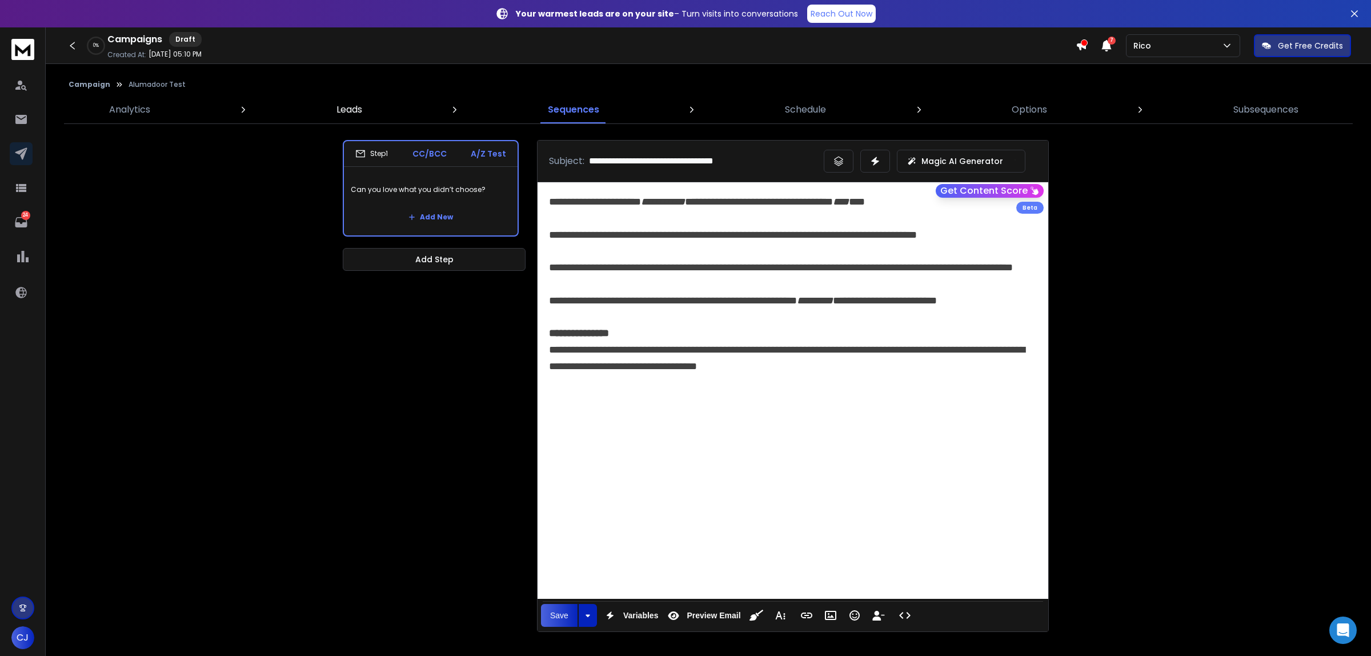
click at [358, 106] on p "Leads" at bounding box center [350, 110] width 26 height 14
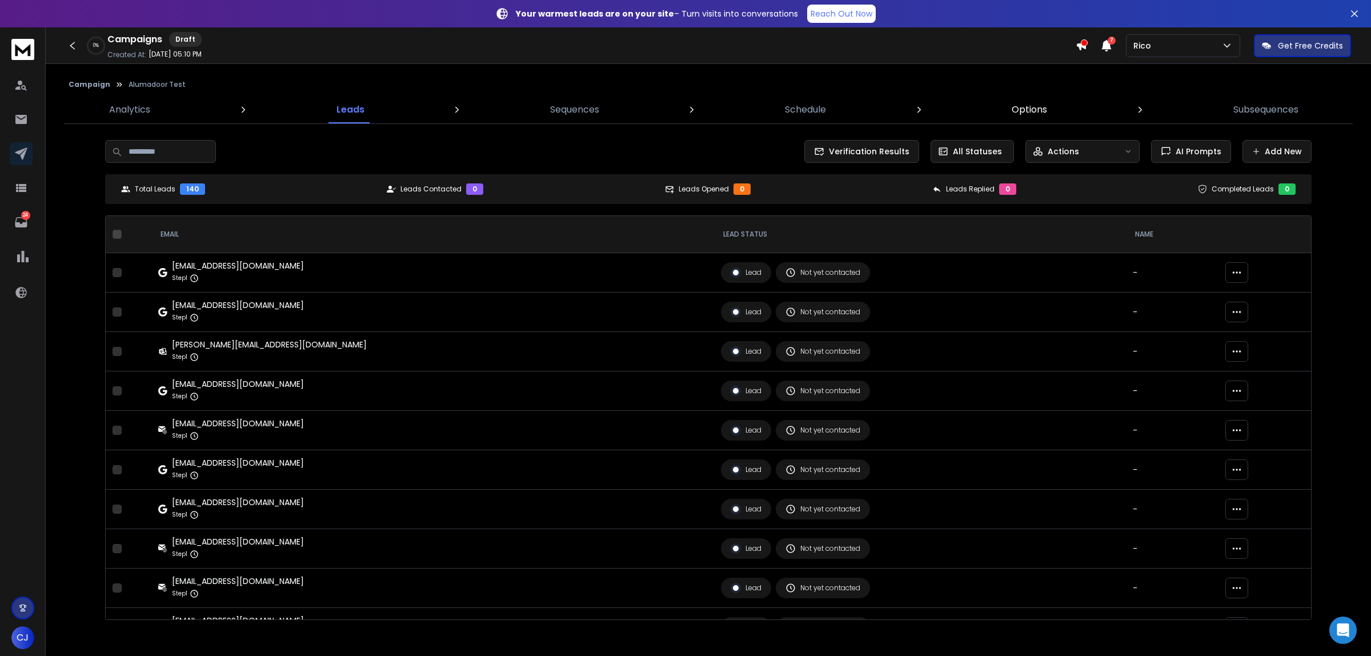
click at [1046, 115] on p "Options" at bounding box center [1029, 110] width 35 height 14
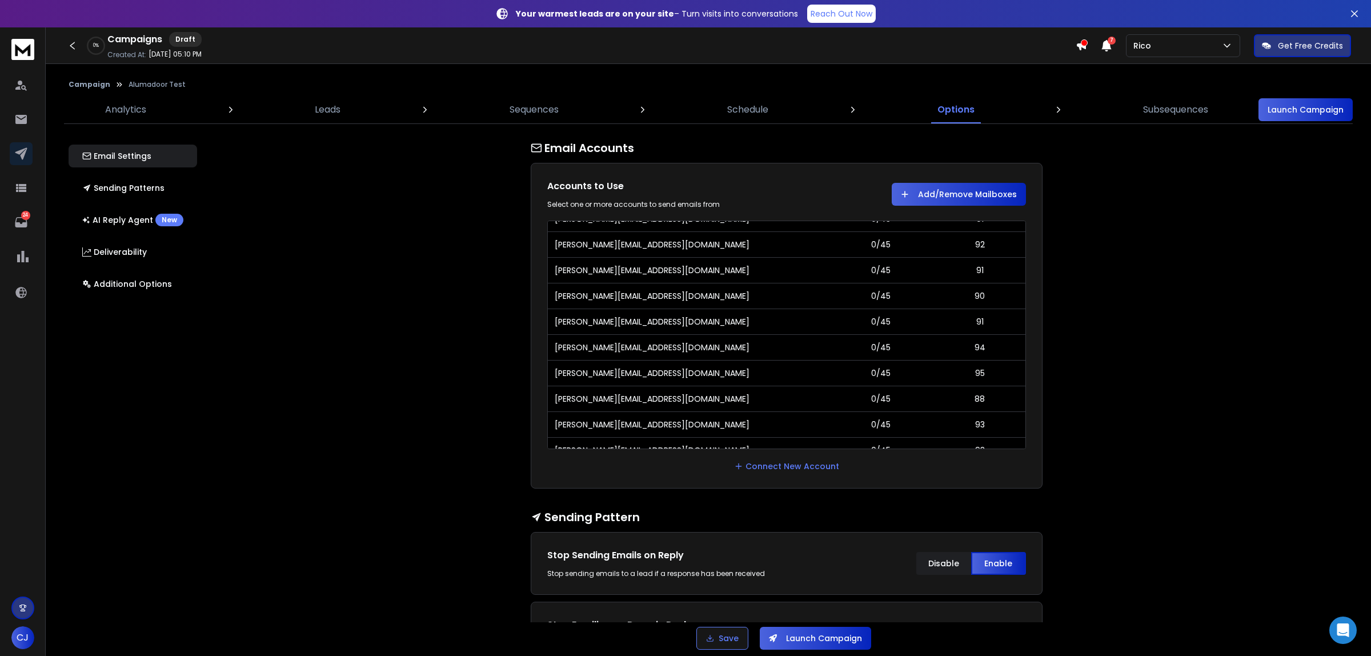
scroll to position [429, 0]
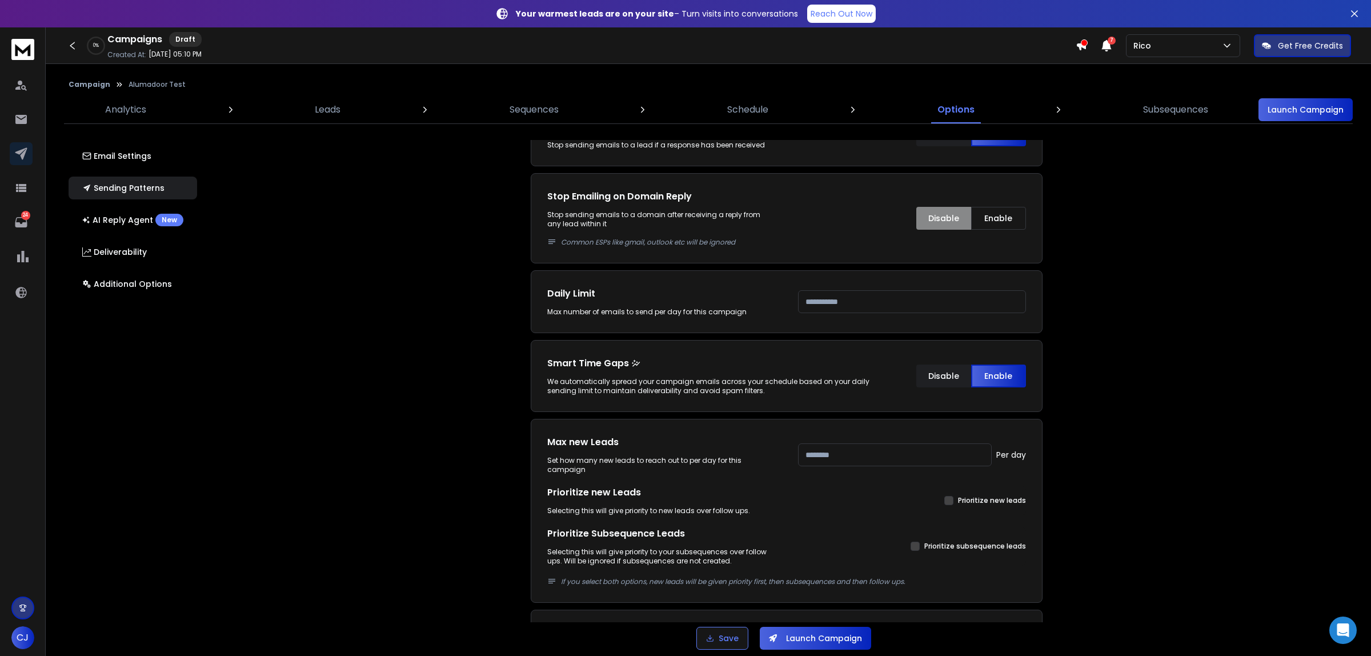
drag, startPoint x: 817, startPoint y: 298, endPoint x: 773, endPoint y: 296, distance: 44.0
click at [773, 296] on div "Daily Limit Max number of emails to send per day for this campaign ***" at bounding box center [786, 302] width 479 height 30
type input "***"
click at [1221, 395] on div "Email Accounts Accounts to Use Select one or more accounts to send emails from …" at bounding box center [793, 381] width 1156 height 482
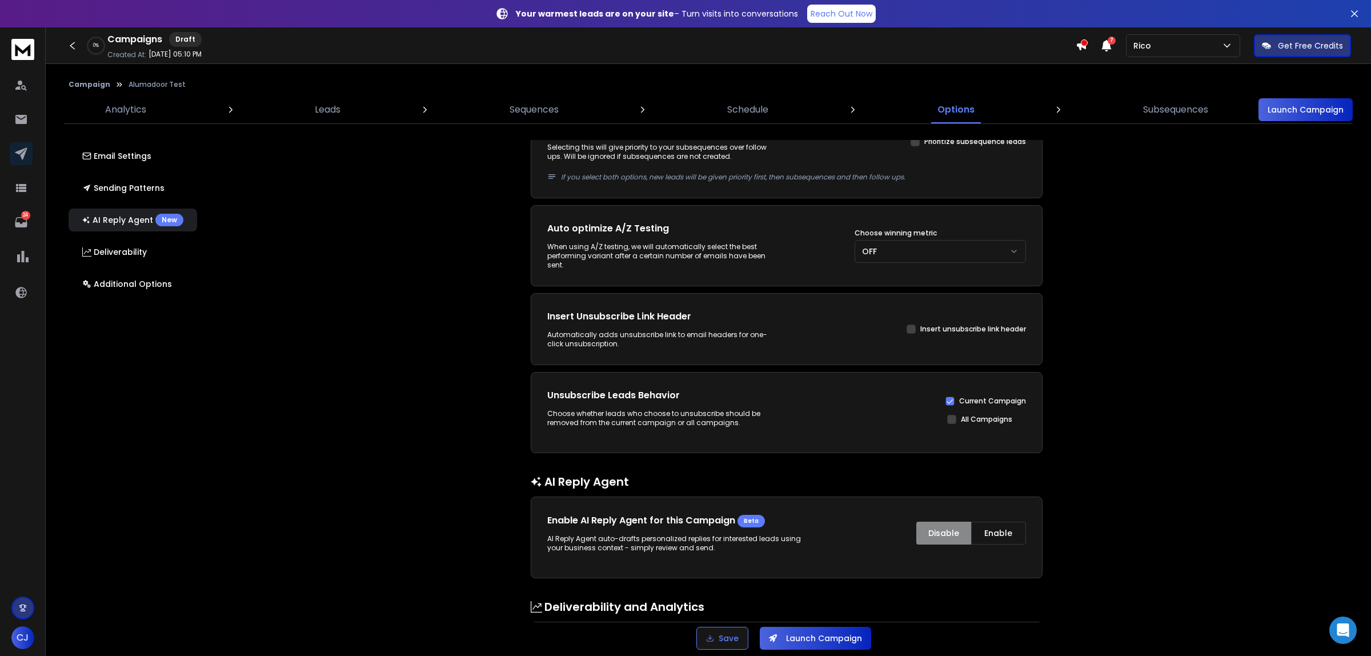
scroll to position [857, 0]
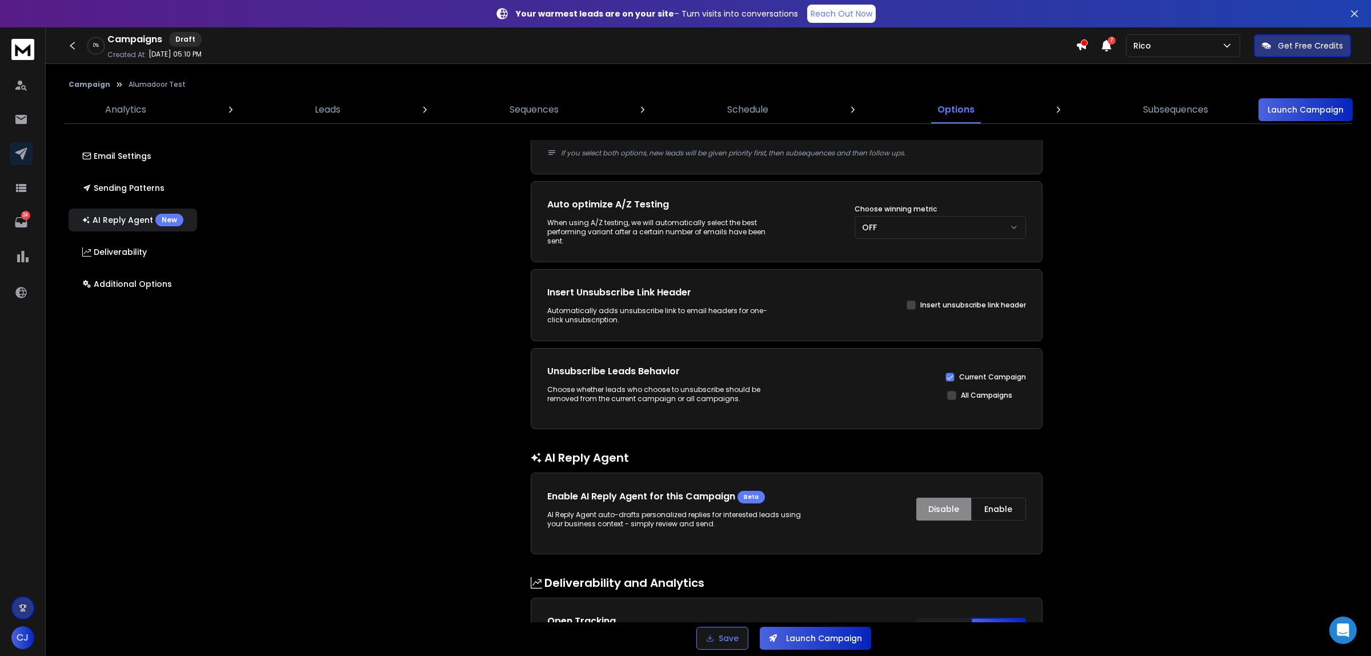
click at [907, 309] on button "Insert unsubscribe link header" at bounding box center [911, 305] width 9 height 9
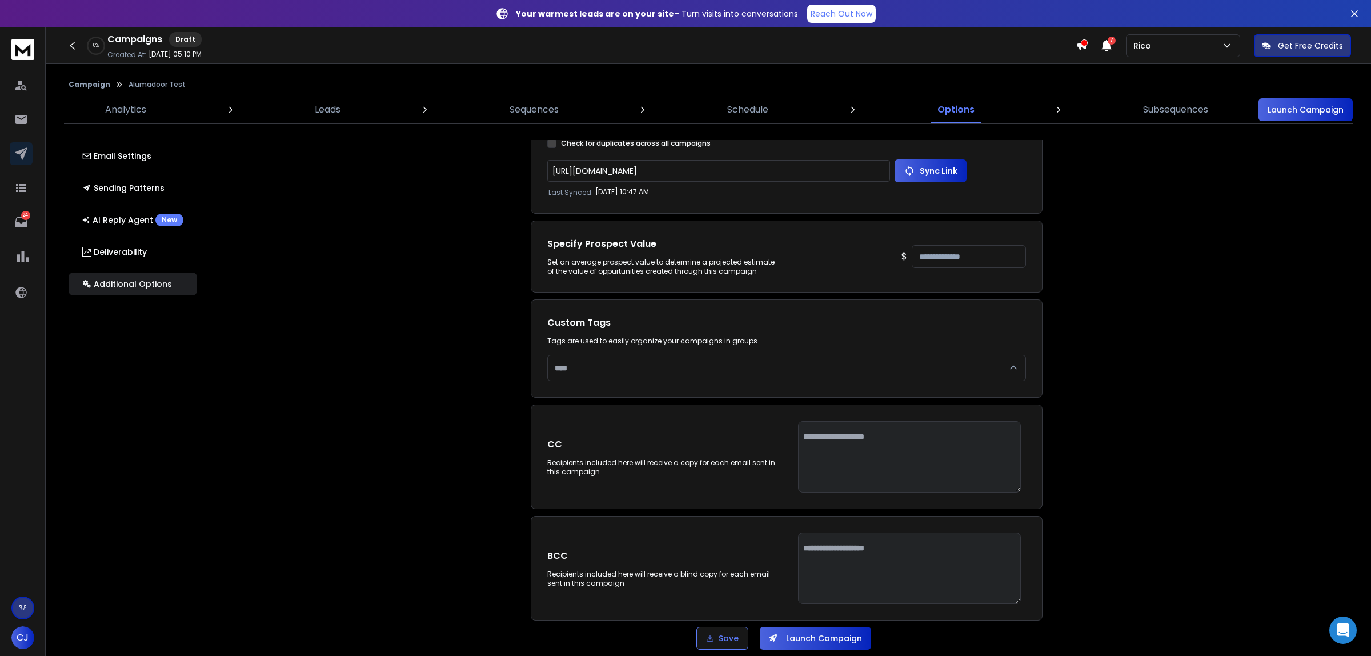
scroll to position [2252, 0]
click at [798, 638] on button "Launch Campaign" at bounding box center [815, 638] width 111 height 23
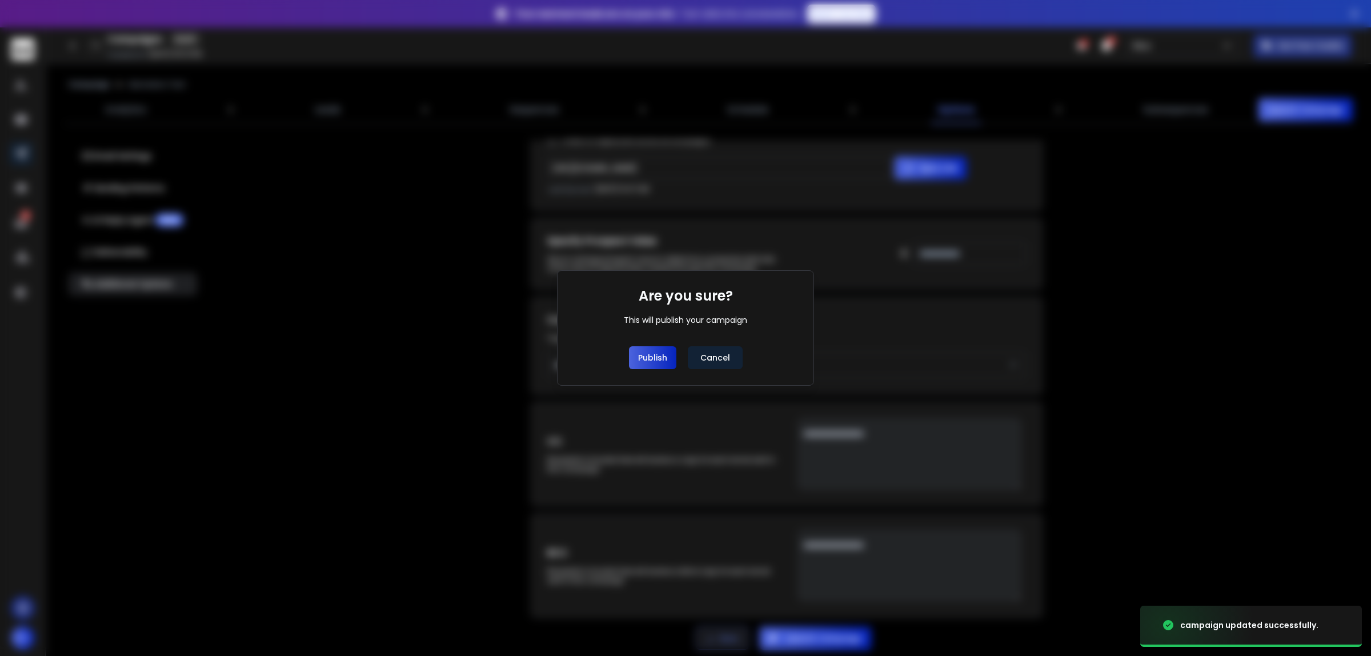
click at [664, 359] on button "Publish" at bounding box center [652, 357] width 47 height 23
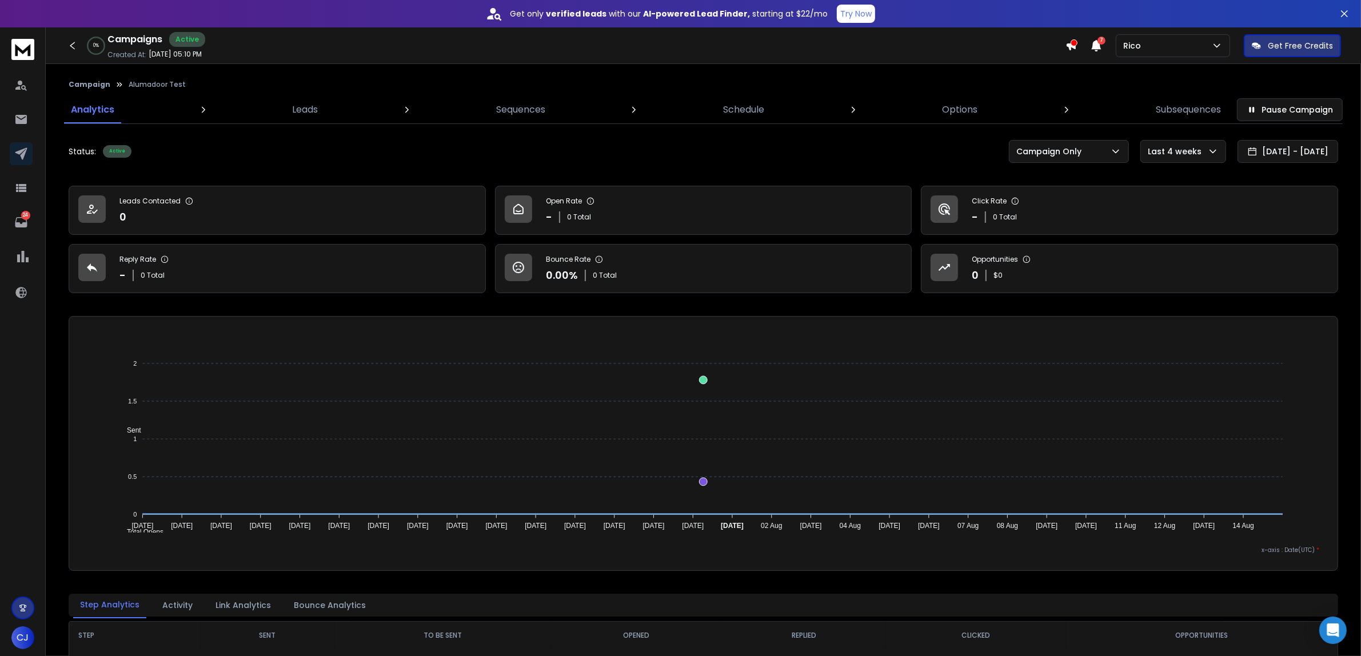
click at [61, 435] on div "Campaign Alumadoor Test Analytics Leads Sequences Schedule Options Subsequences…" at bounding box center [703, 415] width 1315 height 703
click at [953, 106] on p "Options" at bounding box center [959, 110] width 35 height 14
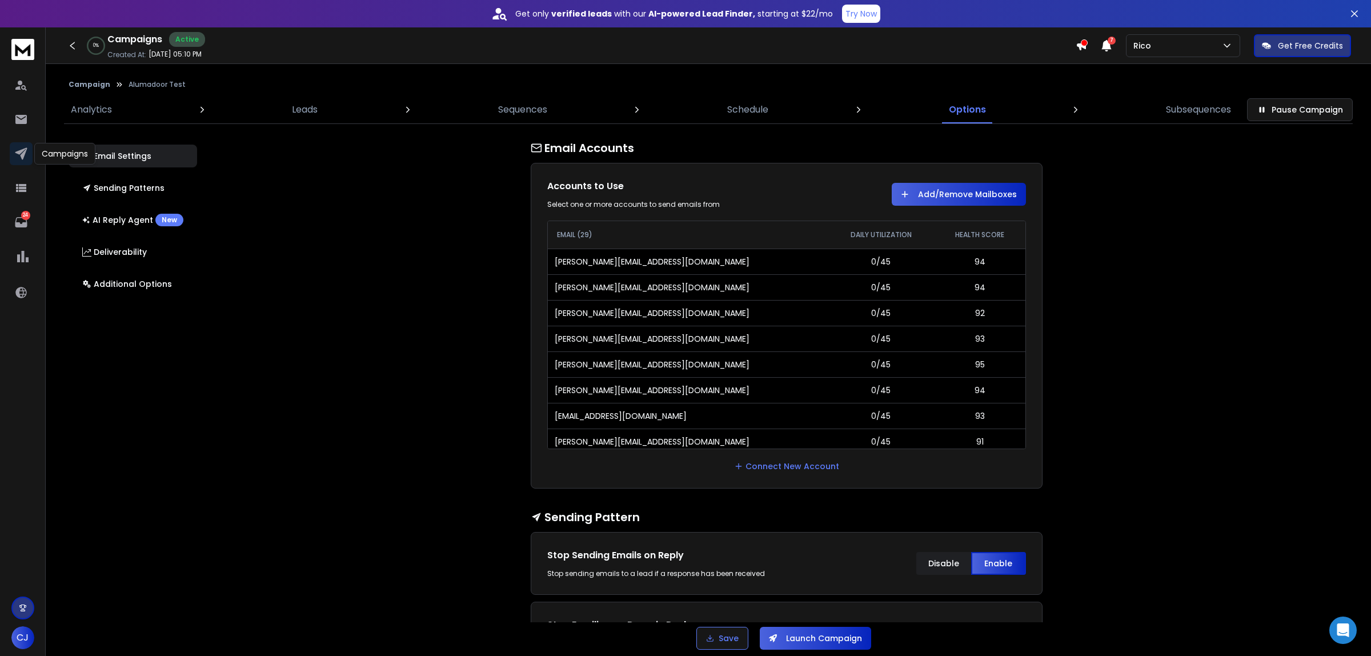
click at [21, 150] on icon at bounding box center [21, 153] width 12 height 12
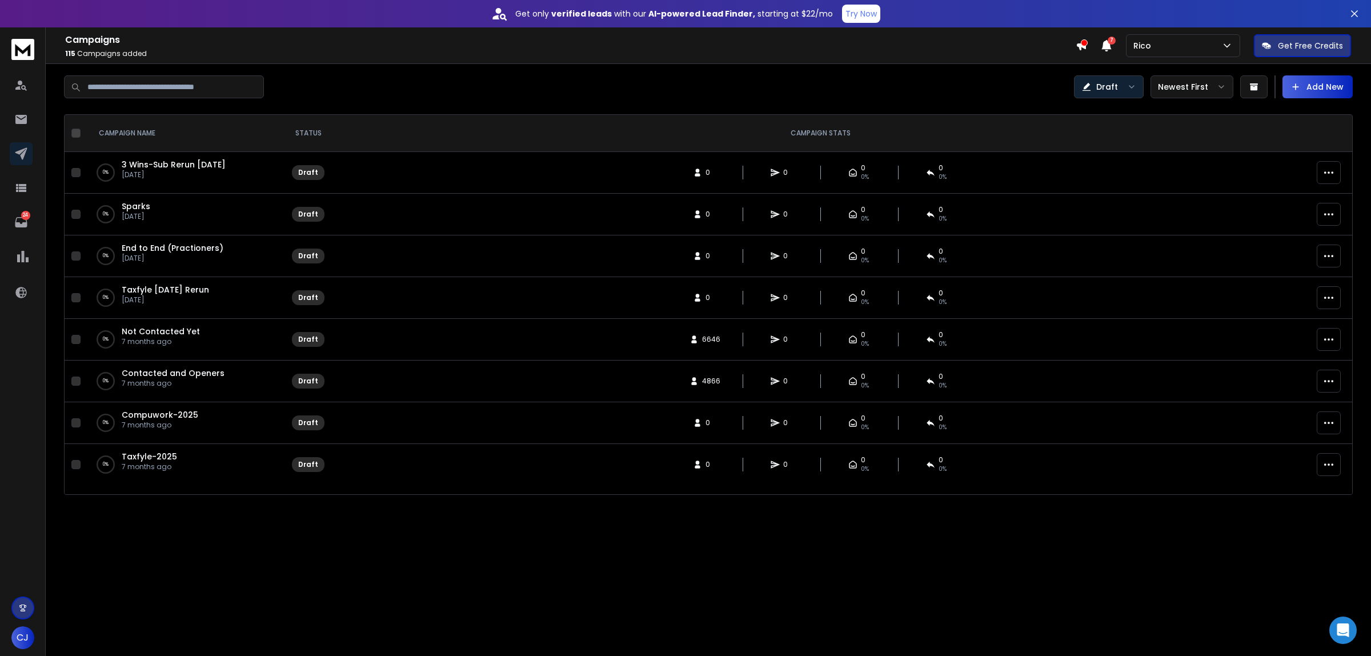
click at [1100, 87] on p "Draft" at bounding box center [1108, 86] width 22 height 11
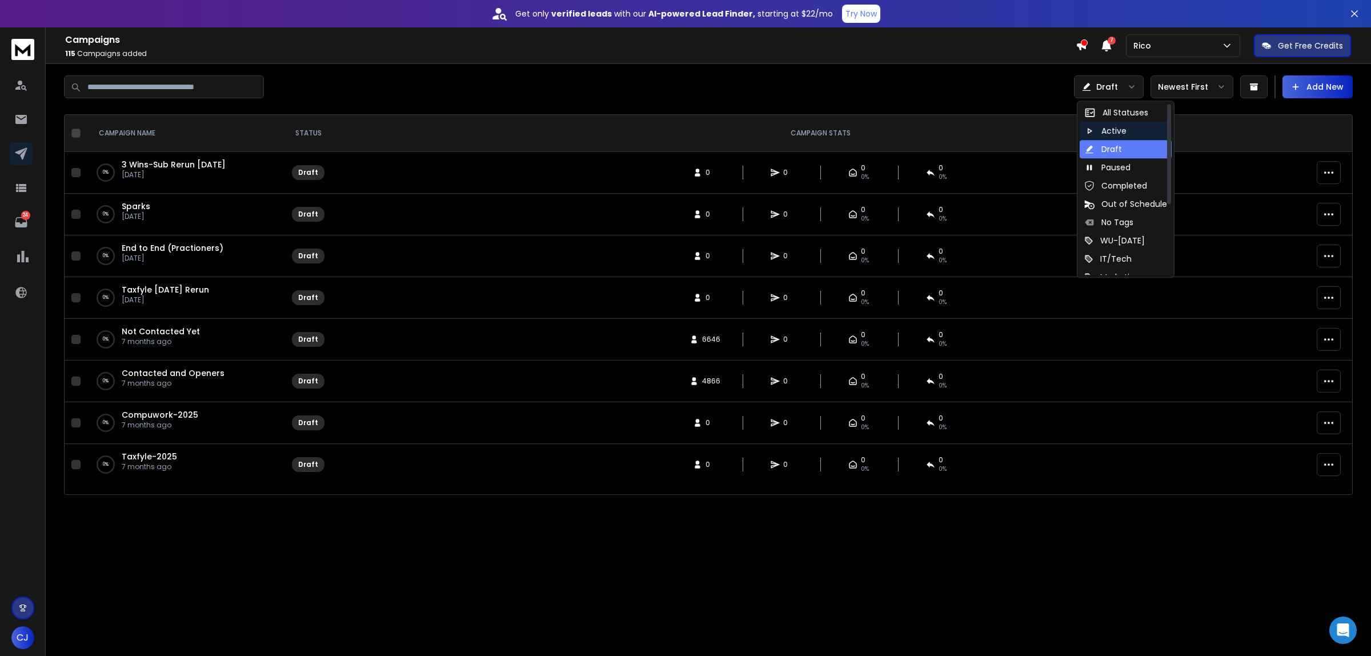
click at [1127, 133] on div "Active" at bounding box center [1126, 131] width 92 height 18
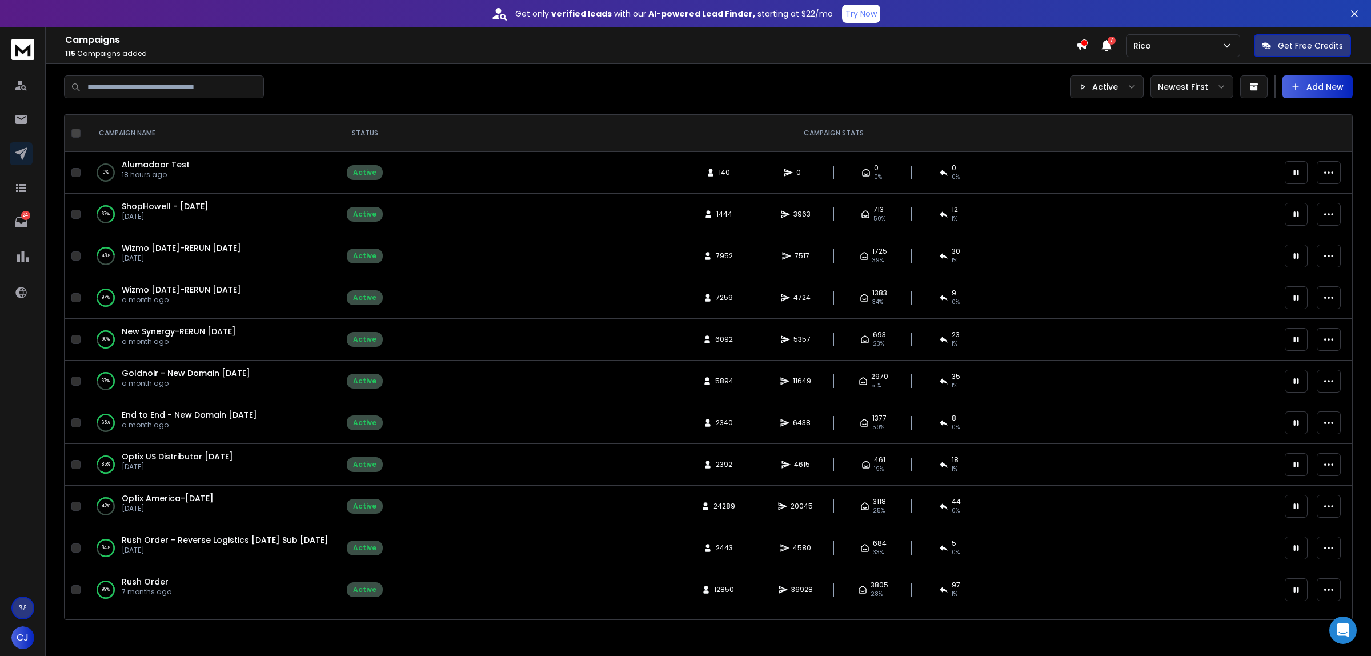
click at [606, 85] on div at bounding box center [386, 86] width 645 height 23
click at [573, 175] on div "140 0 0 0% 0 0%" at bounding box center [834, 172] width 875 height 18
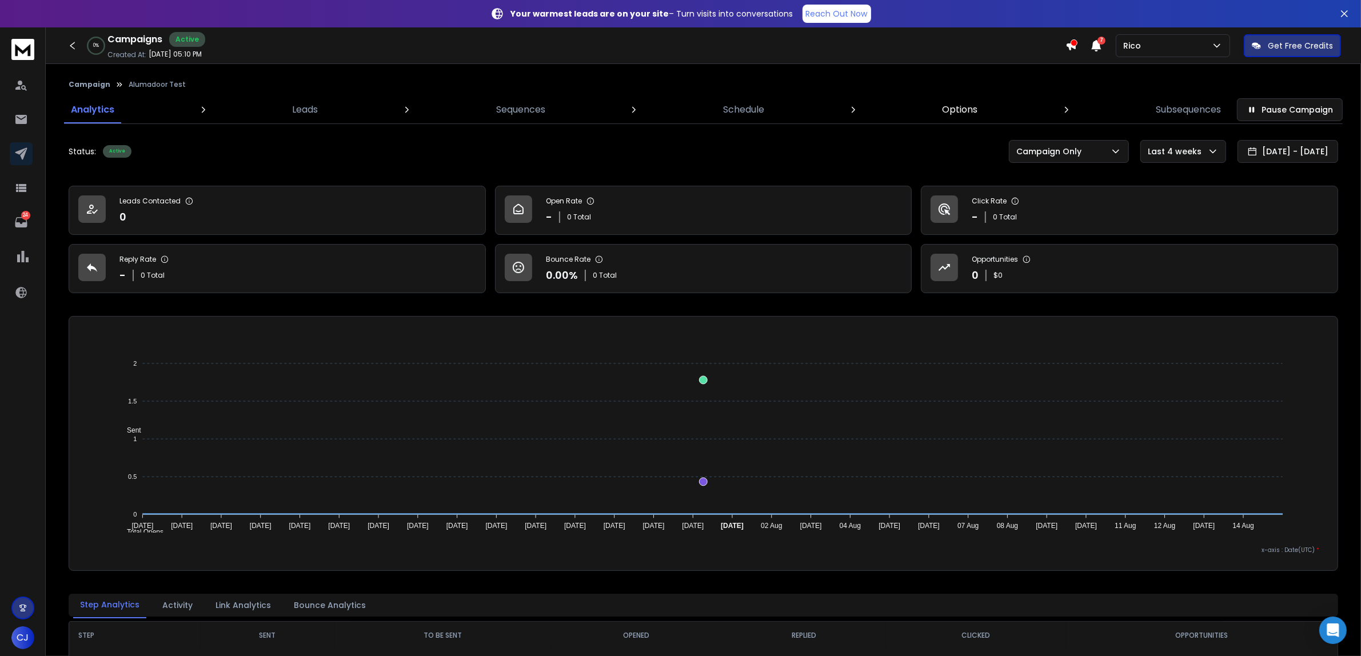
click at [963, 104] on p "Options" at bounding box center [959, 110] width 35 height 14
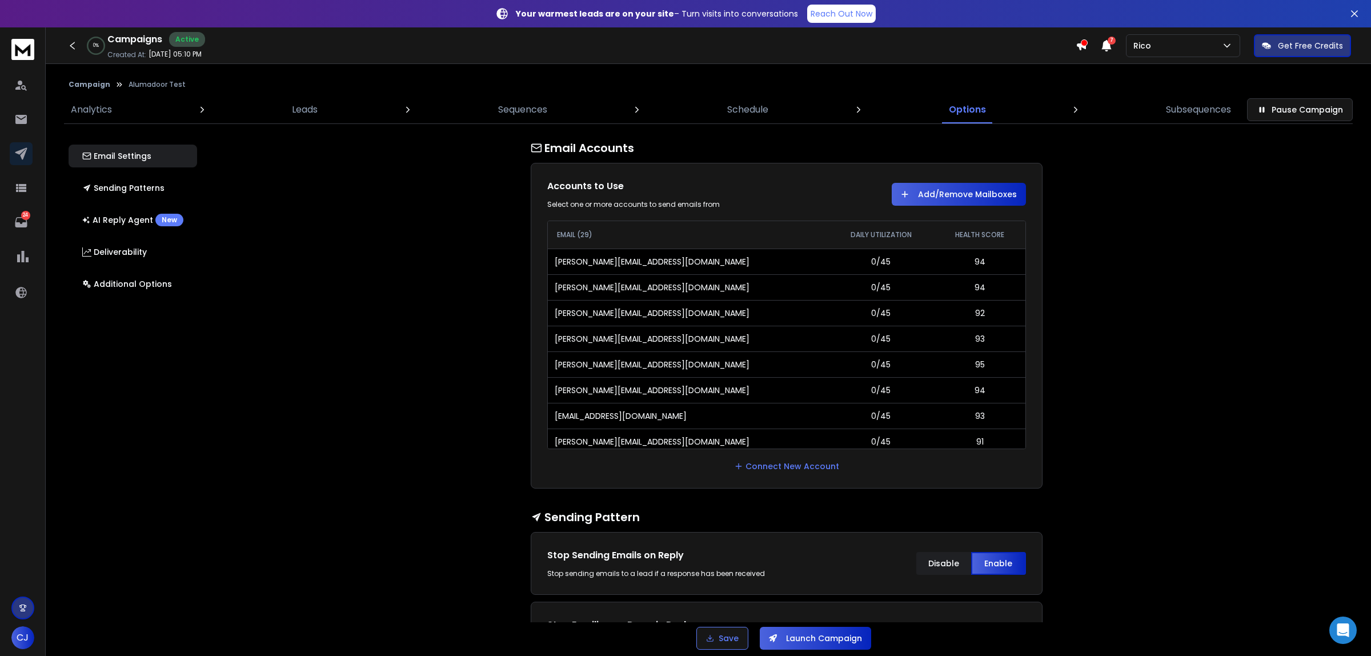
click at [1150, 321] on div "Email Accounts Accounts to Use Select one or more accounts to send emails from …" at bounding box center [793, 381] width 1156 height 482
click at [27, 152] on icon at bounding box center [21, 154] width 14 height 14
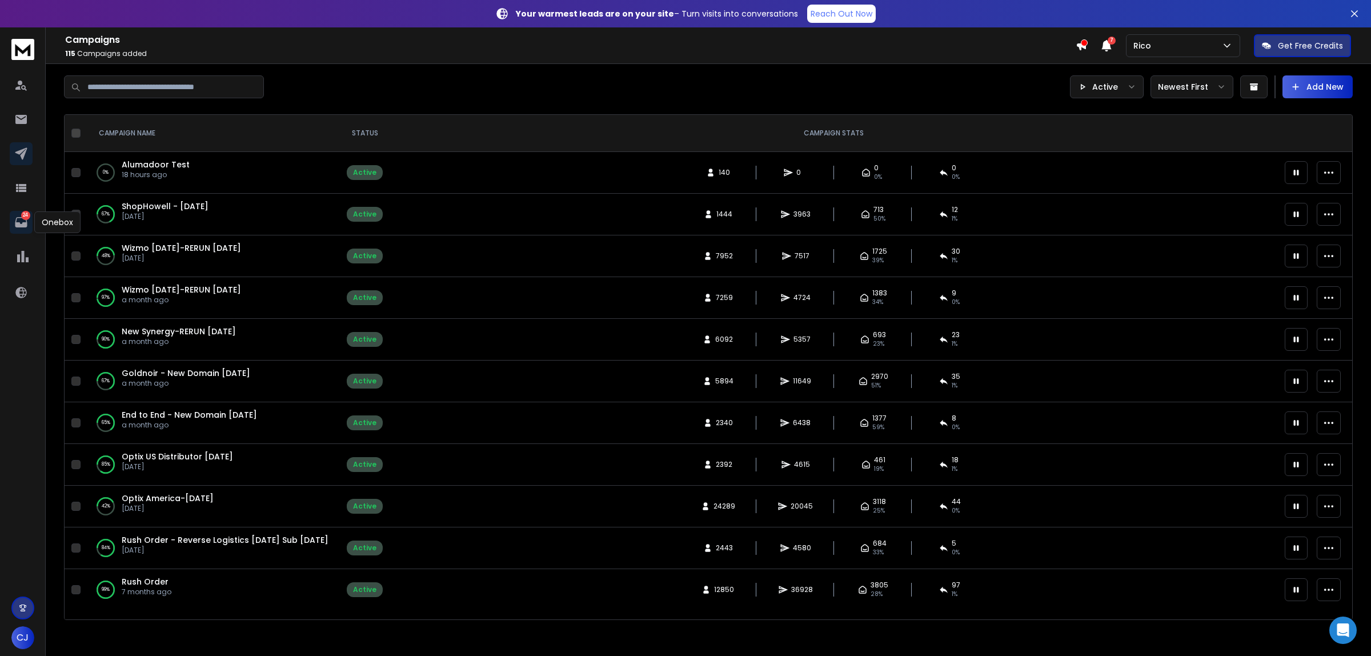
click at [24, 220] on p "24" at bounding box center [25, 215] width 9 height 9
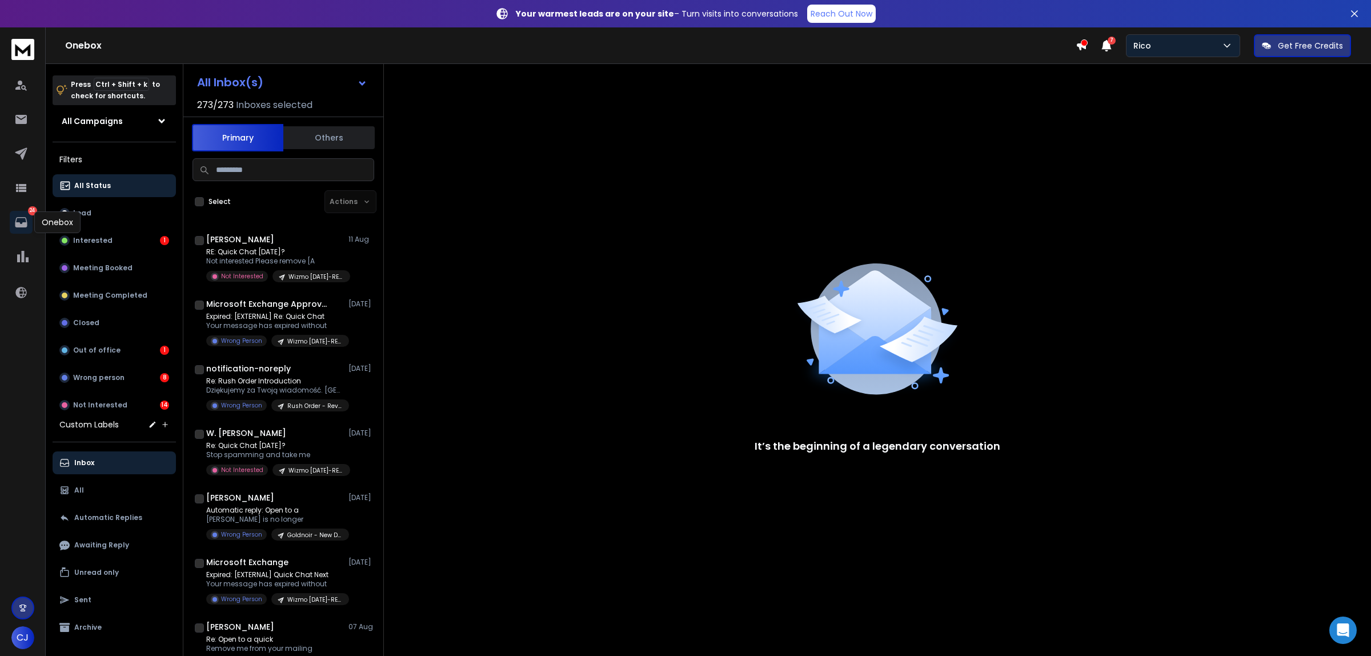
click at [1160, 50] on div "Rico" at bounding box center [1183, 45] width 99 height 11
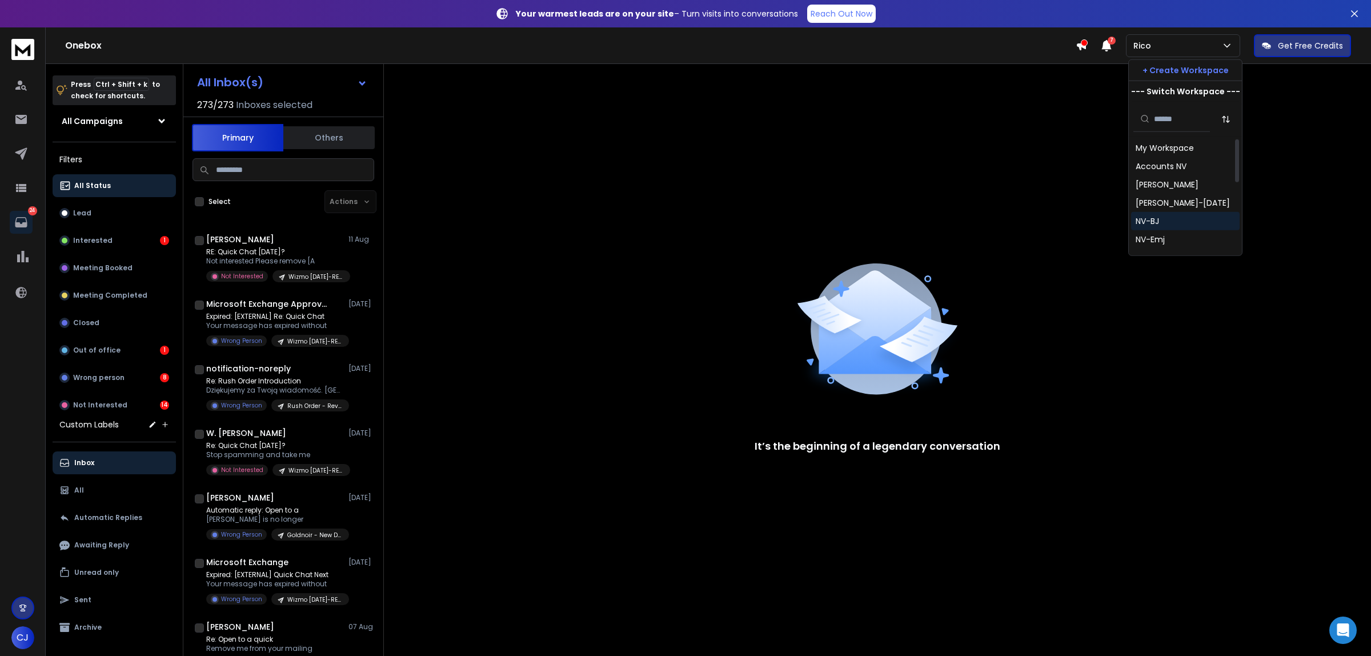
click at [1190, 222] on div "NV-BJ" at bounding box center [1185, 221] width 109 height 18
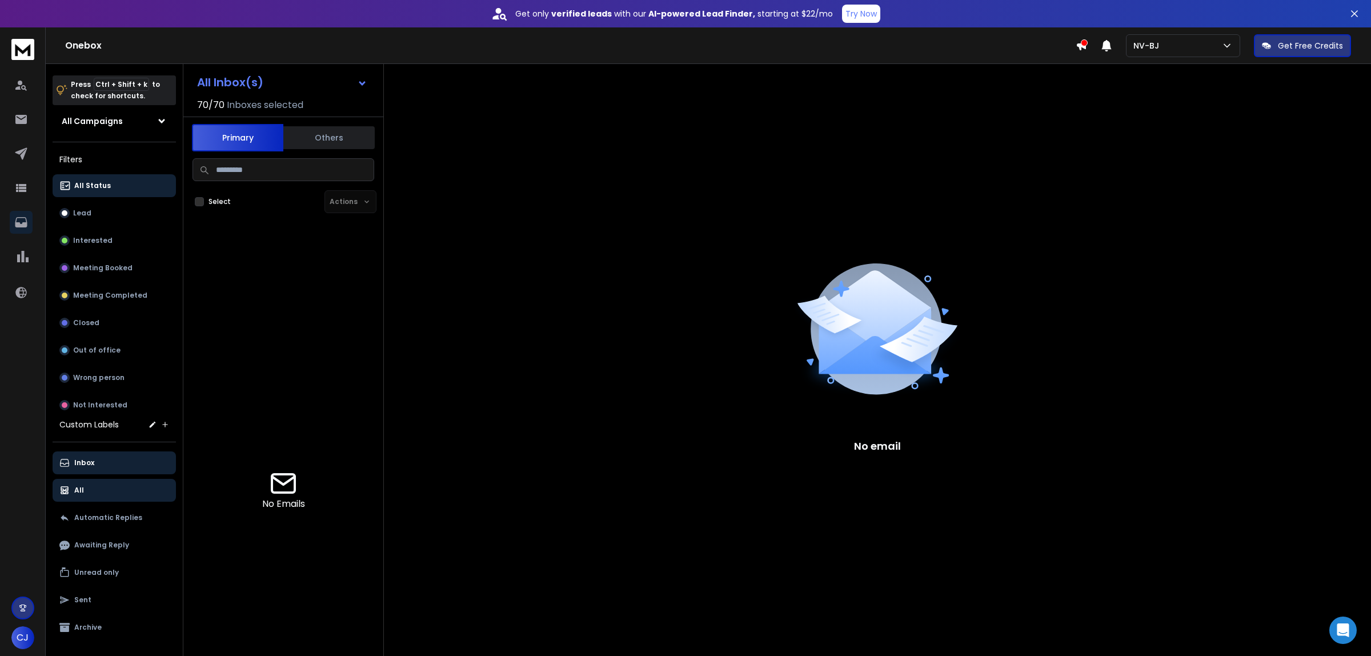
click at [107, 493] on button "All" at bounding box center [114, 490] width 123 height 23
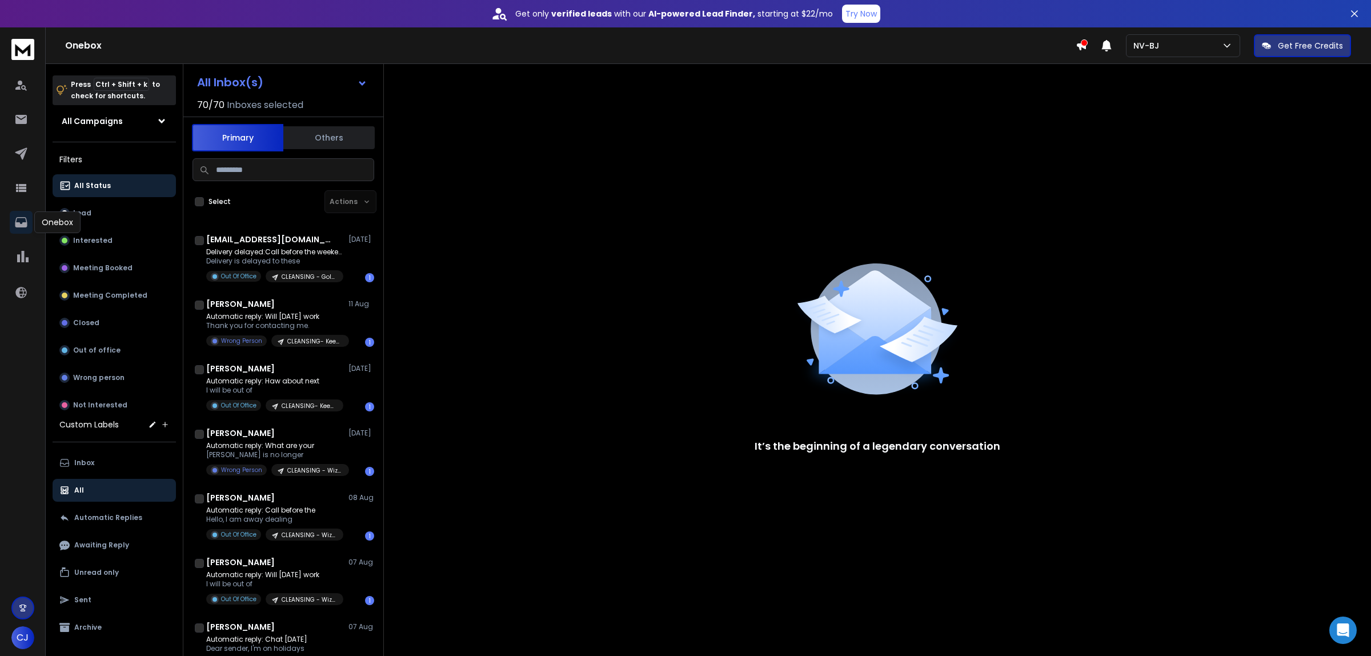
click at [24, 221] on icon at bounding box center [21, 222] width 14 height 14
click at [22, 149] on icon at bounding box center [21, 154] width 14 height 14
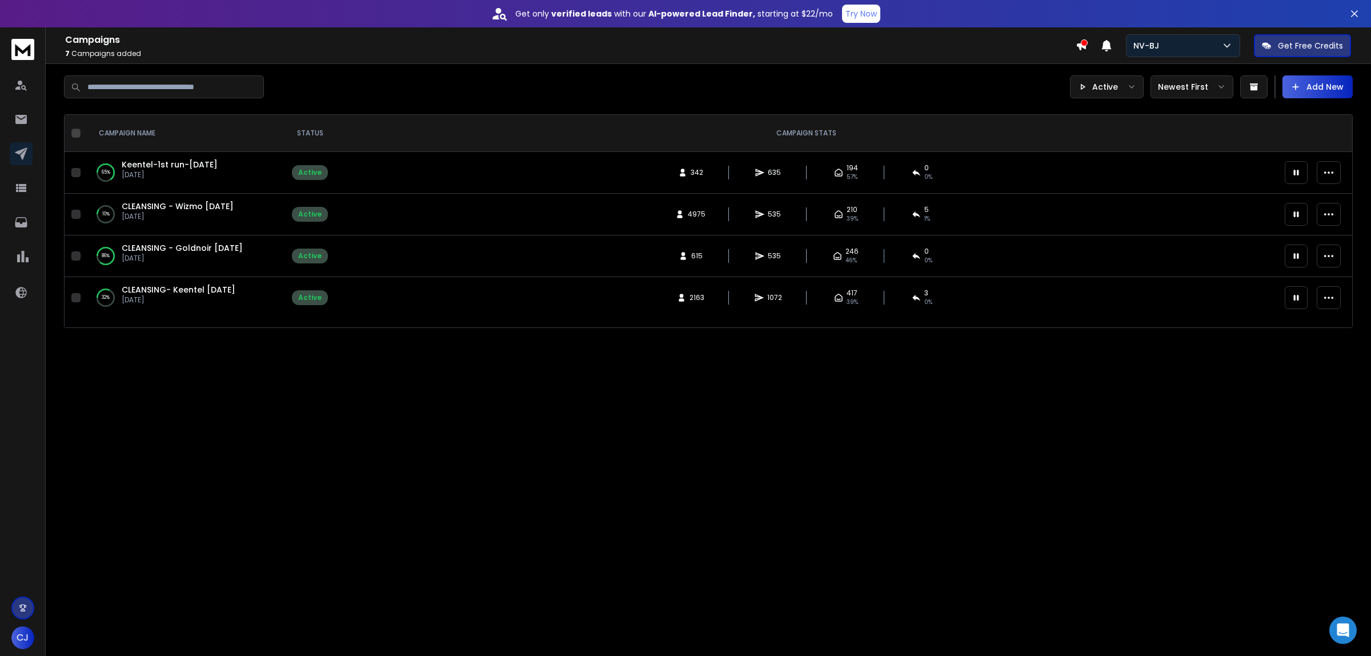
click at [1193, 50] on div "NV-BJ" at bounding box center [1183, 45] width 99 height 11
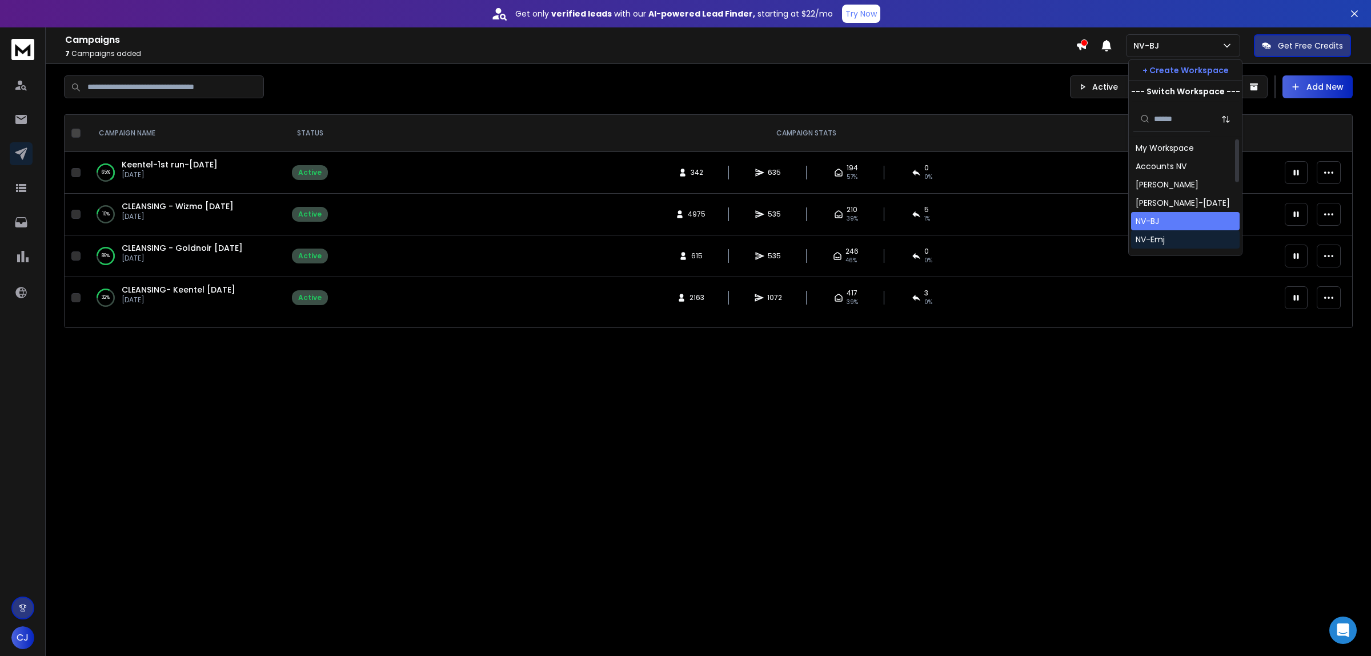
click at [1162, 240] on div "NV-Emj" at bounding box center [1150, 239] width 29 height 11
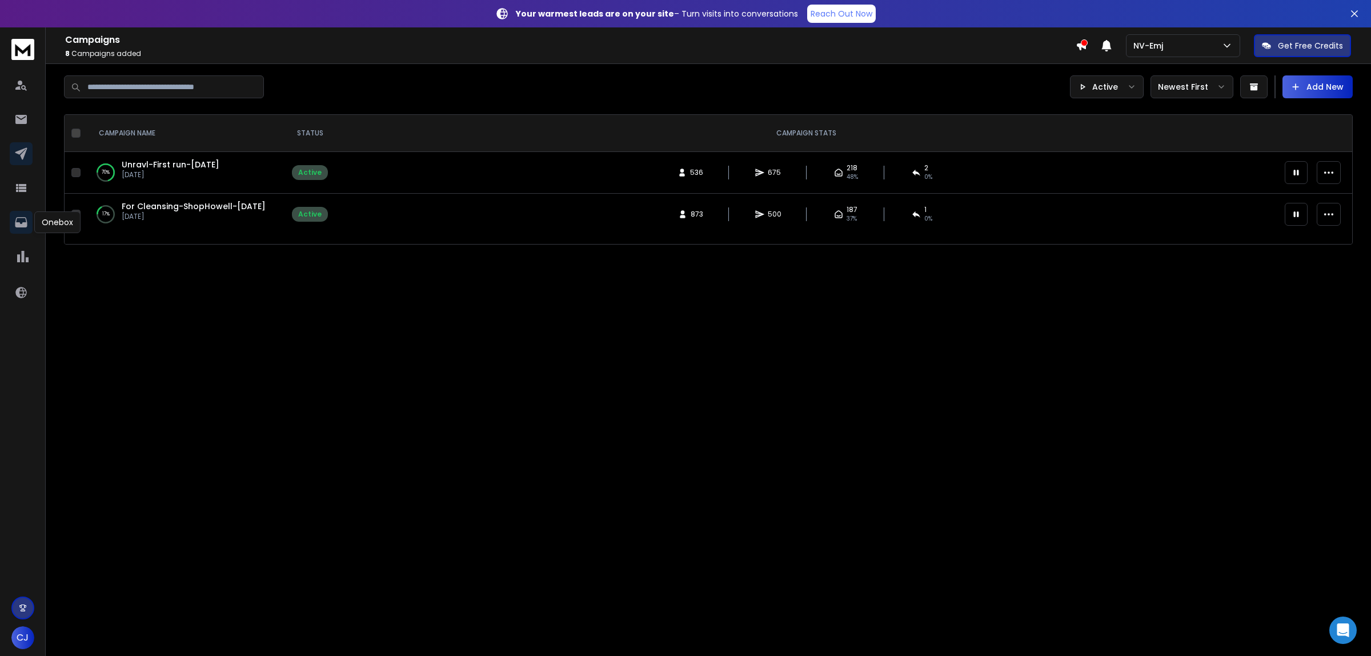
click at [18, 216] on icon at bounding box center [21, 222] width 14 height 14
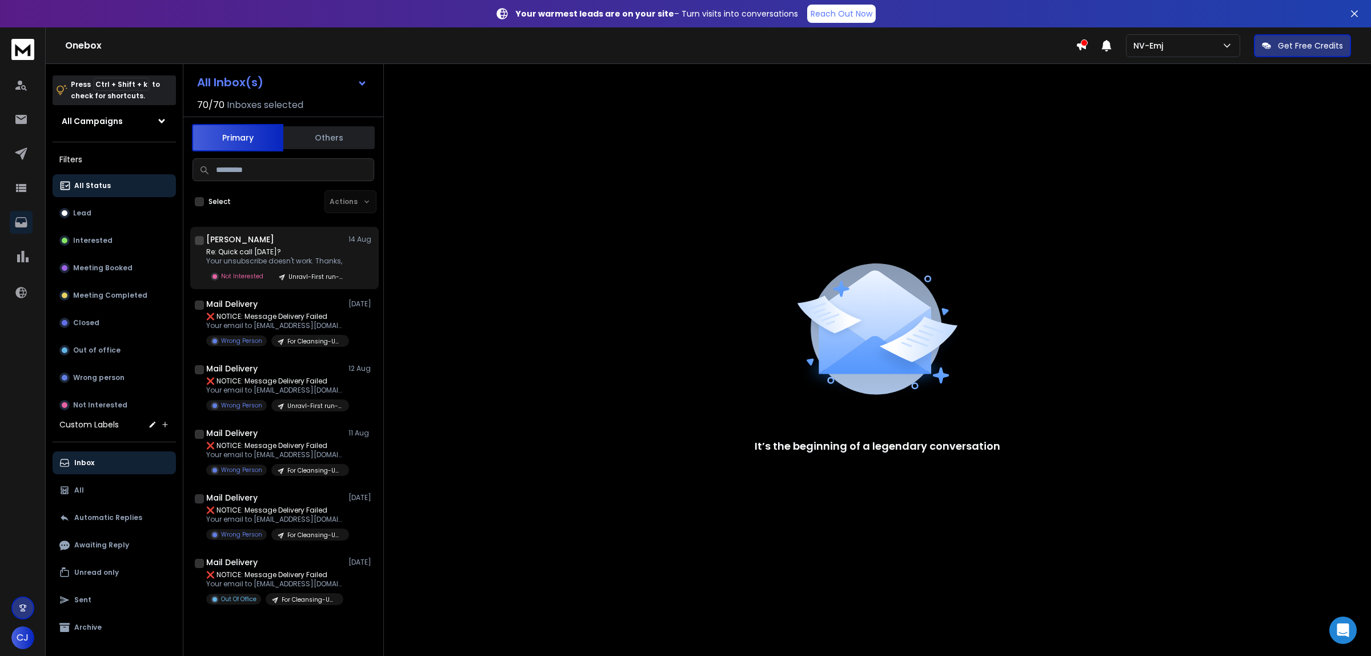
click at [275, 255] on p "Re: Quick call [DATE]?" at bounding box center [274, 251] width 137 height 9
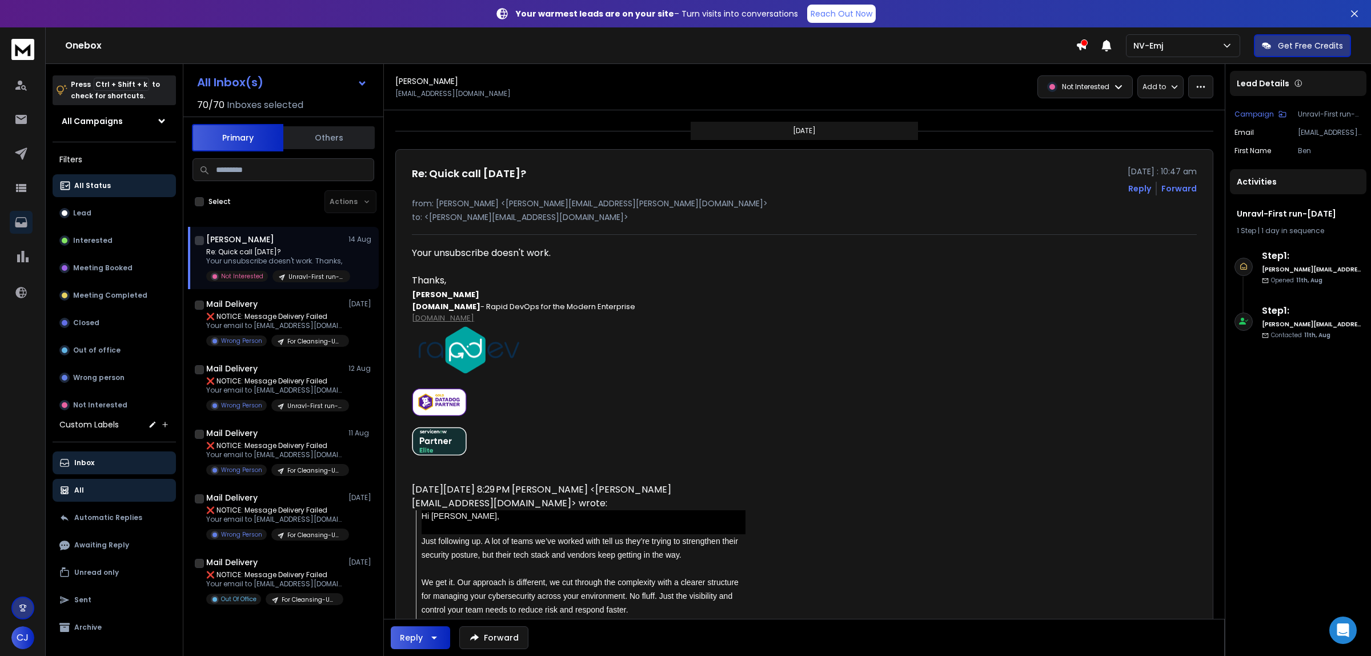
click at [121, 490] on button "All" at bounding box center [114, 490] width 123 height 23
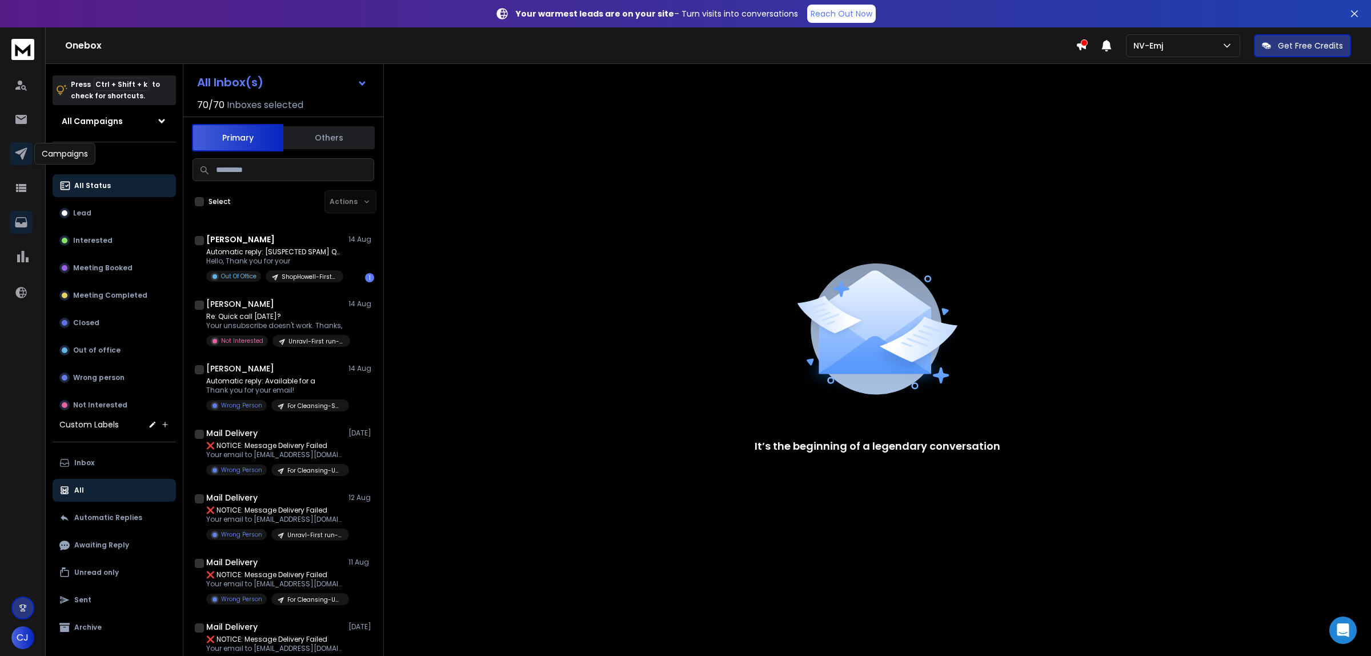
click at [25, 152] on icon at bounding box center [21, 153] width 12 height 12
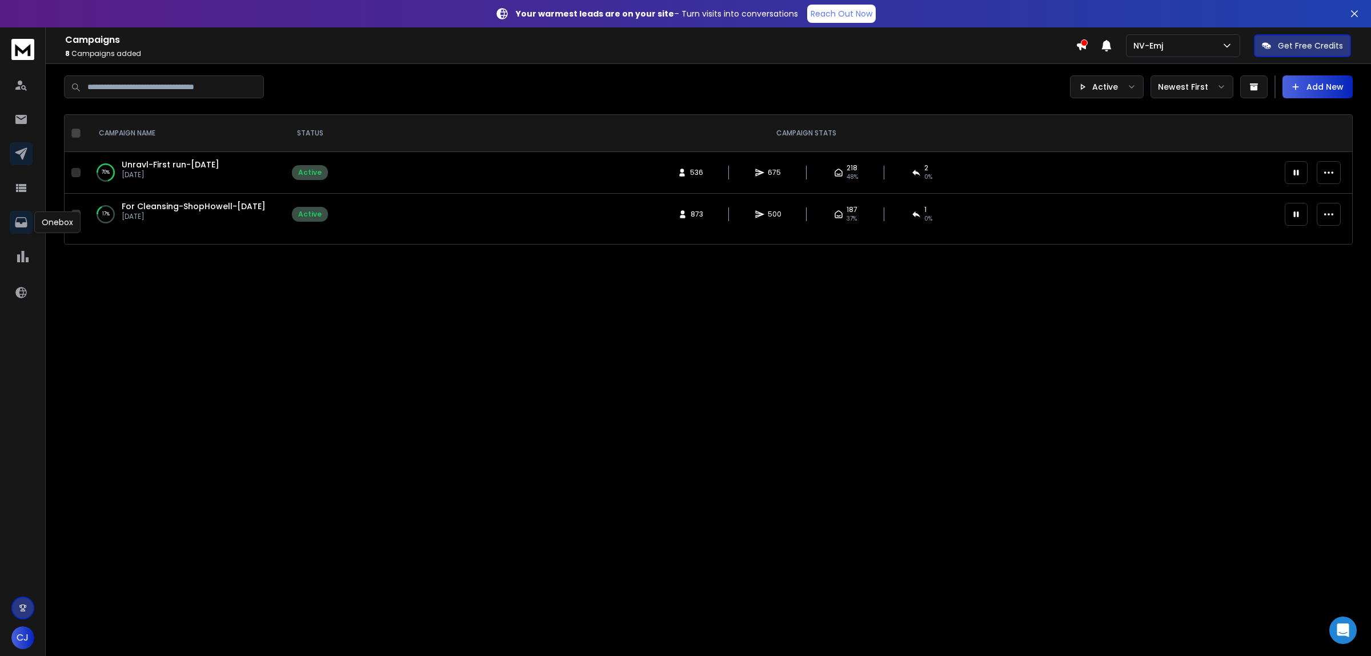
click at [26, 219] on icon at bounding box center [21, 222] width 14 height 14
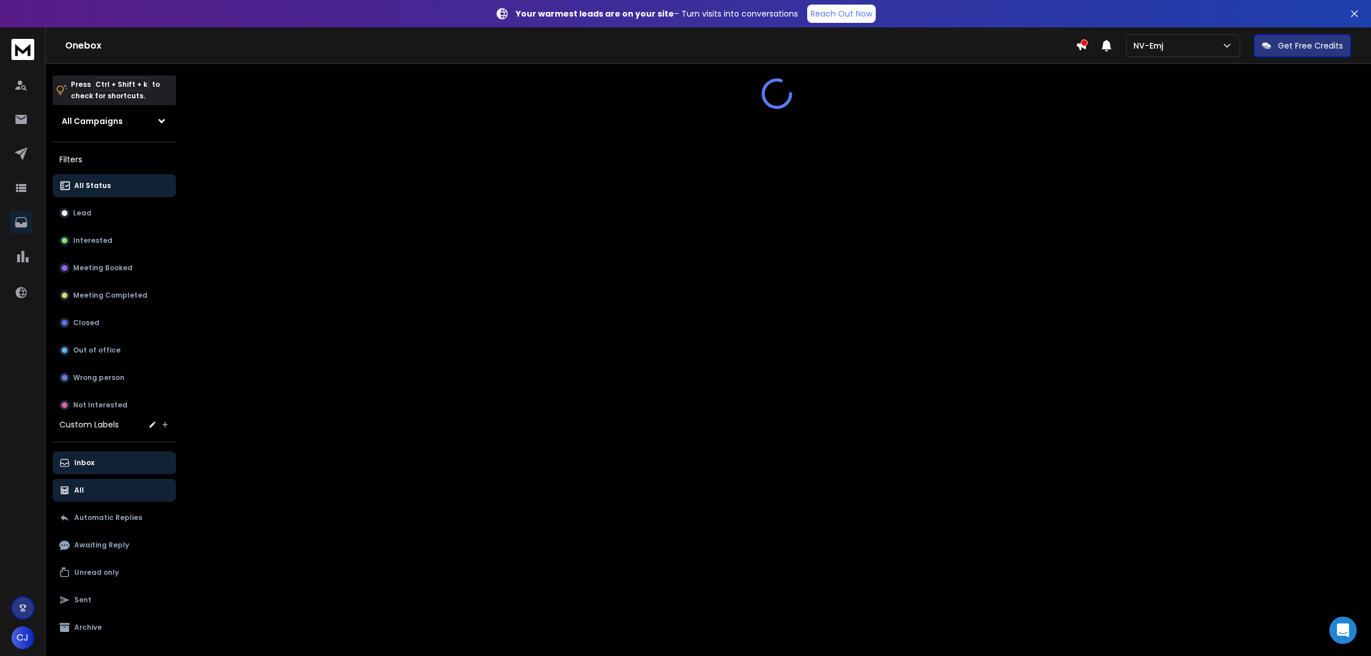
click at [101, 486] on button "All" at bounding box center [114, 490] width 123 height 23
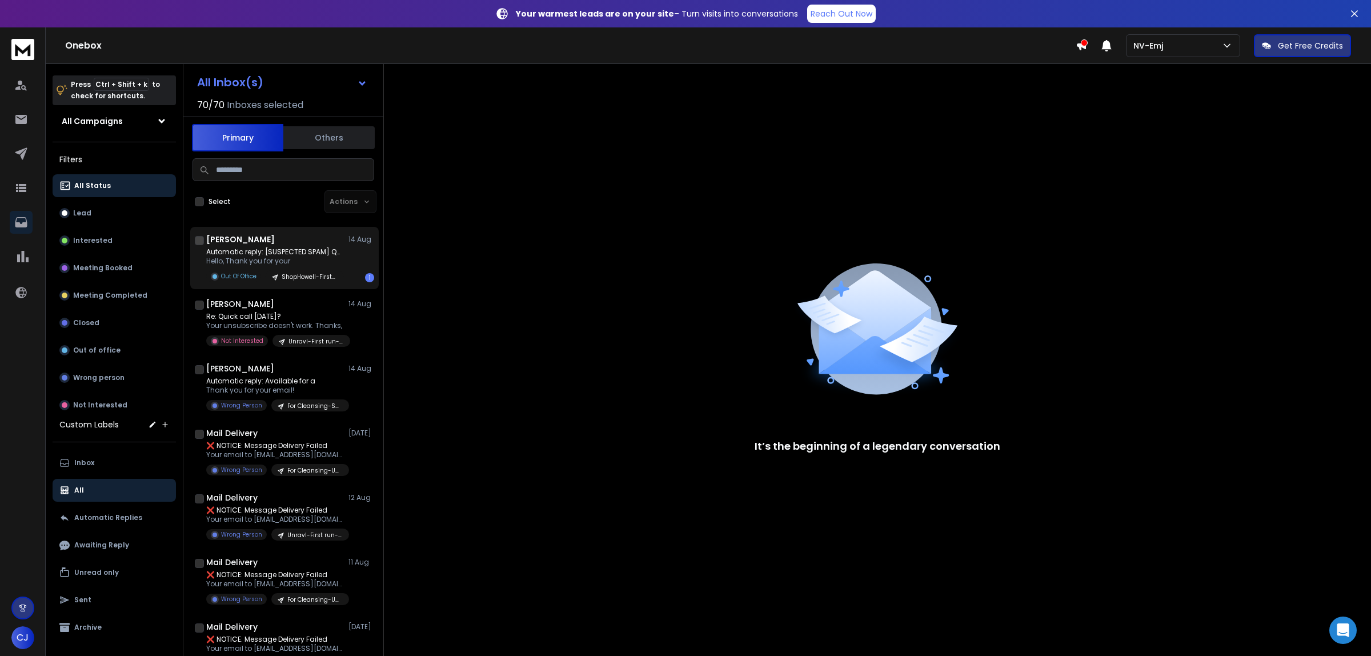
click at [275, 246] on div "Leticia Ramirez 14 Aug Automatic reply: [SUSPECTED SPAM] Quick Hello, Thank you…" at bounding box center [290, 258] width 168 height 49
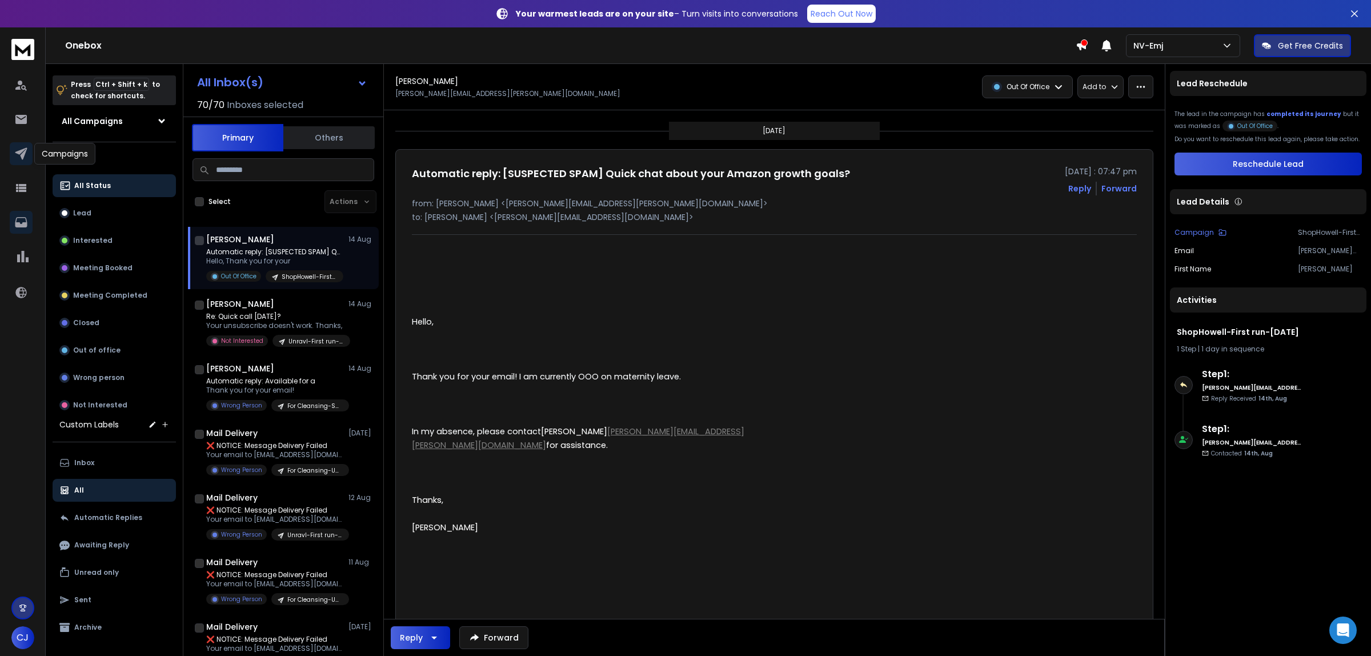
click at [19, 153] on icon at bounding box center [21, 153] width 12 height 12
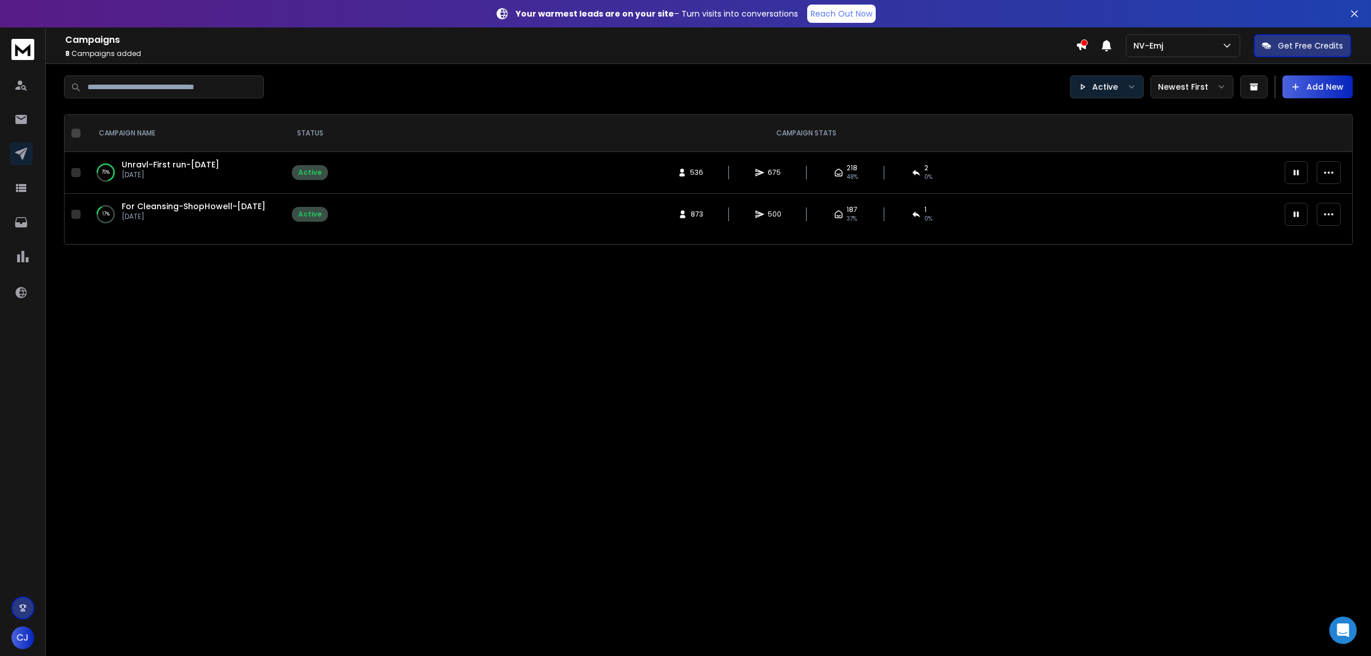
click at [1129, 80] on button "Active" at bounding box center [1107, 86] width 74 height 23
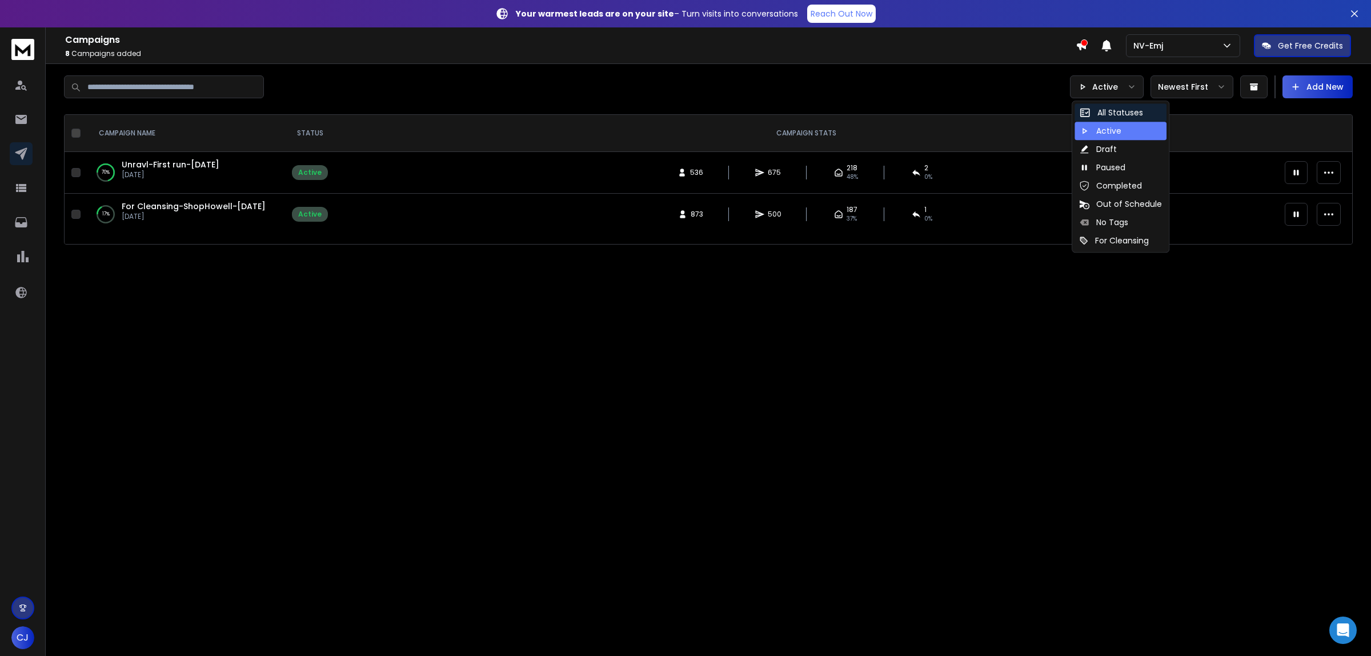
click at [1120, 111] on div "All Statuses" at bounding box center [1111, 112] width 64 height 11
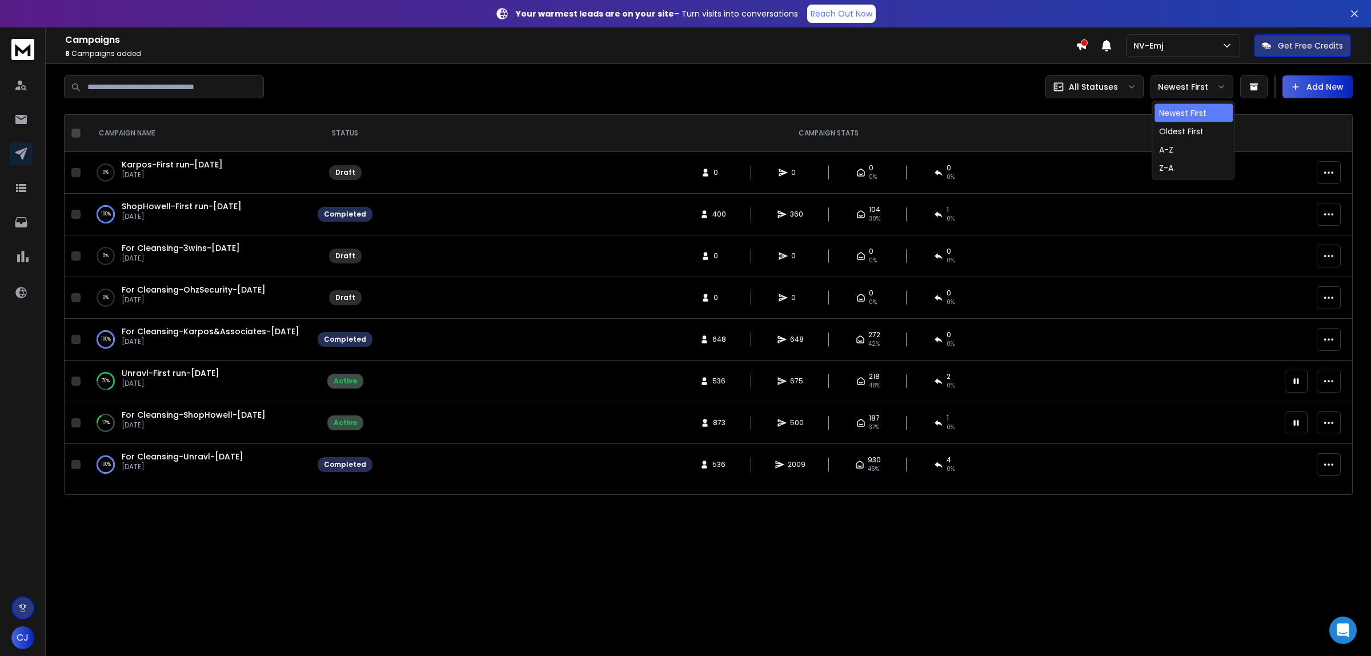
click at [1186, 90] on button "Newest First" at bounding box center [1192, 86] width 83 height 23
click at [1193, 47] on div "NV-Emj" at bounding box center [1183, 45] width 99 height 11
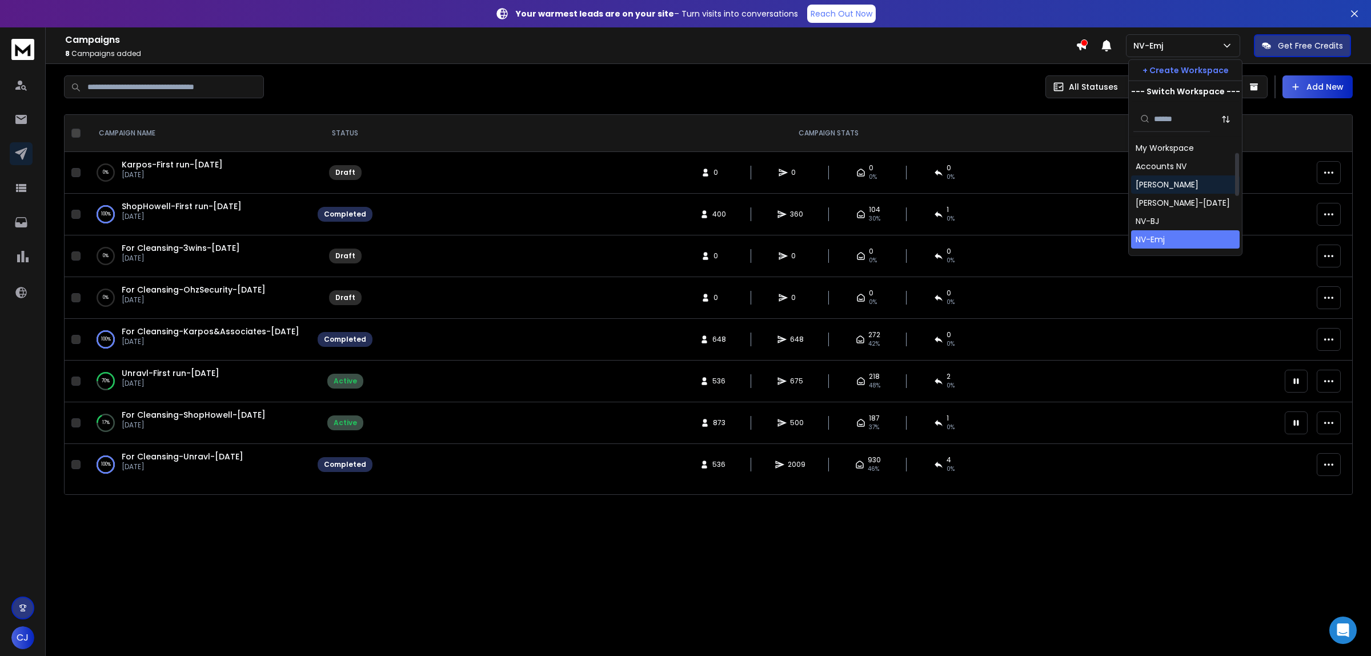
scroll to position [71, 0]
click at [1173, 187] on div "NV-[PERSON_NAME]" at bounding box center [1185, 186] width 109 height 18
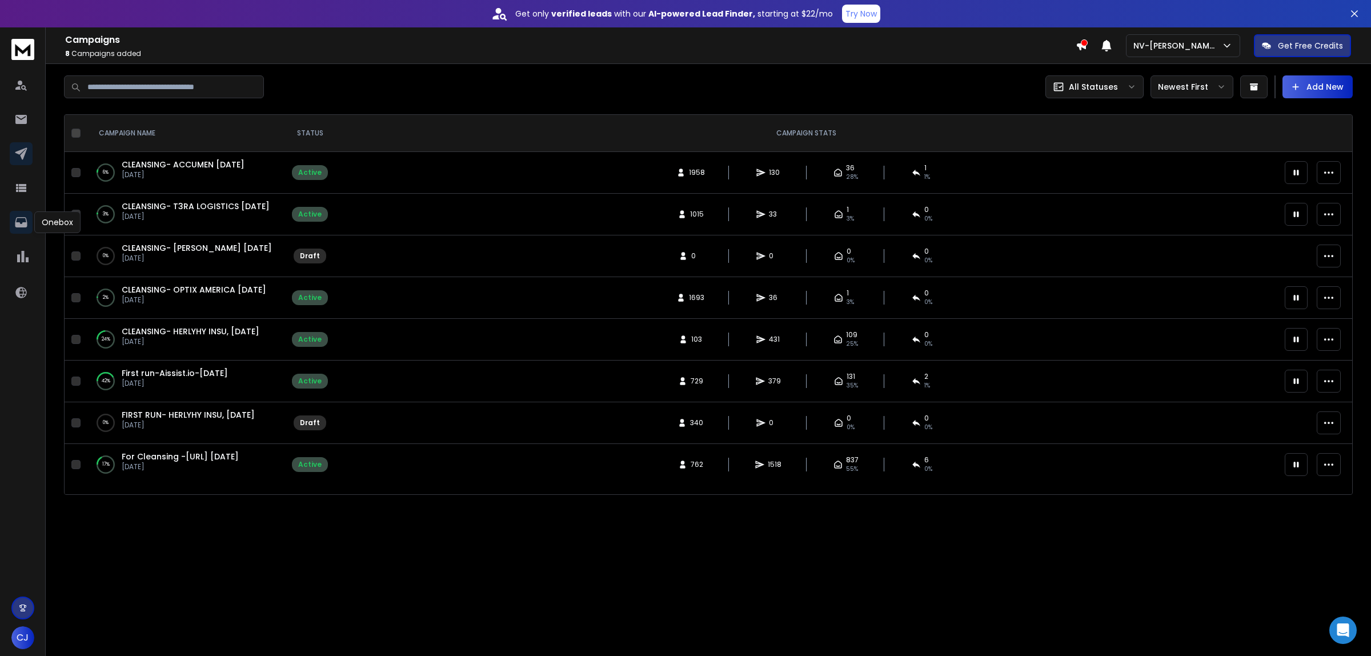
click at [19, 226] on icon at bounding box center [21, 222] width 12 height 10
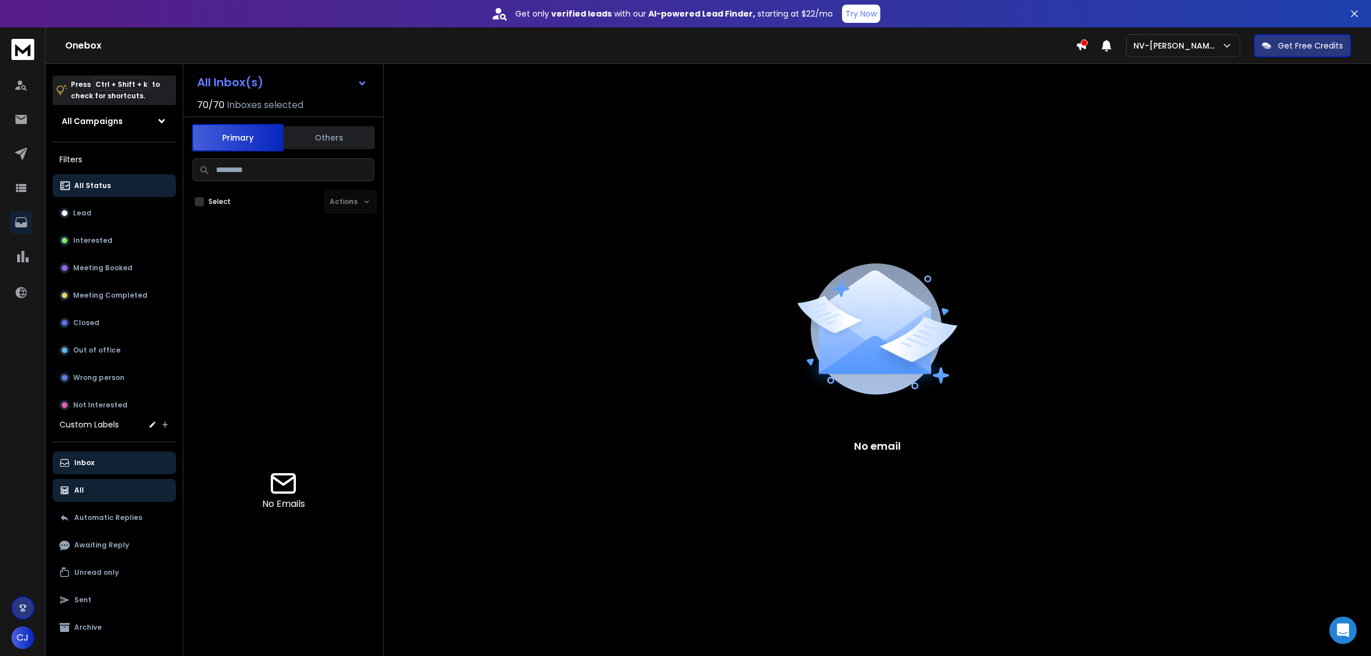
click at [85, 492] on button "All" at bounding box center [114, 490] width 123 height 23
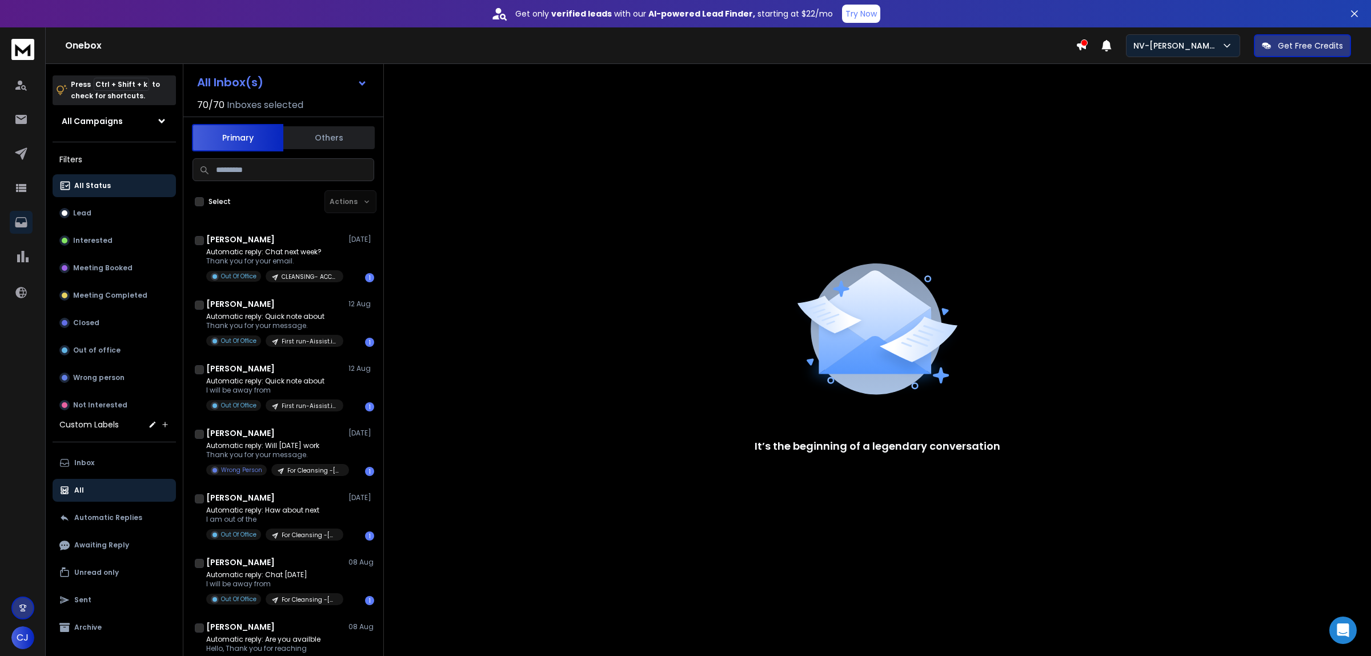
click at [1152, 51] on button "NV-[PERSON_NAME]" at bounding box center [1183, 45] width 114 height 23
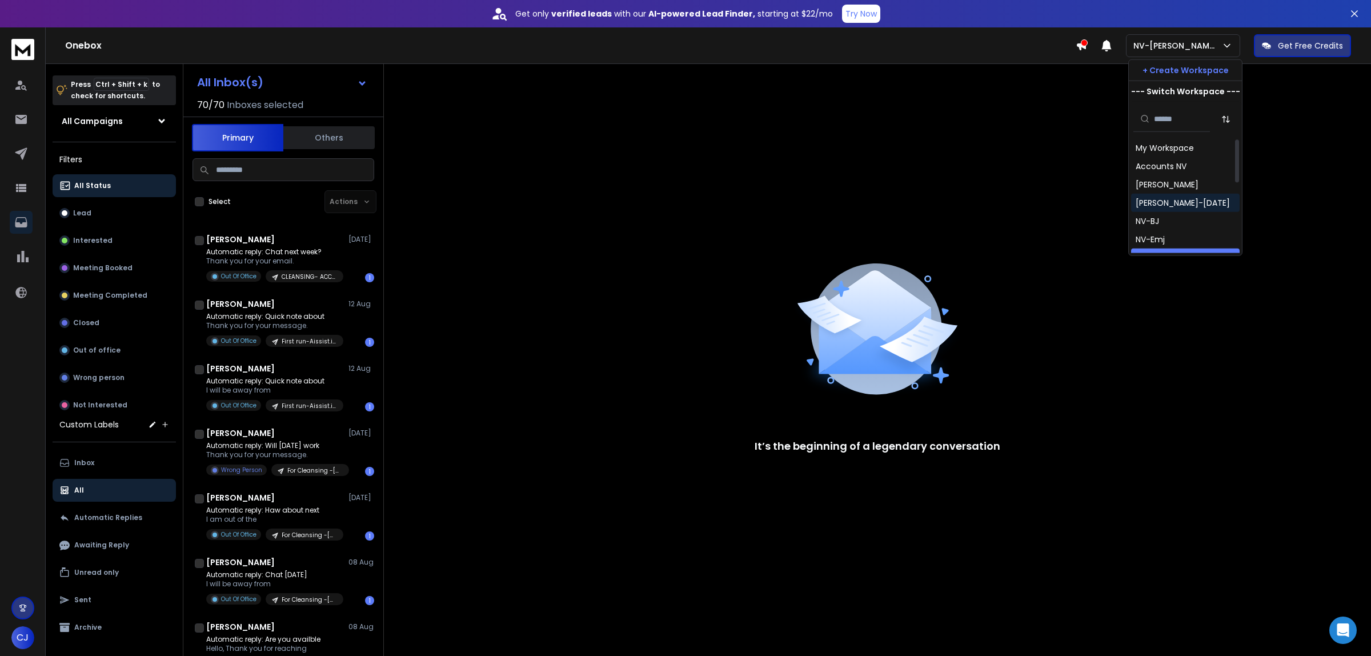
scroll to position [71, 0]
click at [1175, 204] on div "NV-[PERSON_NAME]" at bounding box center [1185, 204] width 109 height 18
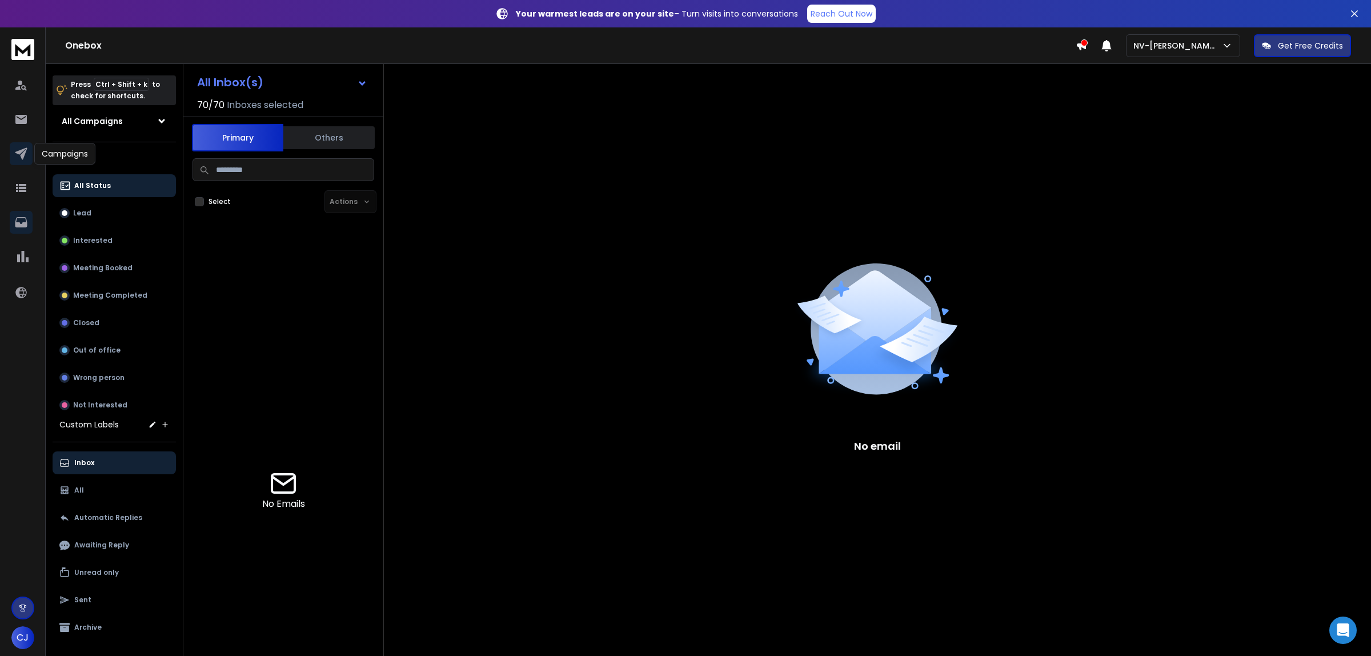
click at [27, 150] on link at bounding box center [21, 153] width 23 height 23
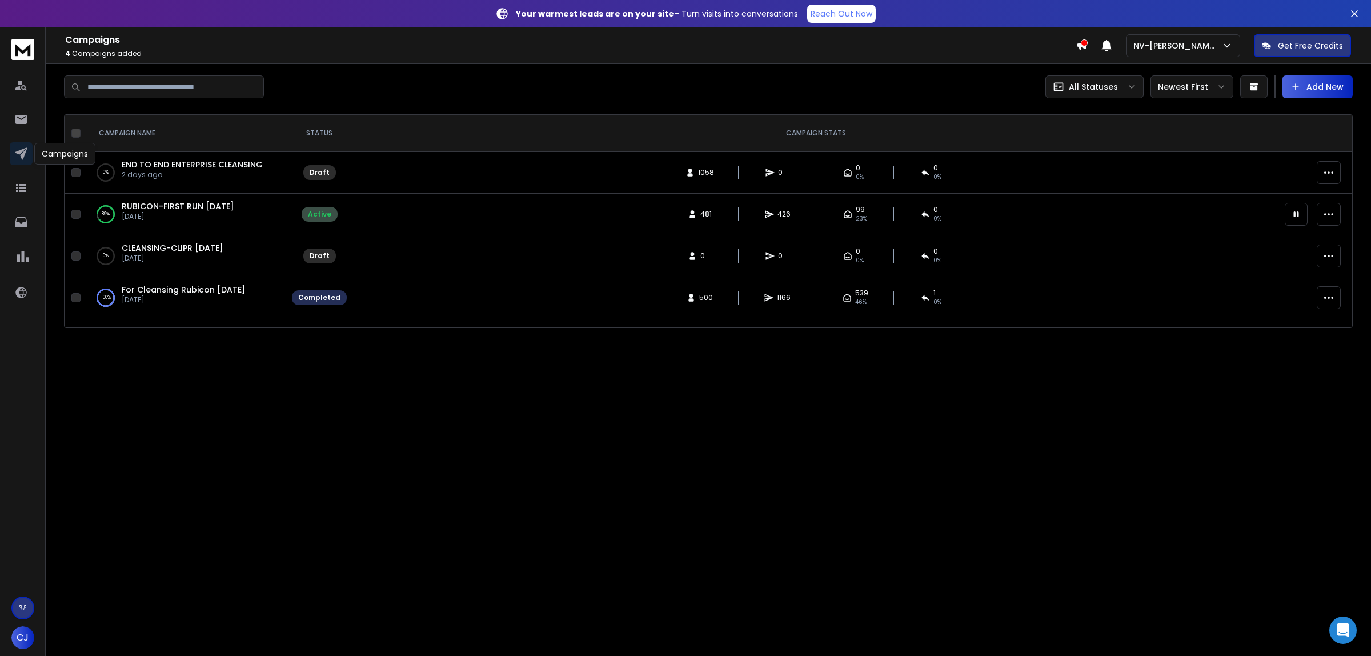
click at [715, 400] on div "Your warmest leads are on your site – Turn visits into conversations Reach Out …" at bounding box center [685, 328] width 1371 height 656
click at [1174, 41] on div "Notifications" at bounding box center [1149, 45] width 65 height 22
click at [1197, 46] on div "NV-Mel" at bounding box center [1183, 45] width 99 height 11
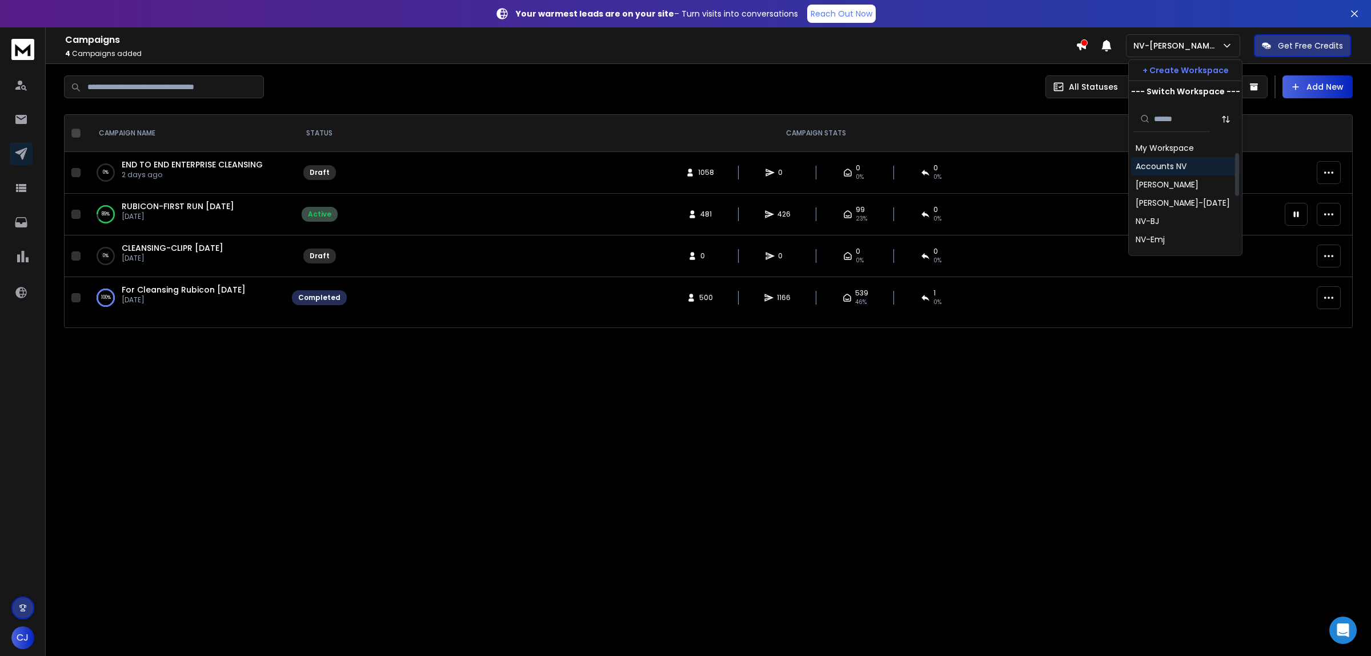
scroll to position [71, 0]
click at [1157, 224] on div "Rico" at bounding box center [1185, 223] width 109 height 18
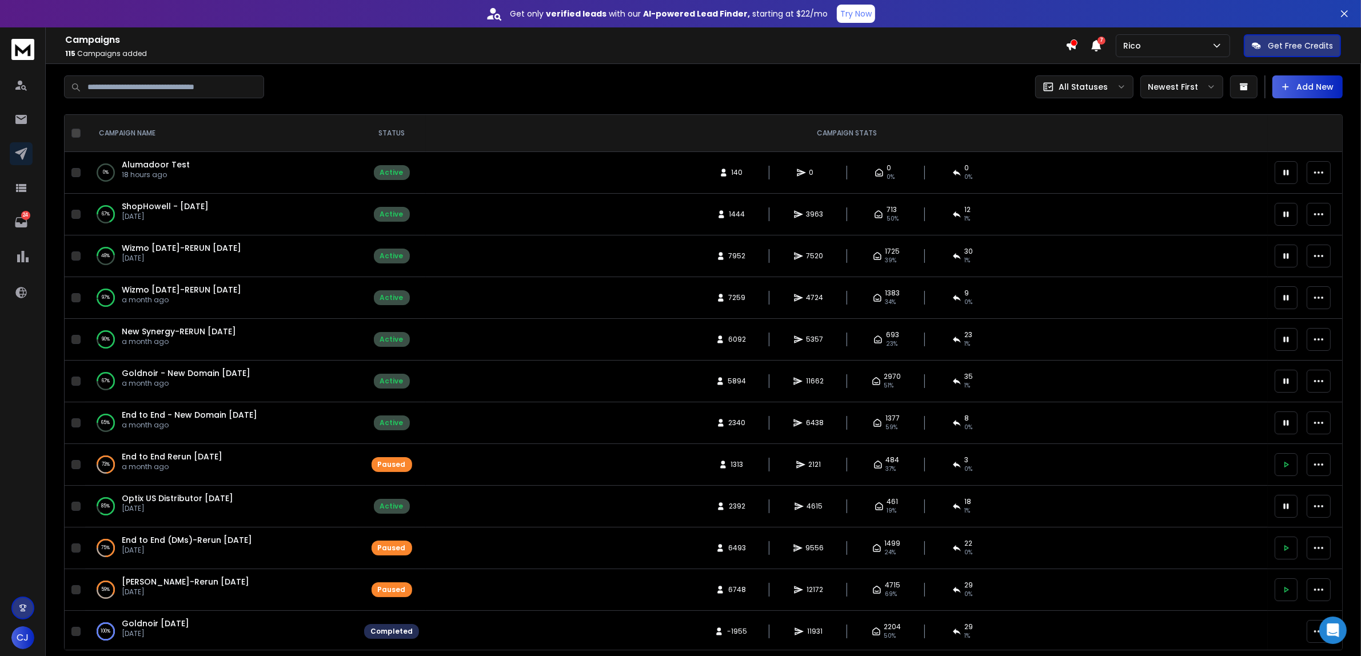
click at [522, 178] on div "140 0 0 0% 0 0%" at bounding box center [847, 172] width 828 height 18
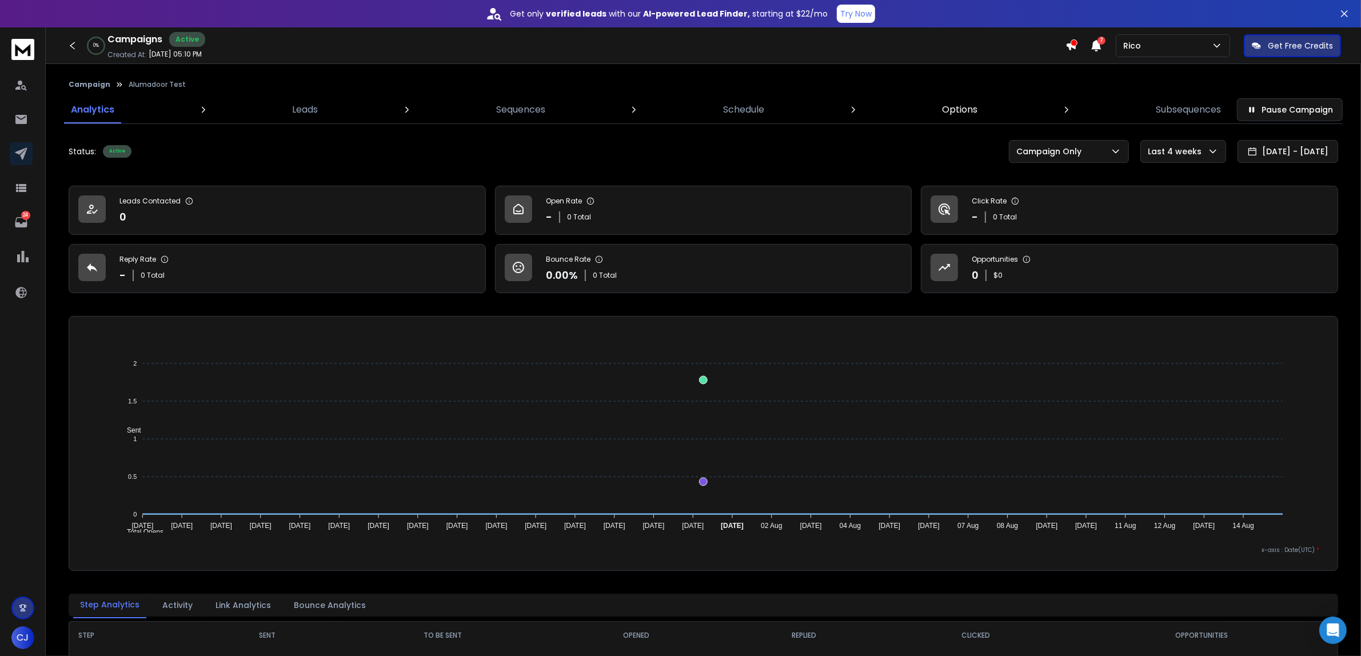
click at [966, 111] on p "Options" at bounding box center [959, 110] width 35 height 14
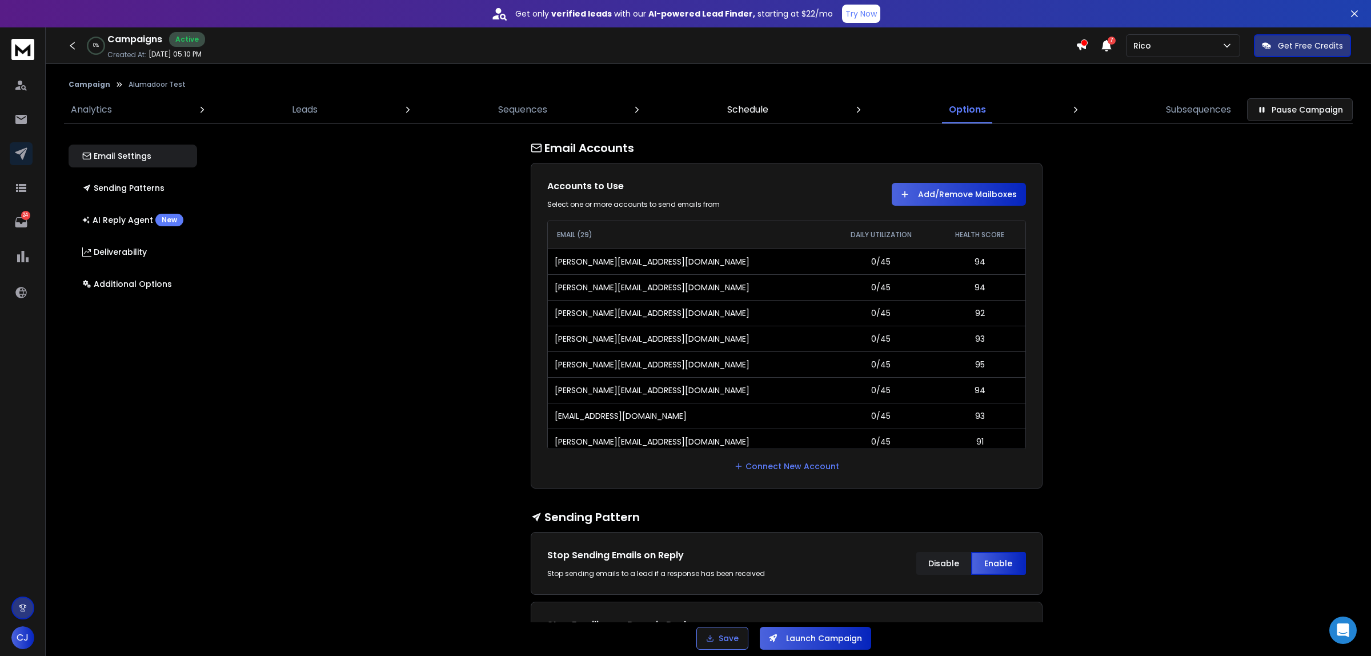
click at [751, 113] on p "Schedule" at bounding box center [747, 110] width 41 height 14
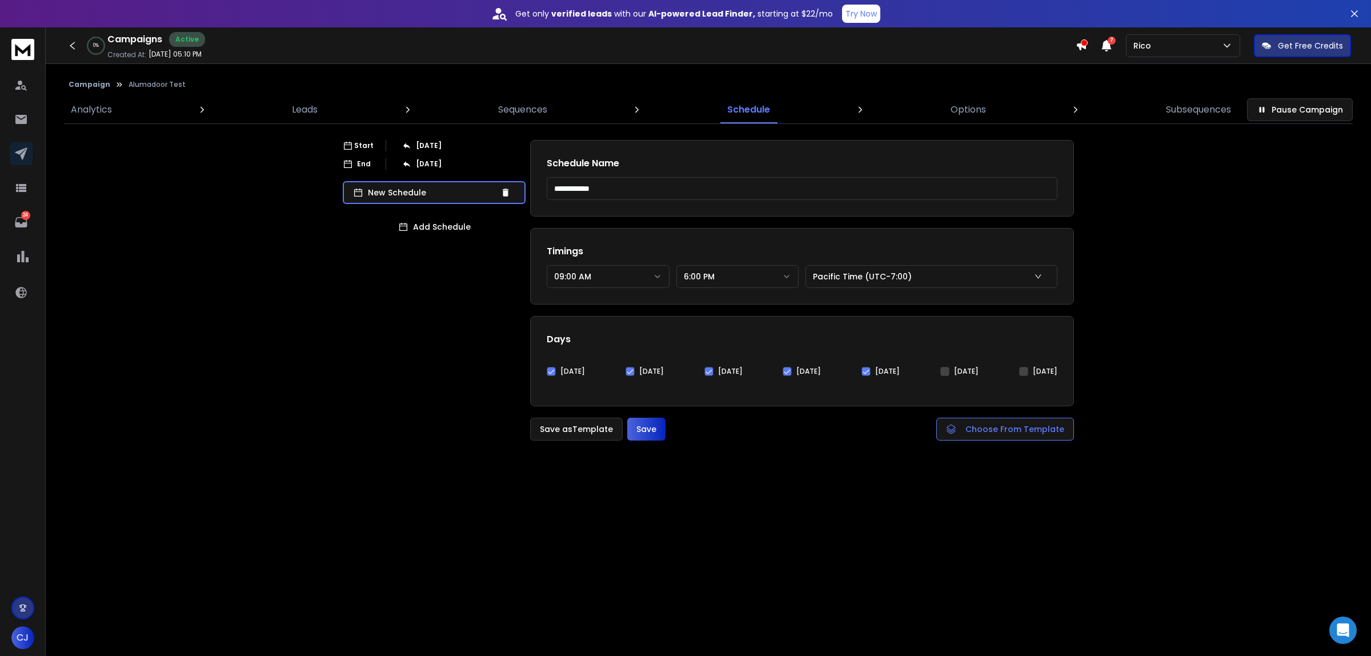
click at [722, 269] on button "6:00 PM" at bounding box center [738, 276] width 123 height 23
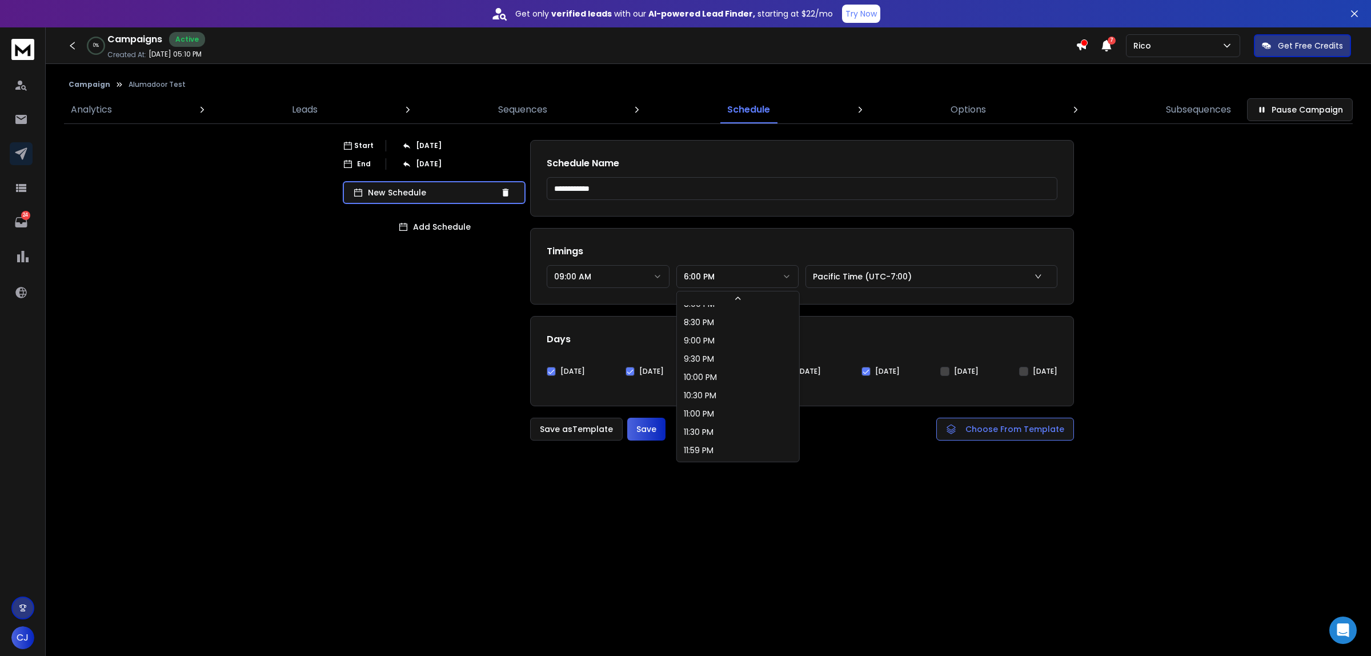
scroll to position [396, 0]
select select "********"
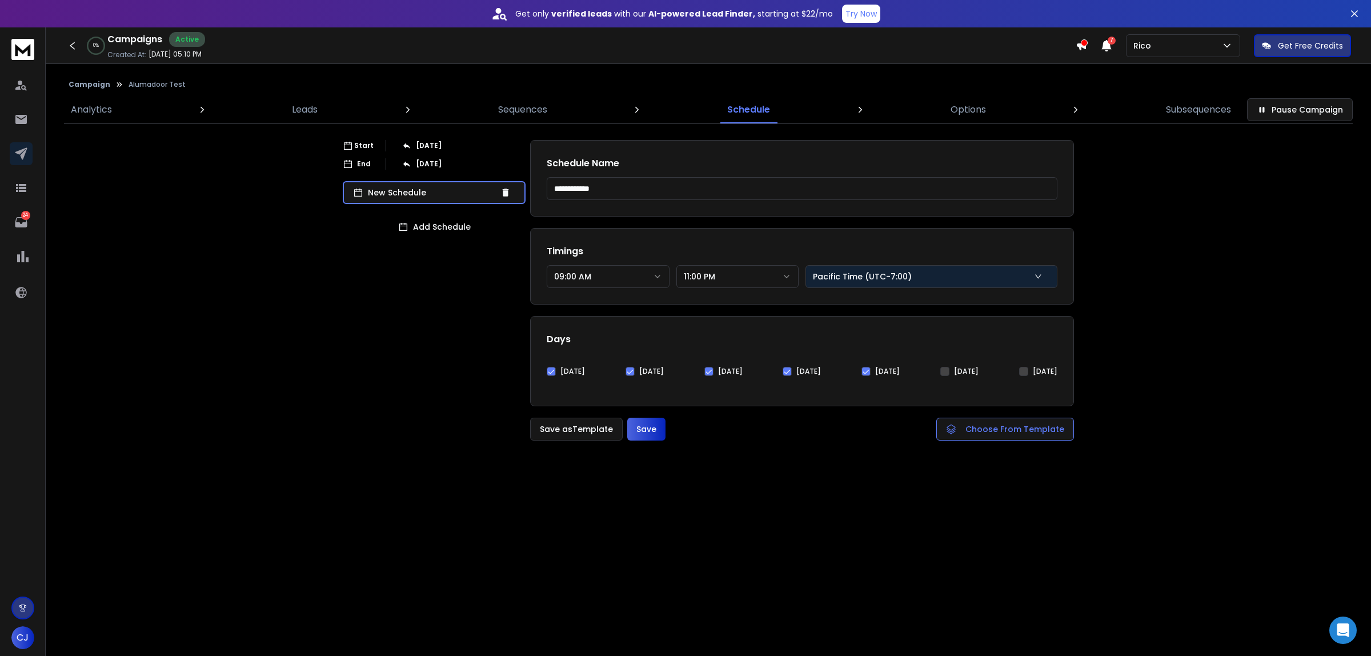
click at [901, 280] on p "Pacific Time (UTC-7:00)" at bounding box center [864, 276] width 103 height 11
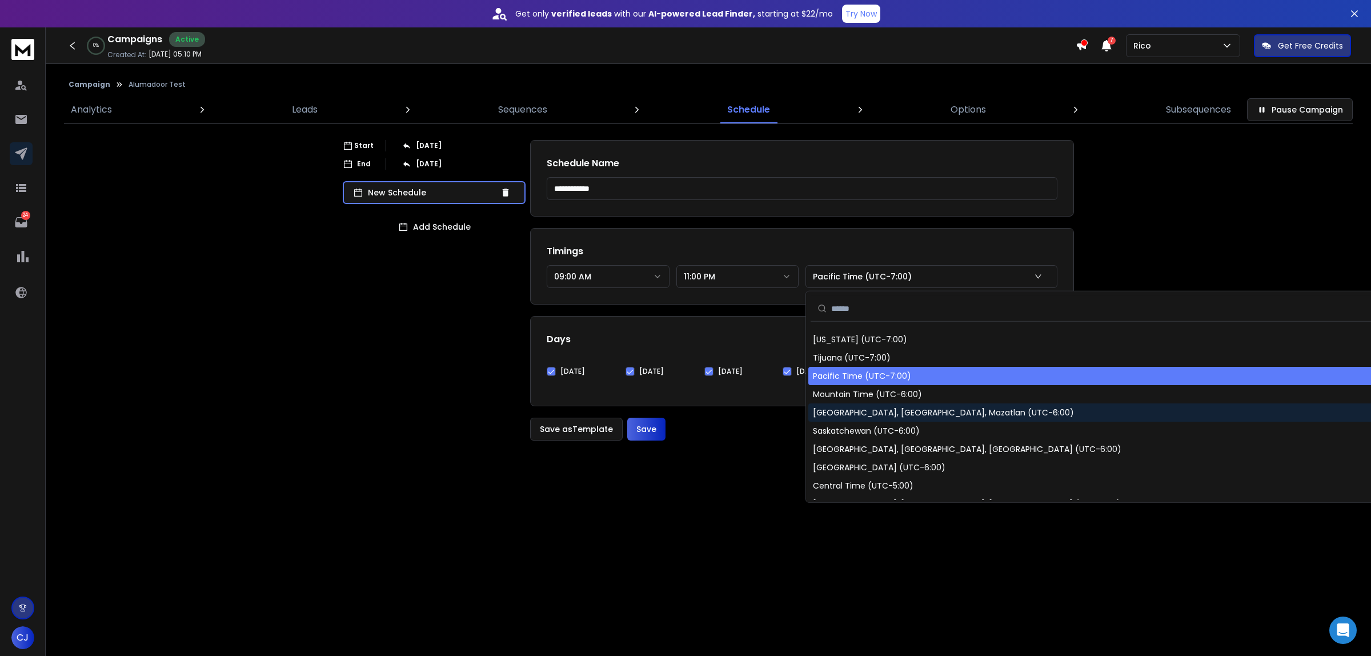
scroll to position [143, 0]
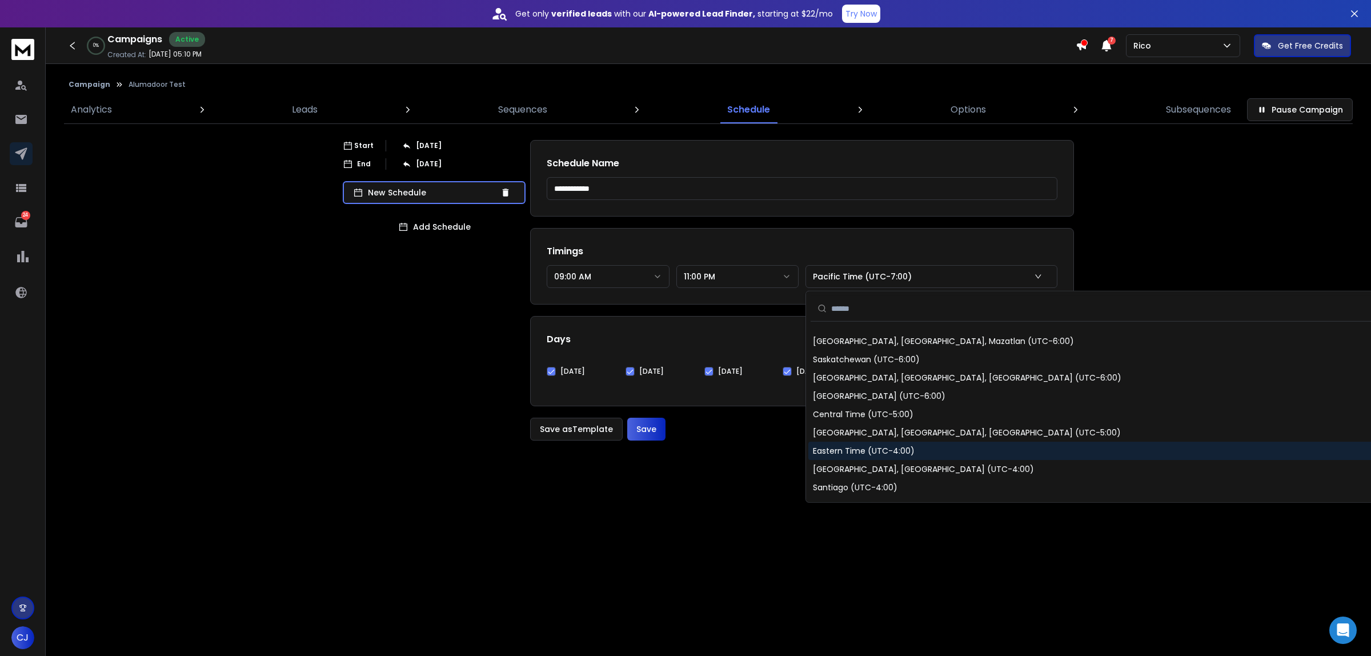
click at [909, 455] on div "Eastern Time (UTC-4:00)" at bounding box center [864, 450] width 102 height 11
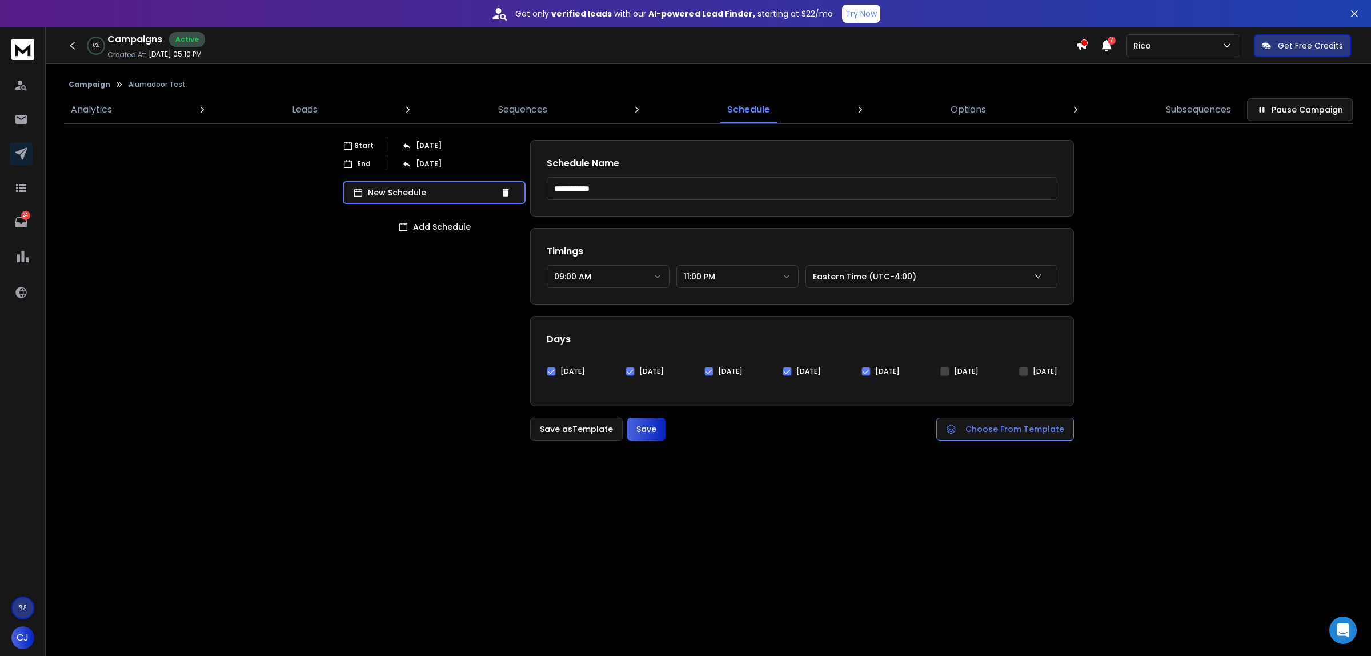
click at [655, 430] on button "Save" at bounding box center [646, 429] width 38 height 23
click at [944, 369] on button "[DATE]" at bounding box center [945, 371] width 9 height 9
click at [657, 432] on button "Save" at bounding box center [646, 429] width 38 height 23
click at [646, 433] on button "Save" at bounding box center [646, 429] width 38 height 23
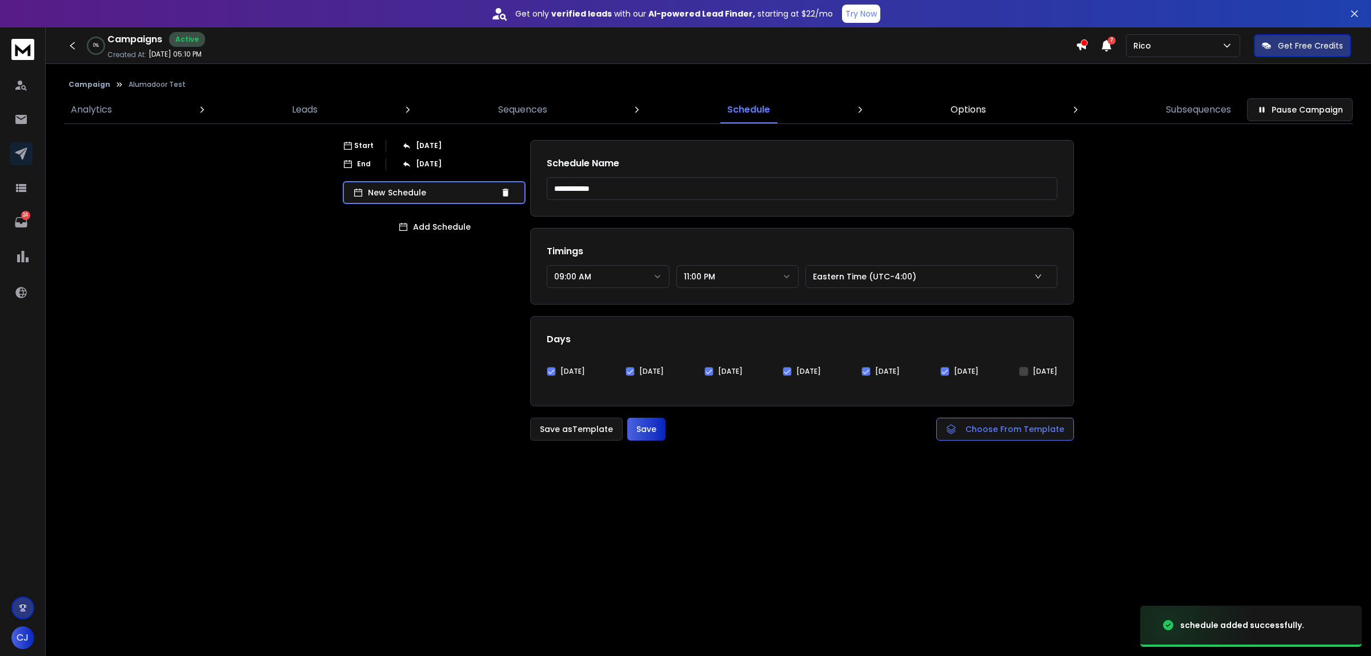
click at [952, 112] on p "Options" at bounding box center [968, 110] width 35 height 14
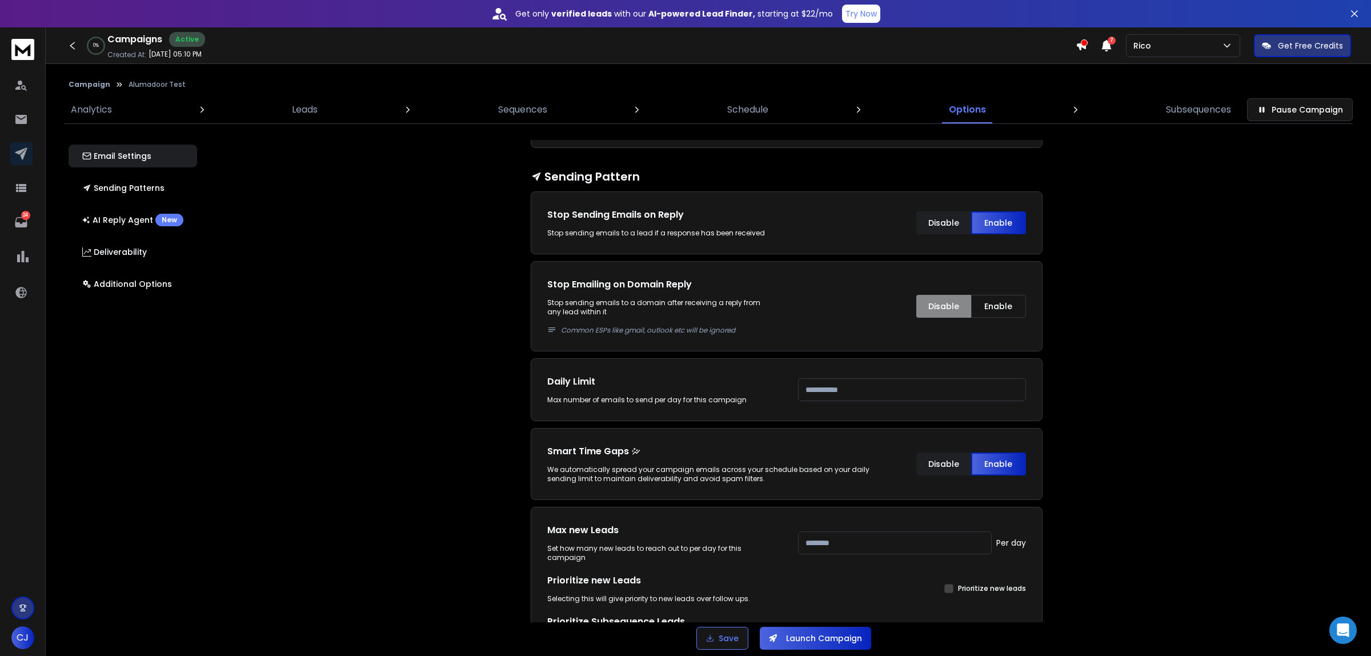
scroll to position [429, 0]
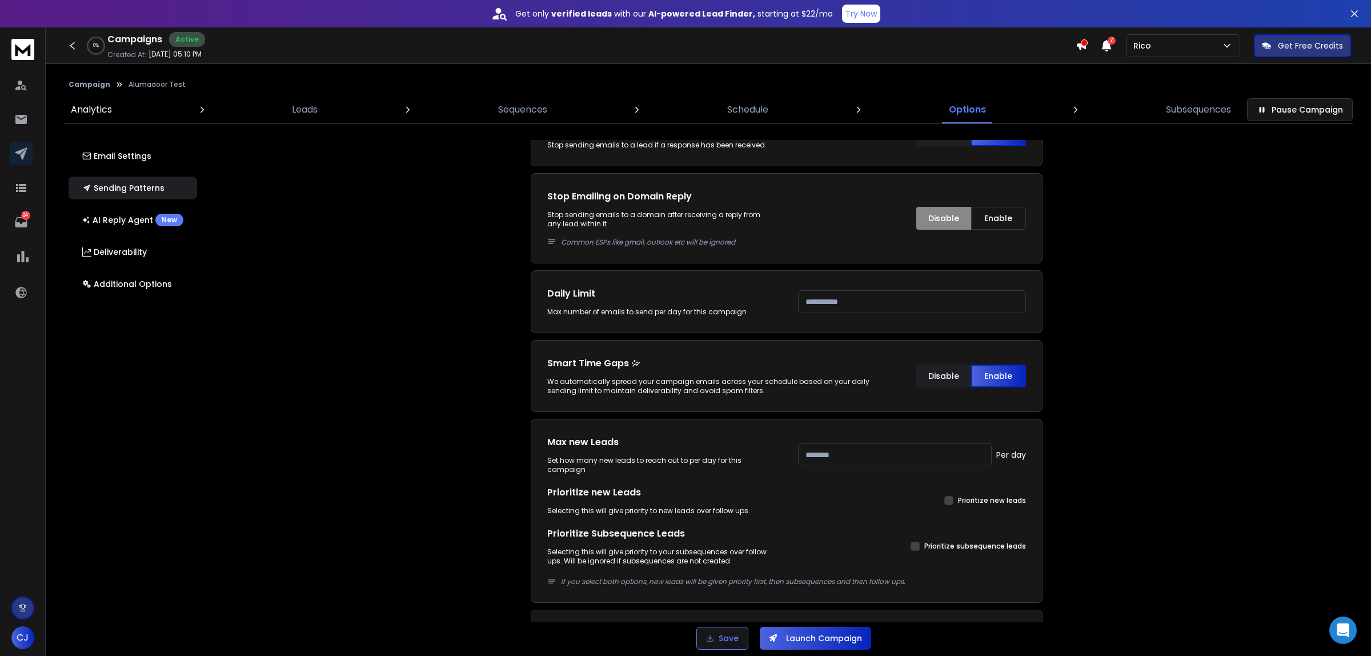
click at [100, 110] on p "Analytics" at bounding box center [91, 110] width 41 height 14
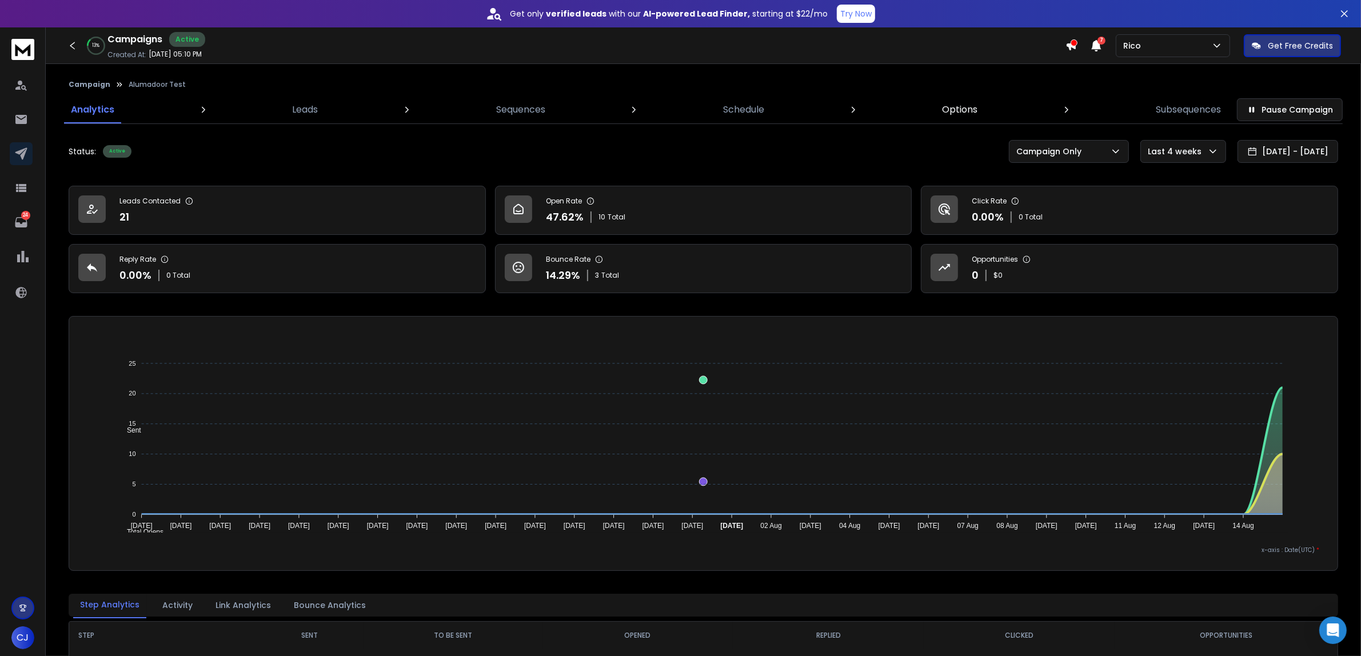
click at [954, 115] on p "Options" at bounding box center [959, 110] width 35 height 14
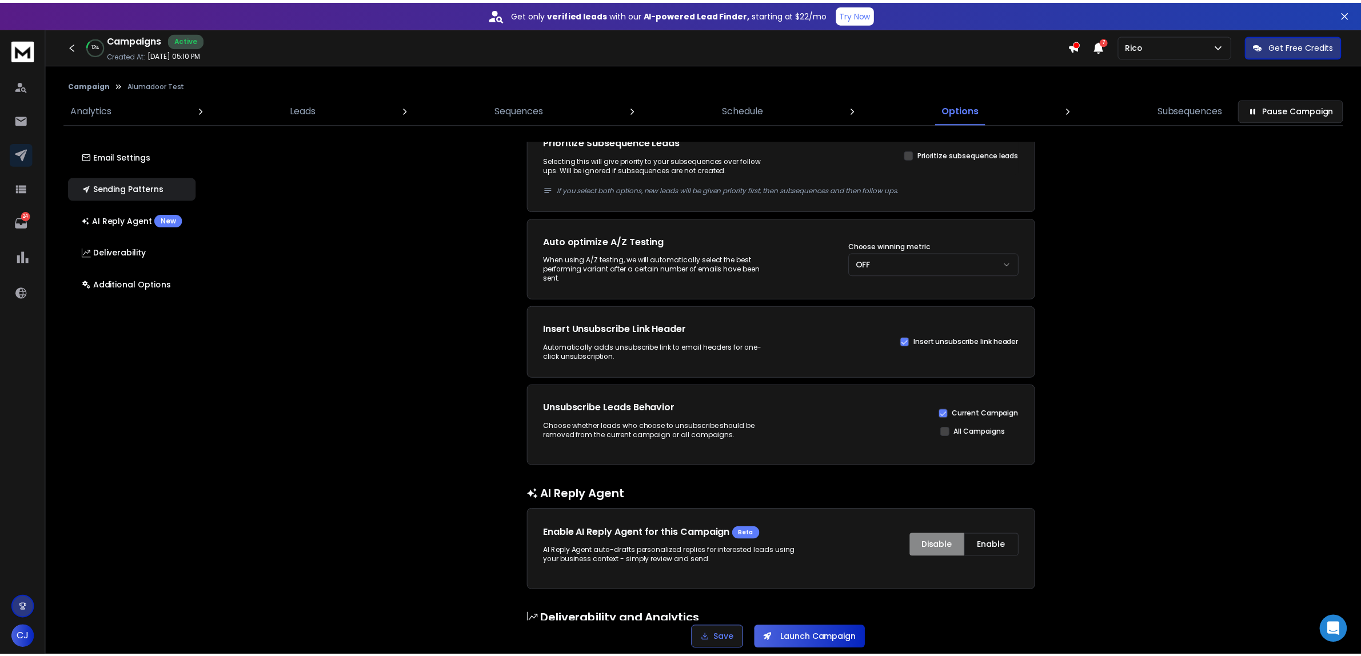
scroll to position [681, 0]
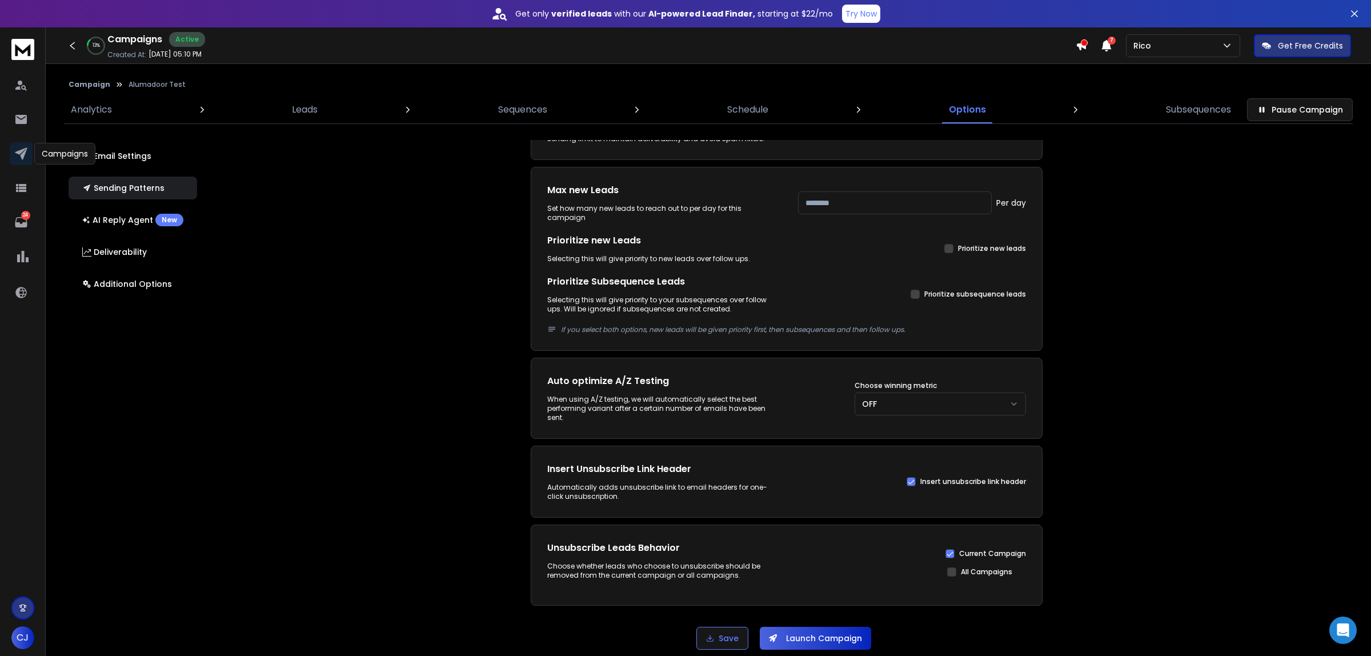
click at [18, 149] on icon at bounding box center [21, 154] width 14 height 14
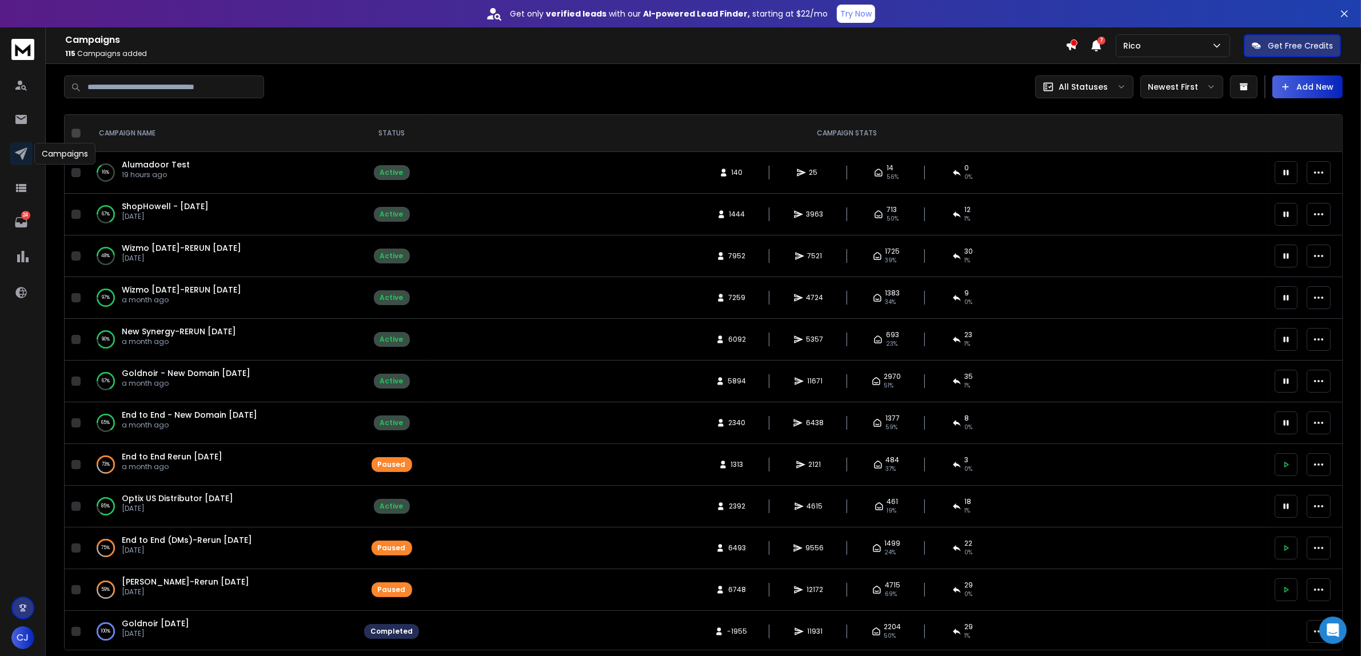
drag, startPoint x: 515, startPoint y: 91, endPoint x: 514, endPoint y: 98, distance: 6.4
click at [515, 92] on div at bounding box center [383, 86] width 639 height 23
